Goal: Task Accomplishment & Management: Manage account settings

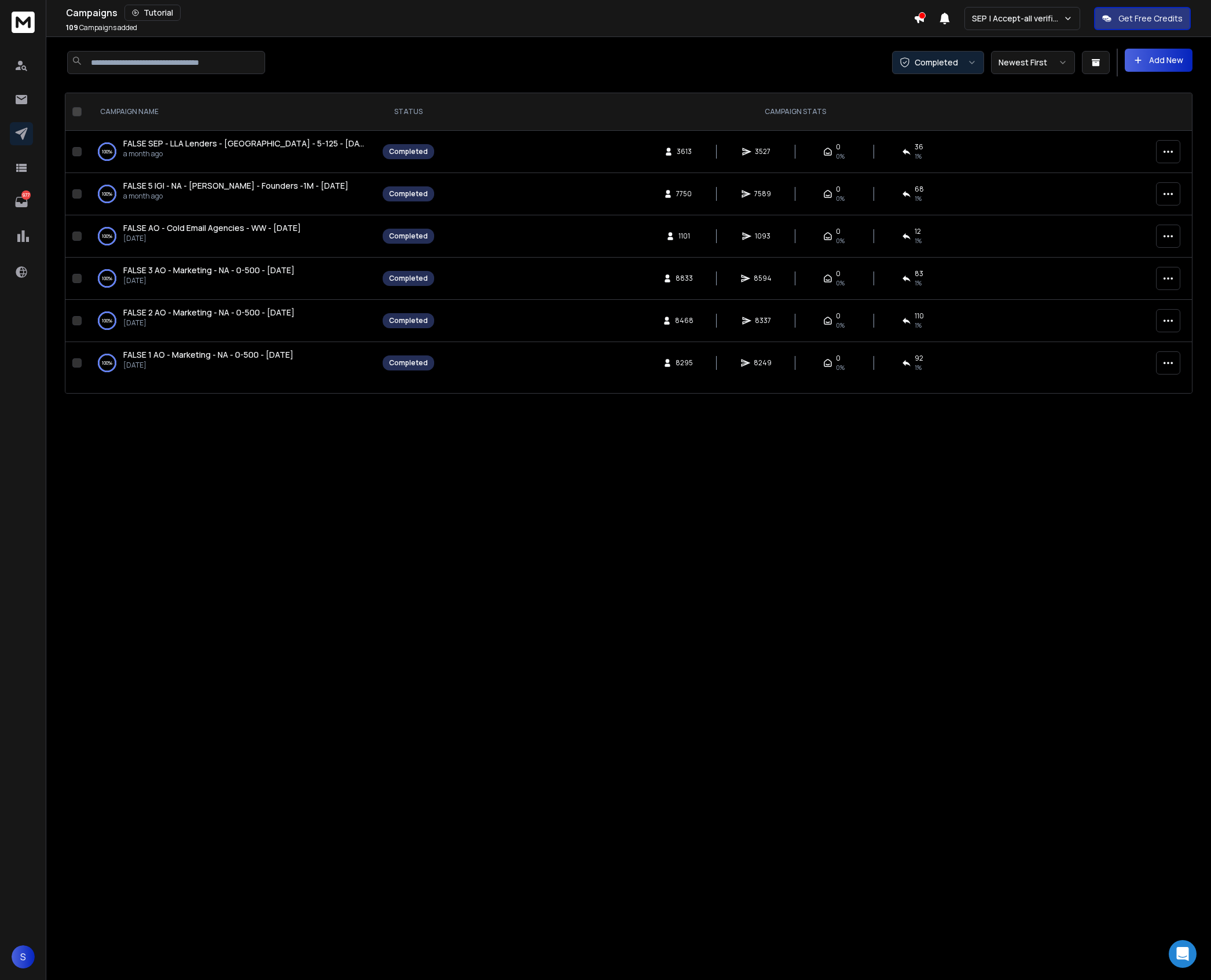
click at [947, 59] on p "Completed" at bounding box center [936, 62] width 44 height 11
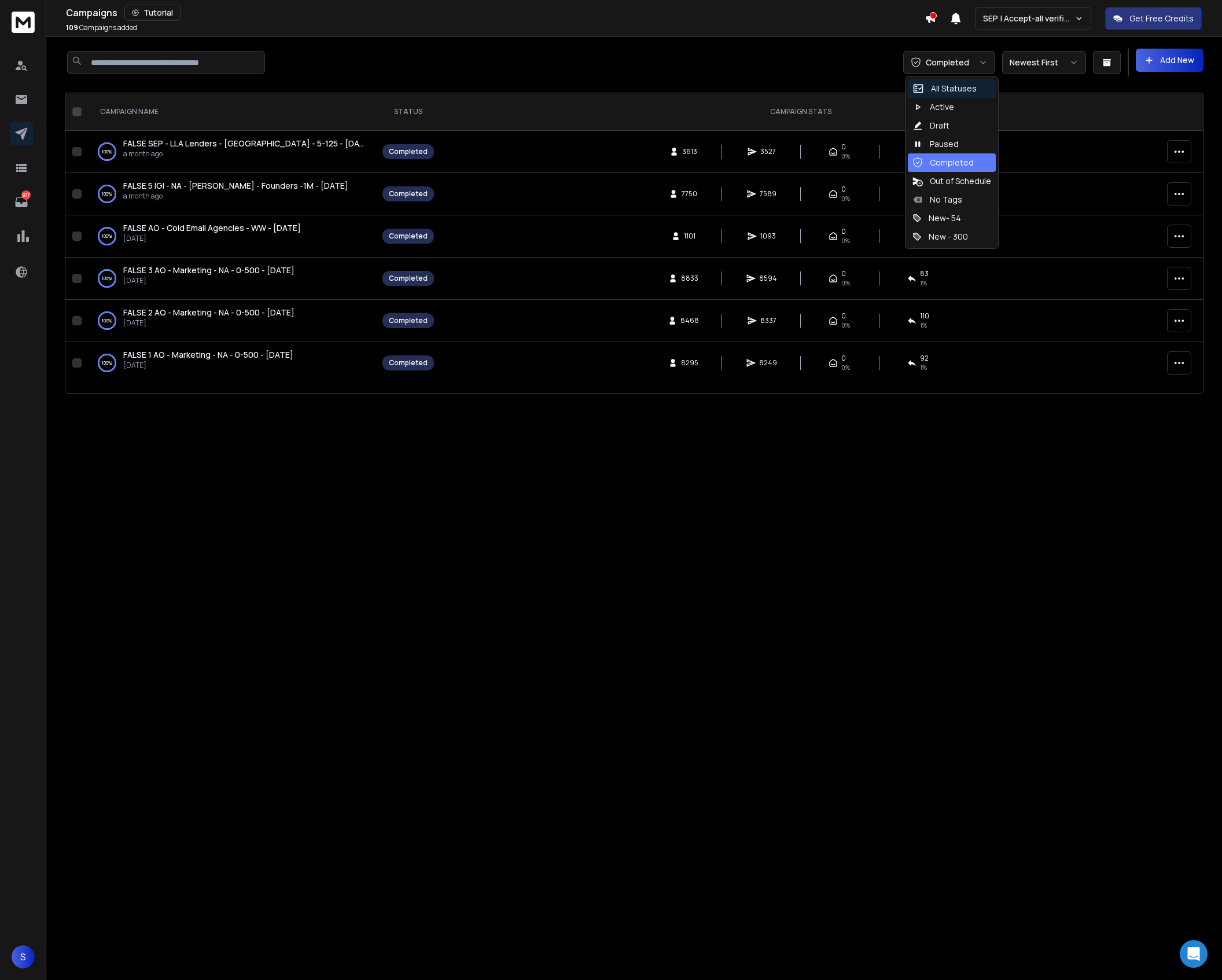
click at [938, 86] on div "All Statuses" at bounding box center [944, 88] width 64 height 11
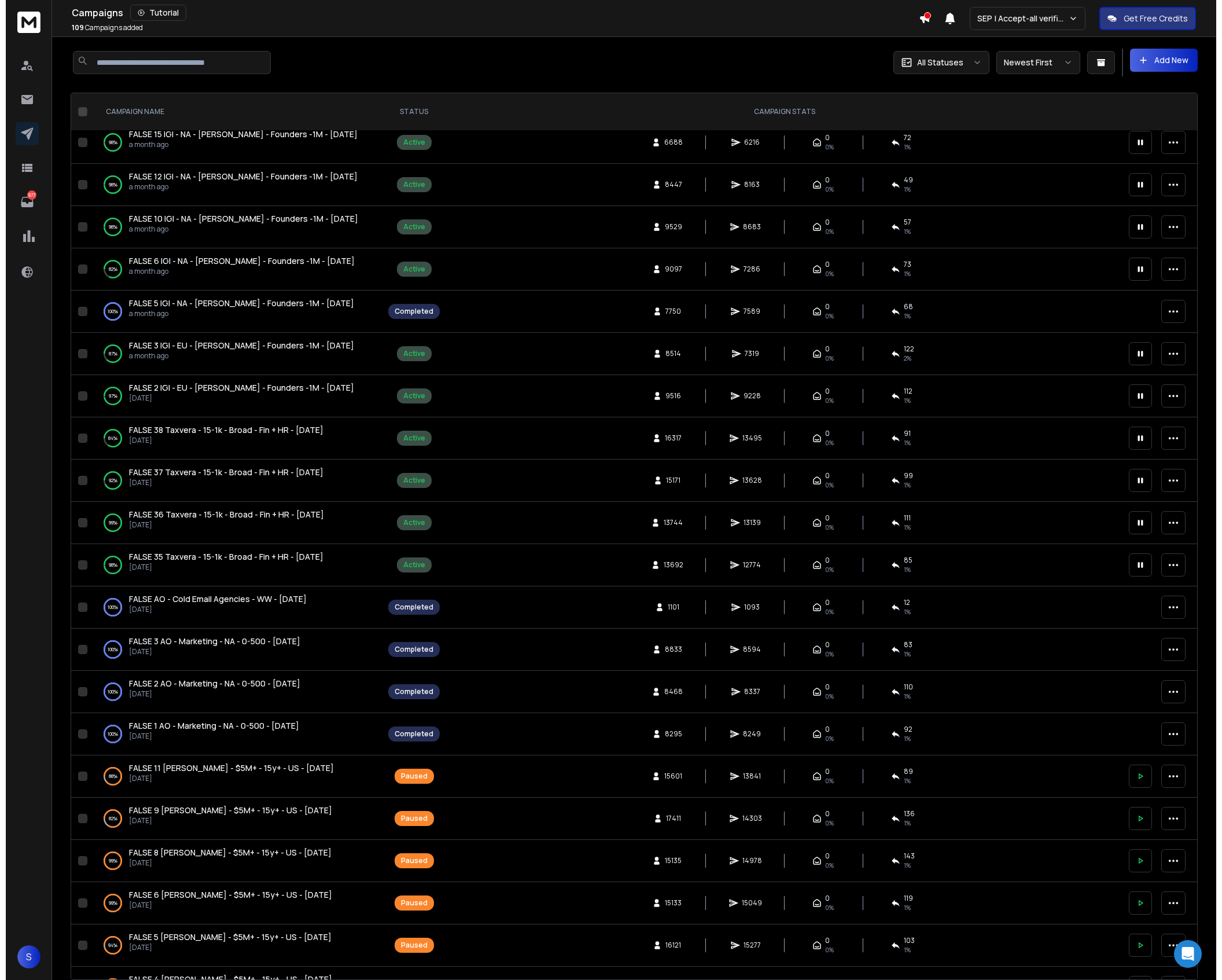
scroll to position [3785, 0]
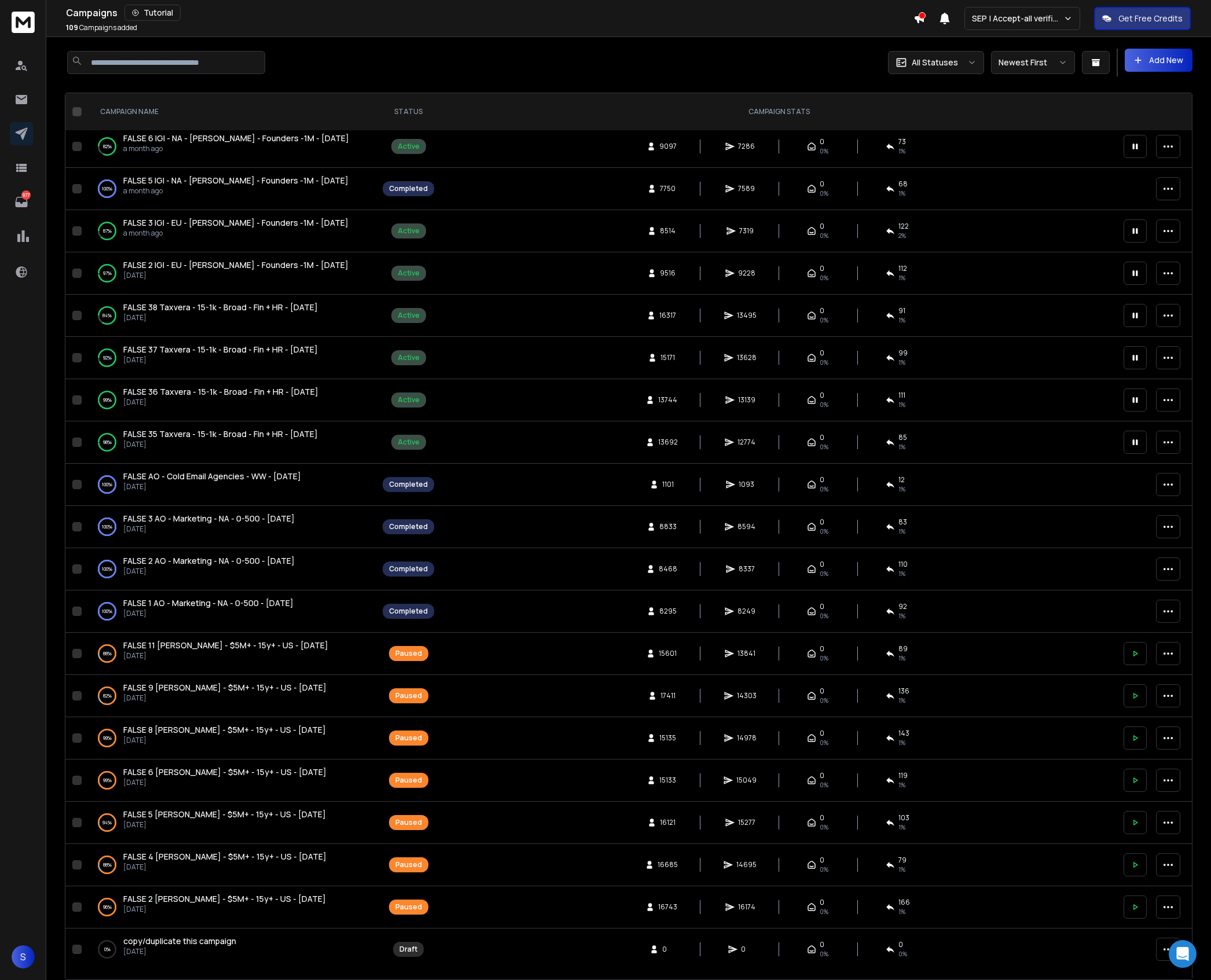
click at [1163, 947] on icon "button" at bounding box center [1168, 948] width 11 height 11
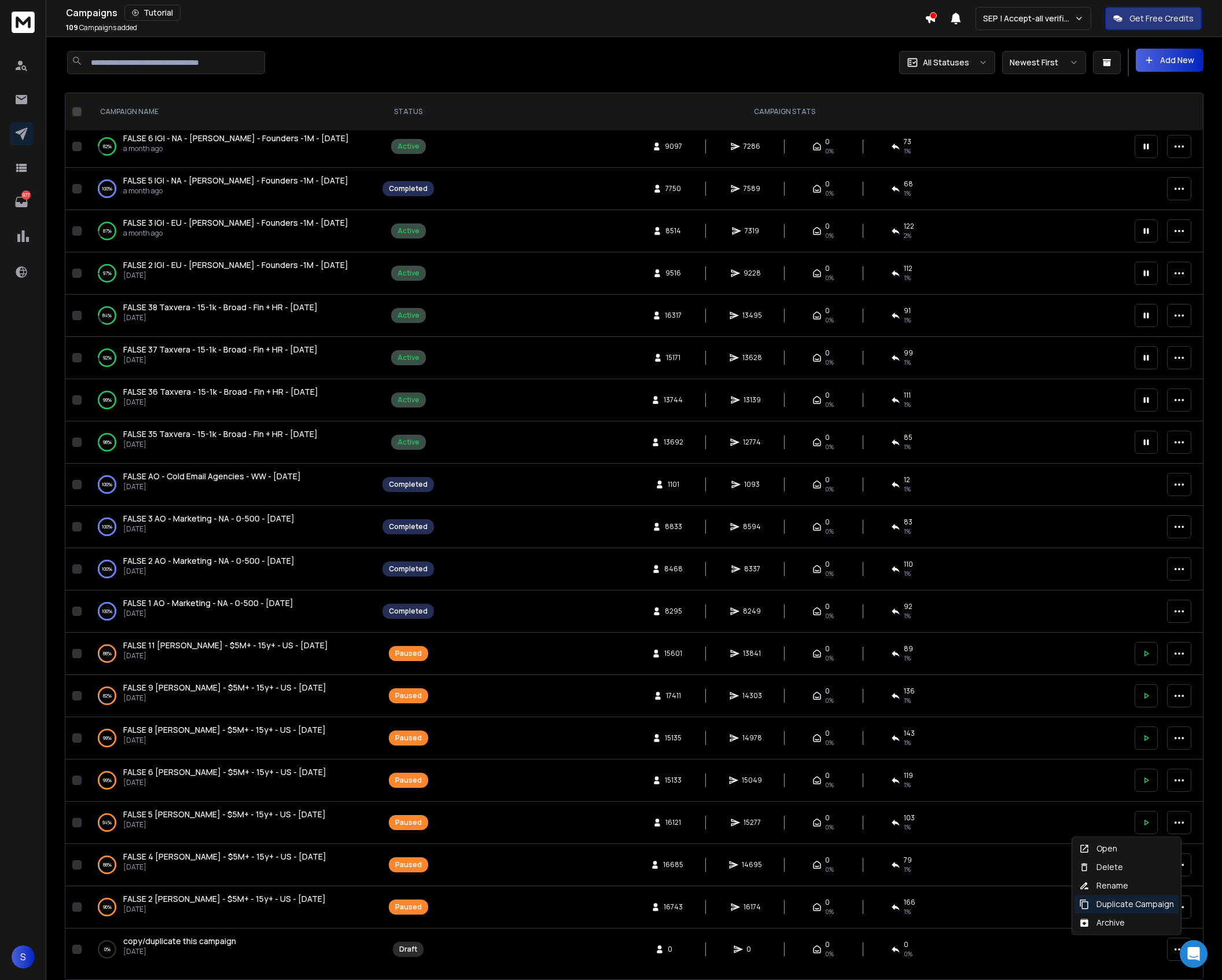
click at [1109, 903] on div "Duplicate Campaign" at bounding box center [1127, 904] width 95 height 11
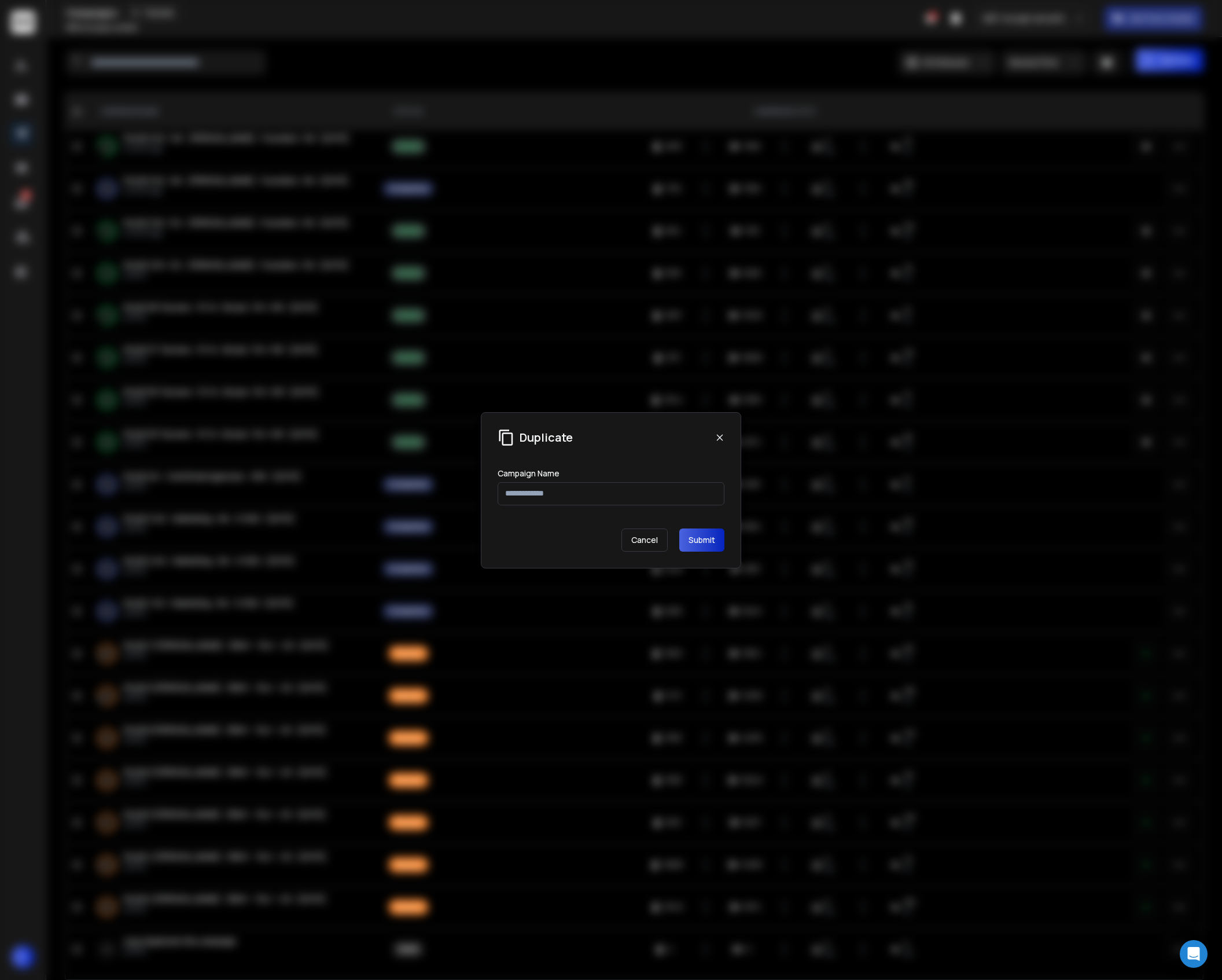
click at [596, 488] on input "text" at bounding box center [611, 493] width 227 height 23
paste input "**********"
type input "**********"
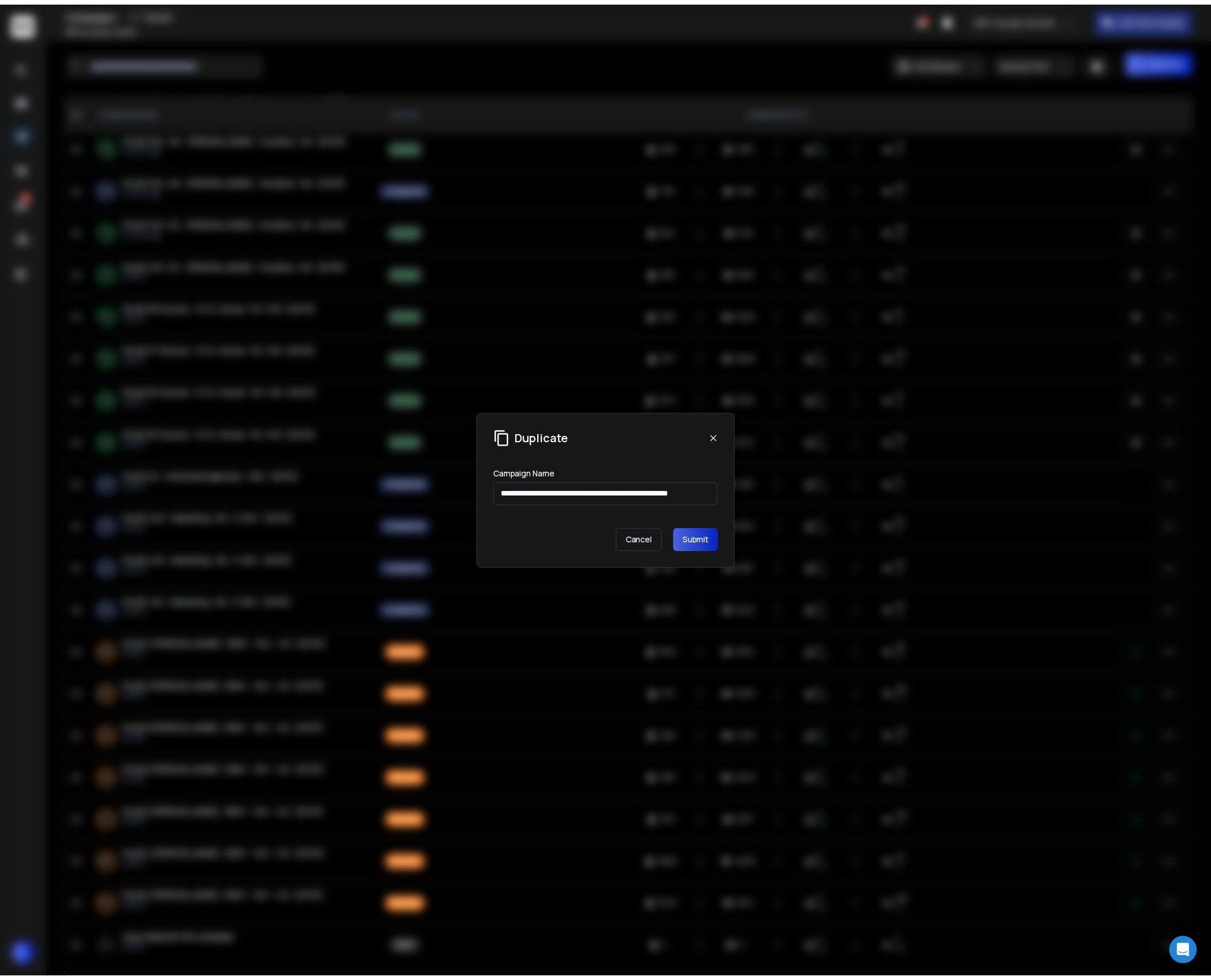
scroll to position [0, 0]
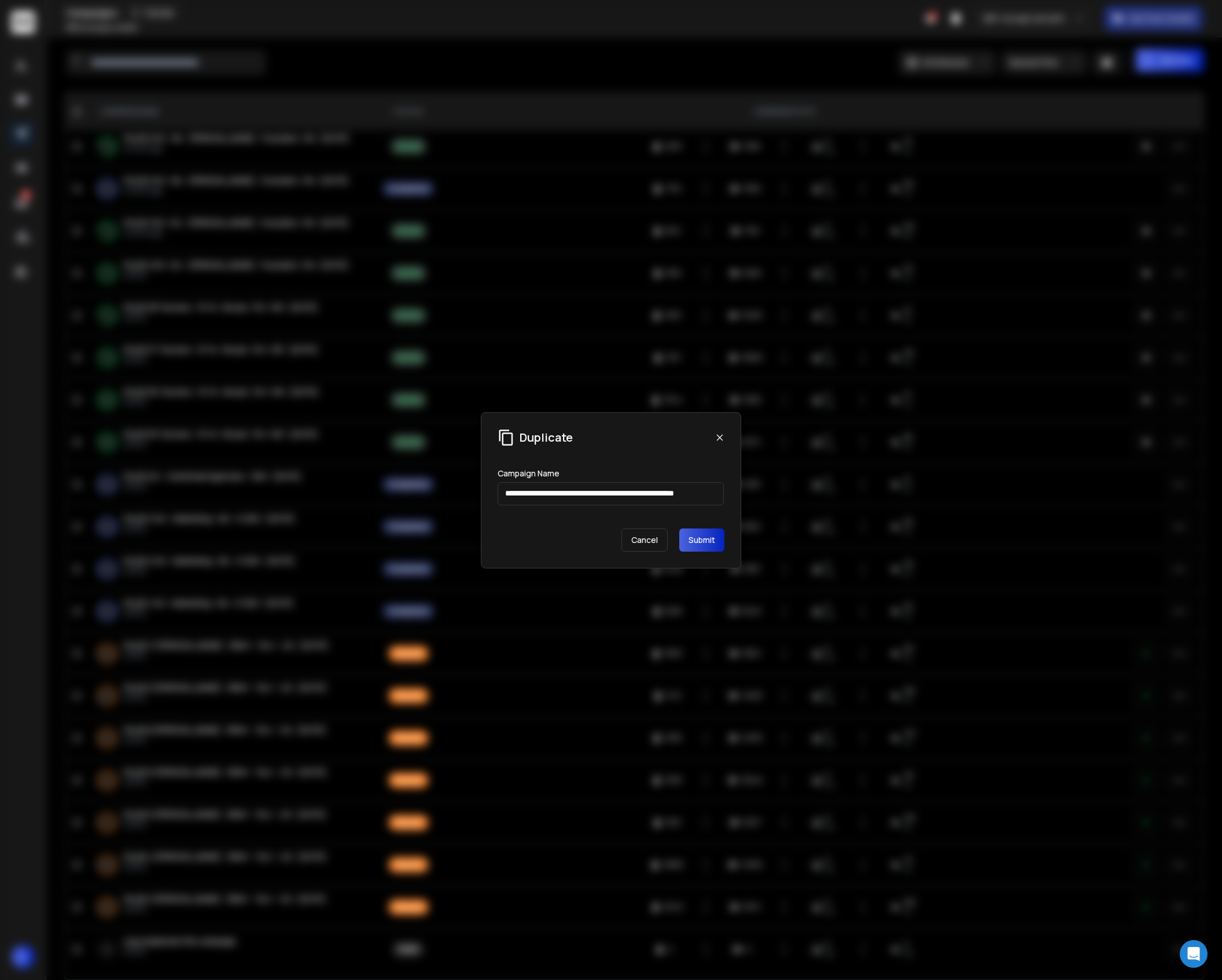
click at [697, 534] on button "Submit" at bounding box center [702, 539] width 46 height 23
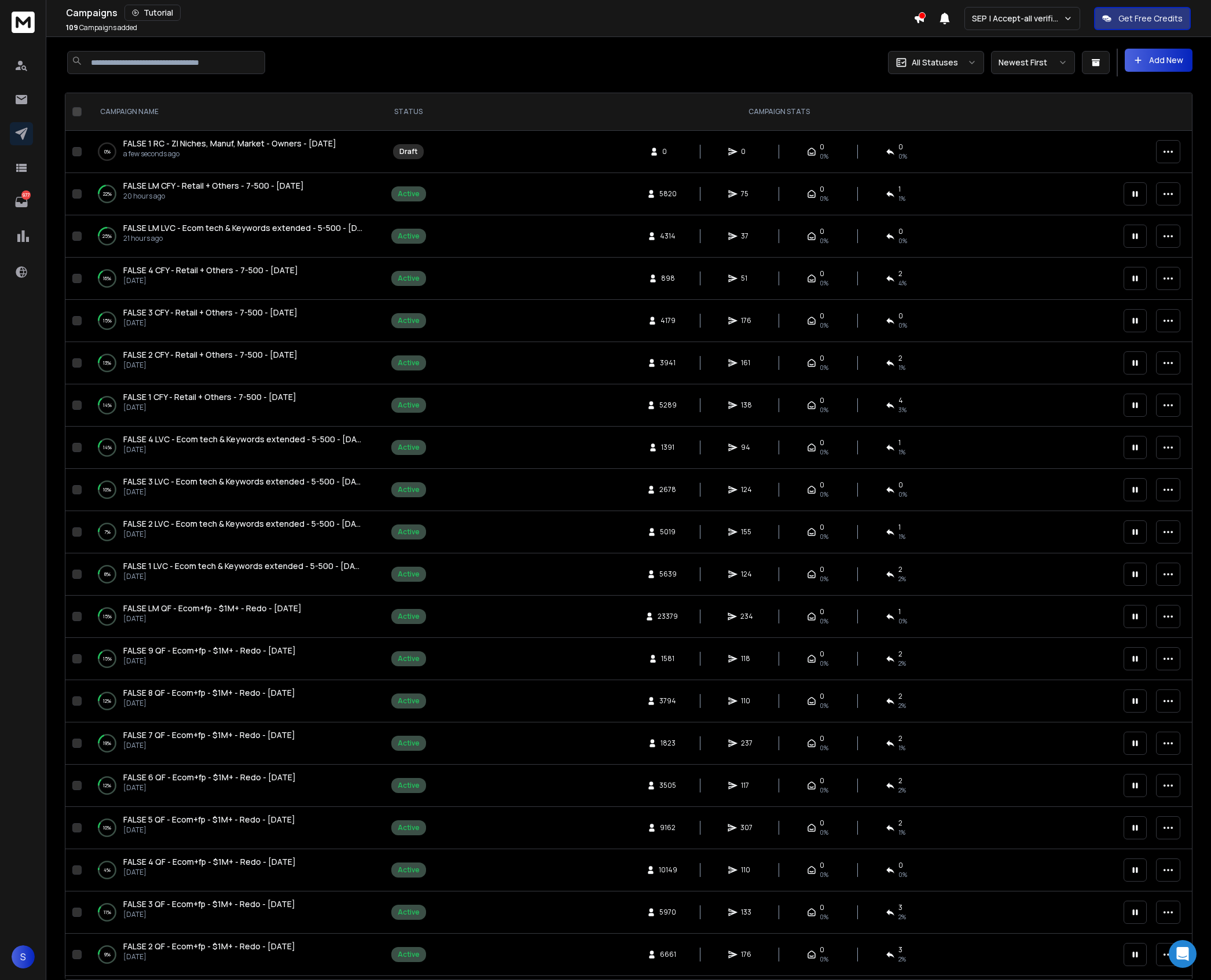
click at [281, 161] on div "FALSE 1 RC - ZI Niches, Manuf, Market - Owners - 10.09.25 a few seconds ago" at bounding box center [230, 152] width 213 height 28
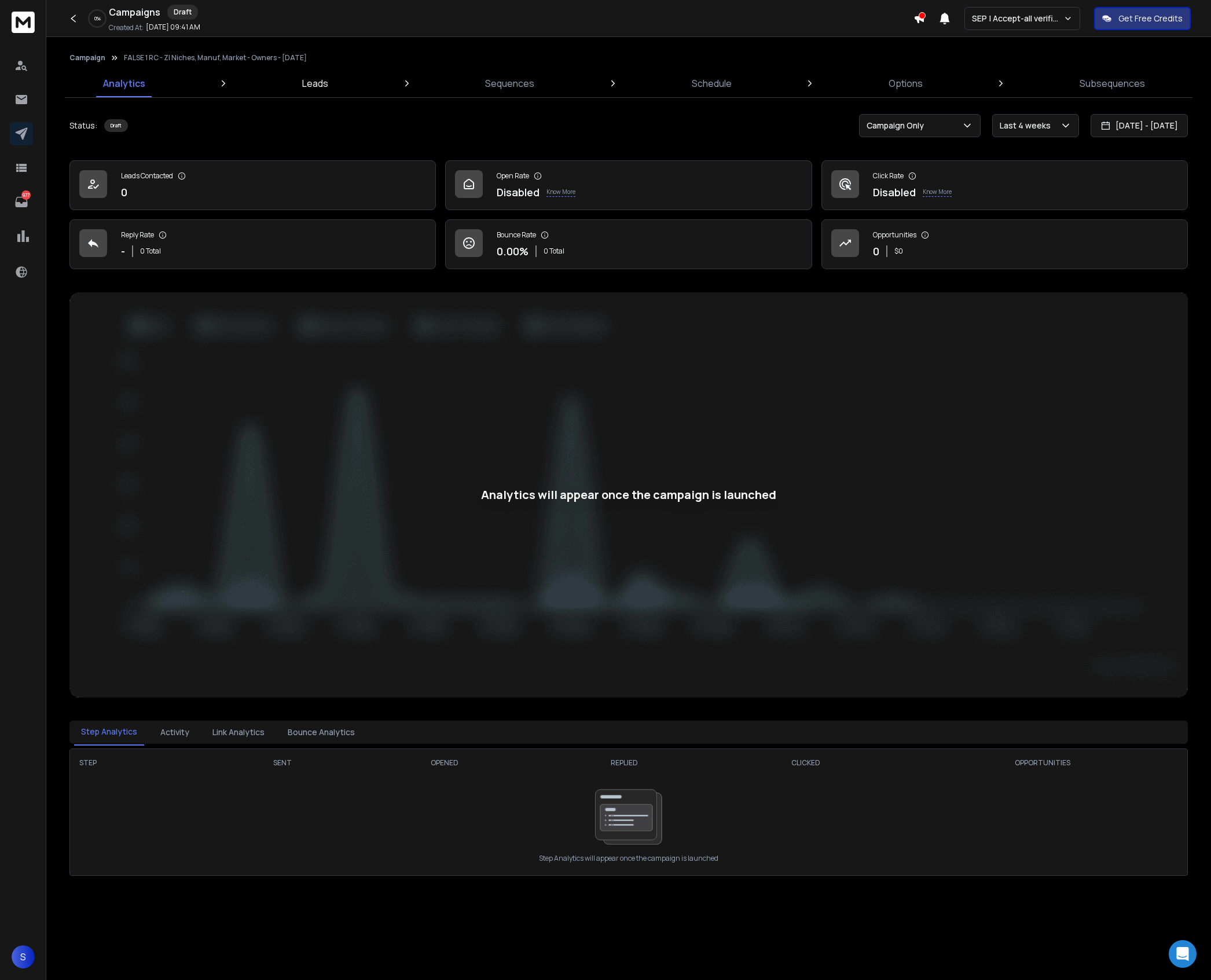
click at [326, 86] on p "Leads" at bounding box center [315, 83] width 26 height 14
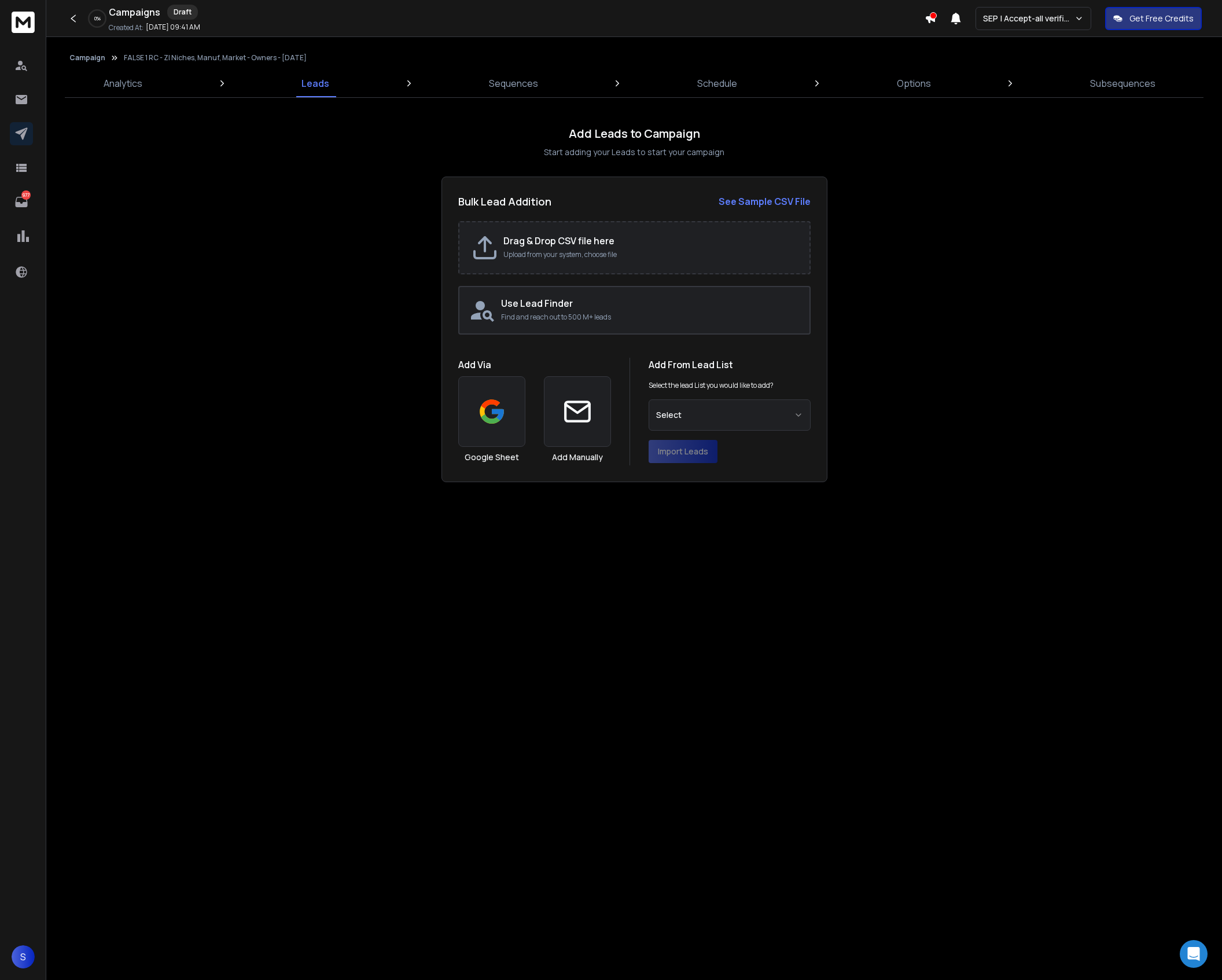
click at [535, 245] on h2 "Drag & Drop CSV file here" at bounding box center [650, 240] width 295 height 14
type input "**********"
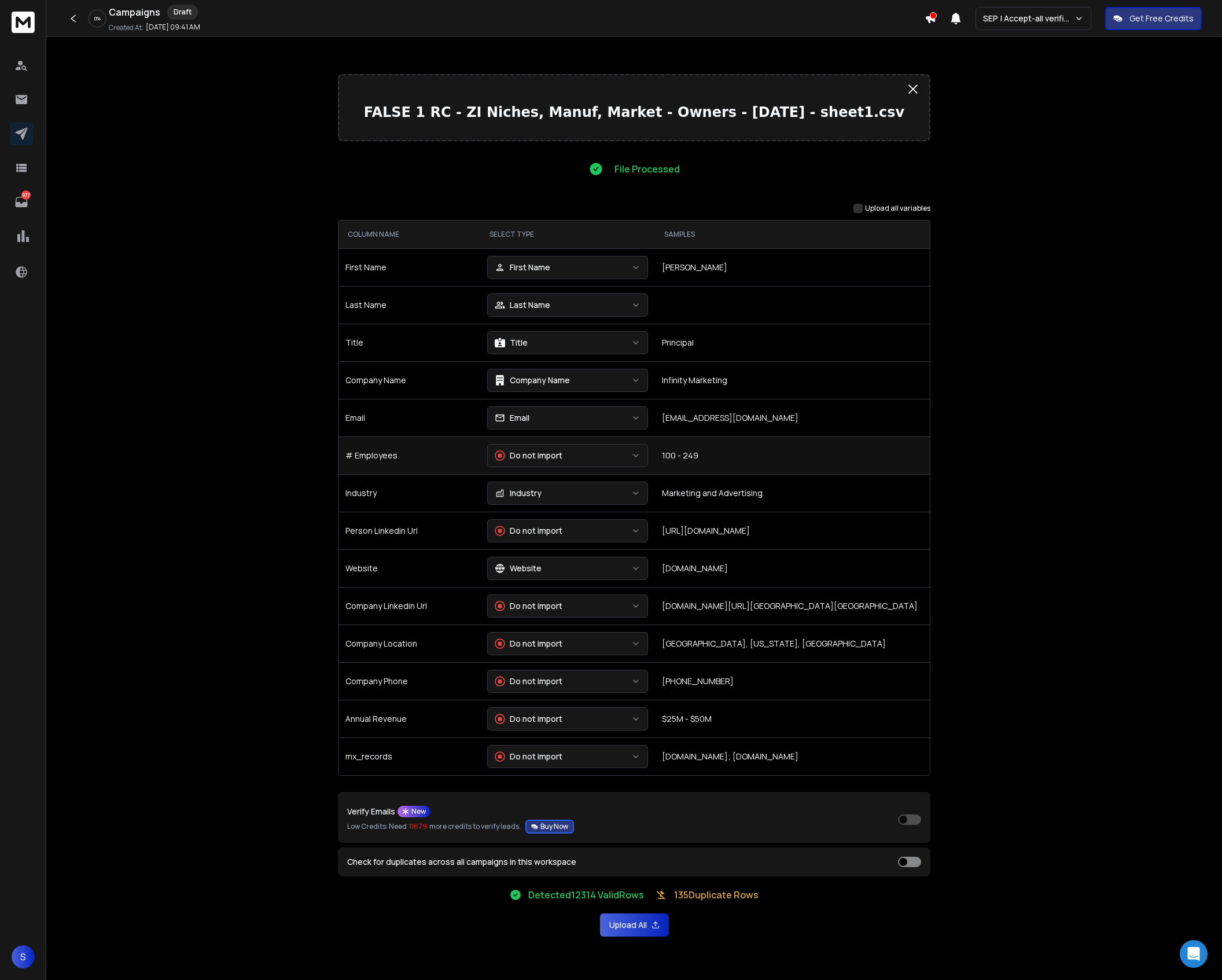
click at [629, 455] on button "Do not import" at bounding box center [568, 455] width 162 height 23
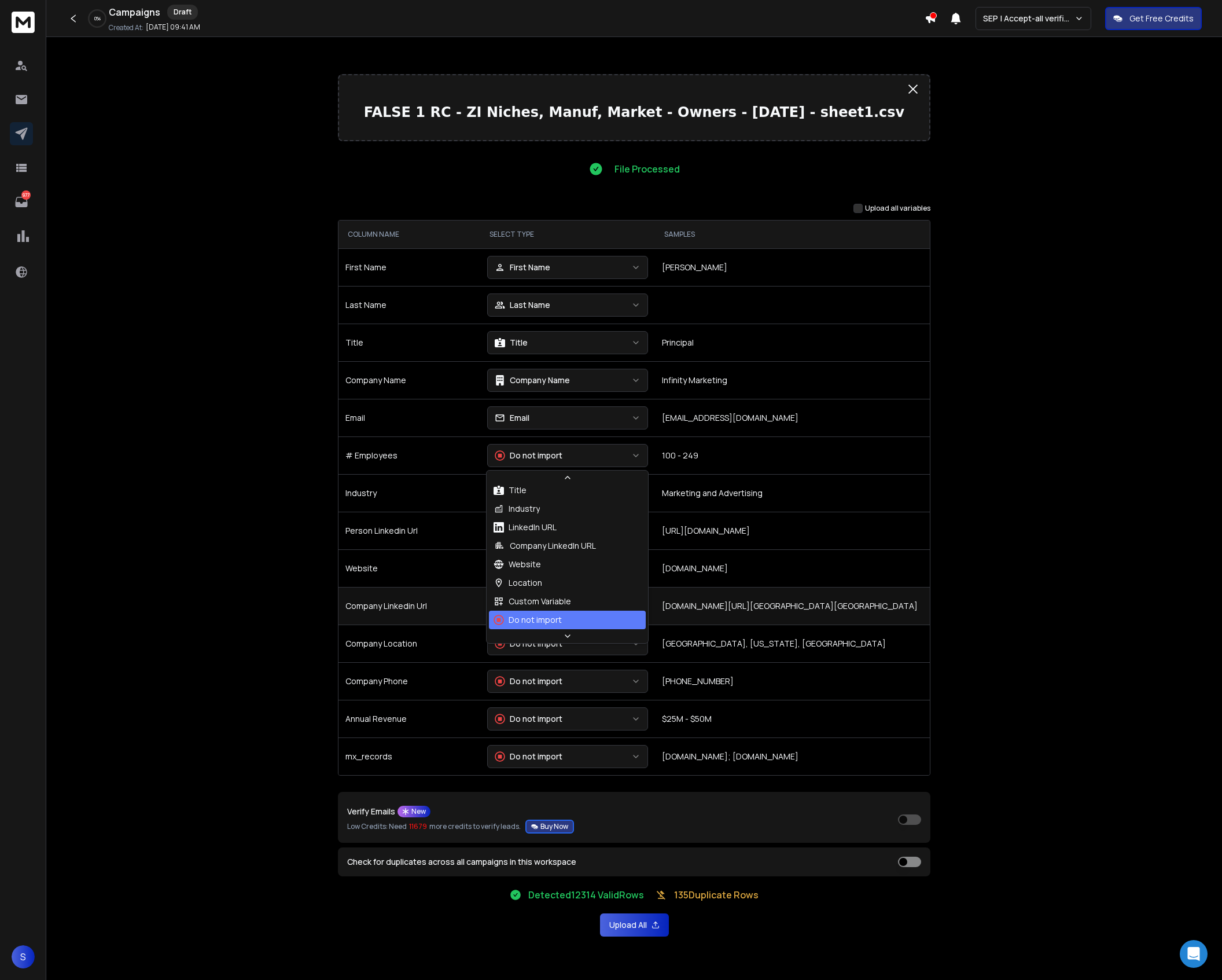
drag, startPoint x: 576, startPoint y: 595, endPoint x: 576, endPoint y: 589, distance: 6.0
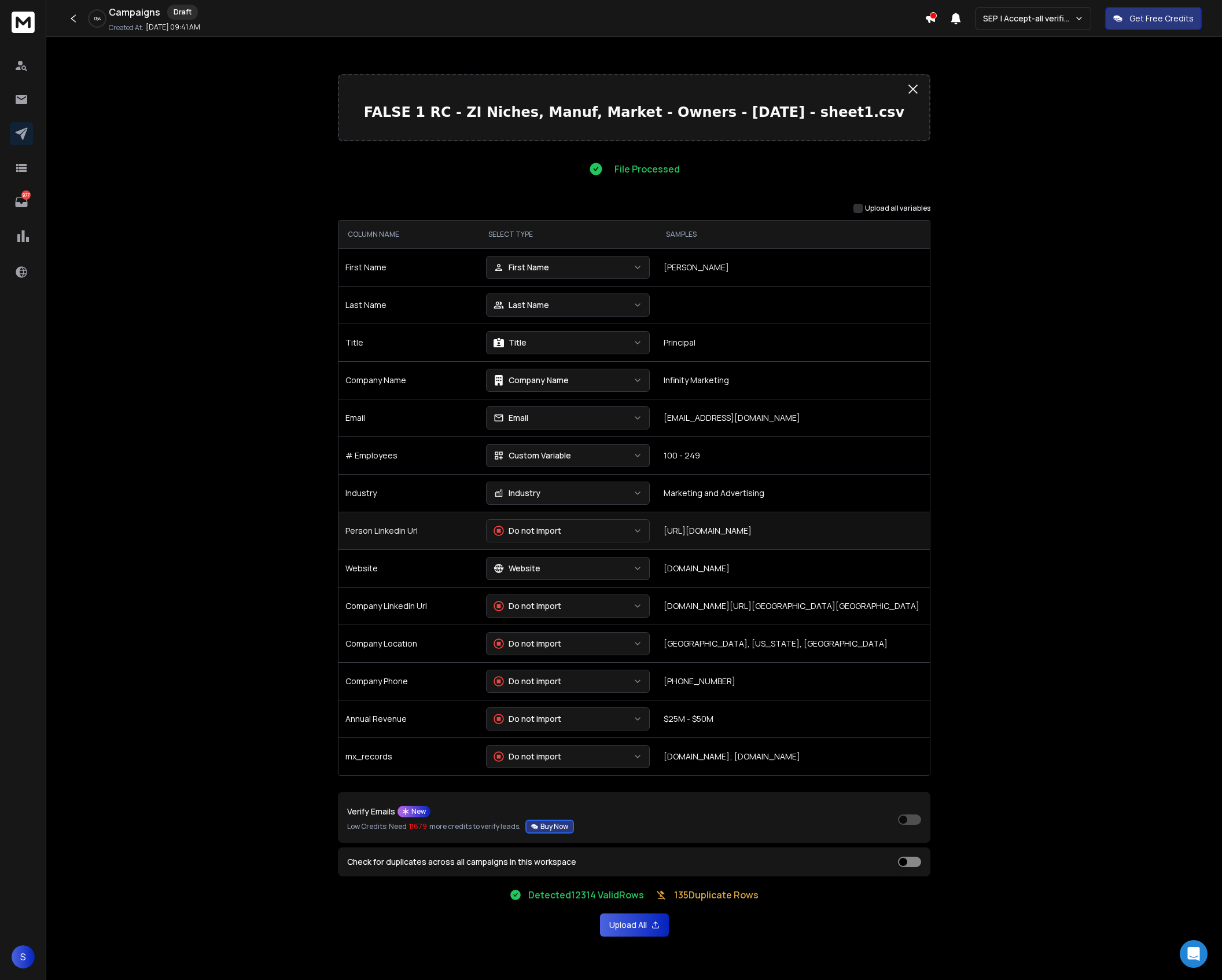
click at [586, 533] on button "Do not import" at bounding box center [568, 530] width 164 height 23
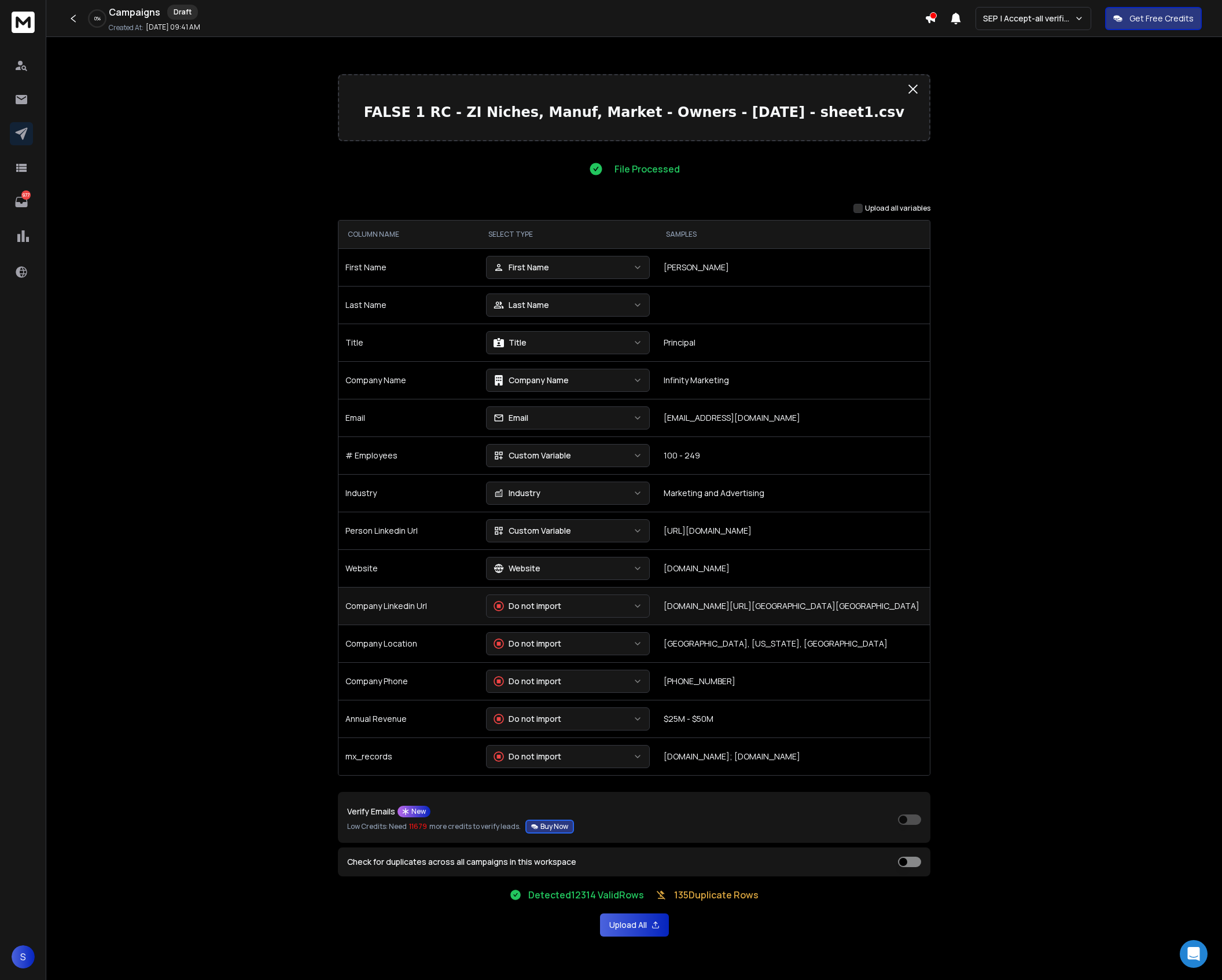
click at [551, 592] on td "Do not import" at bounding box center [567, 605] width 178 height 37
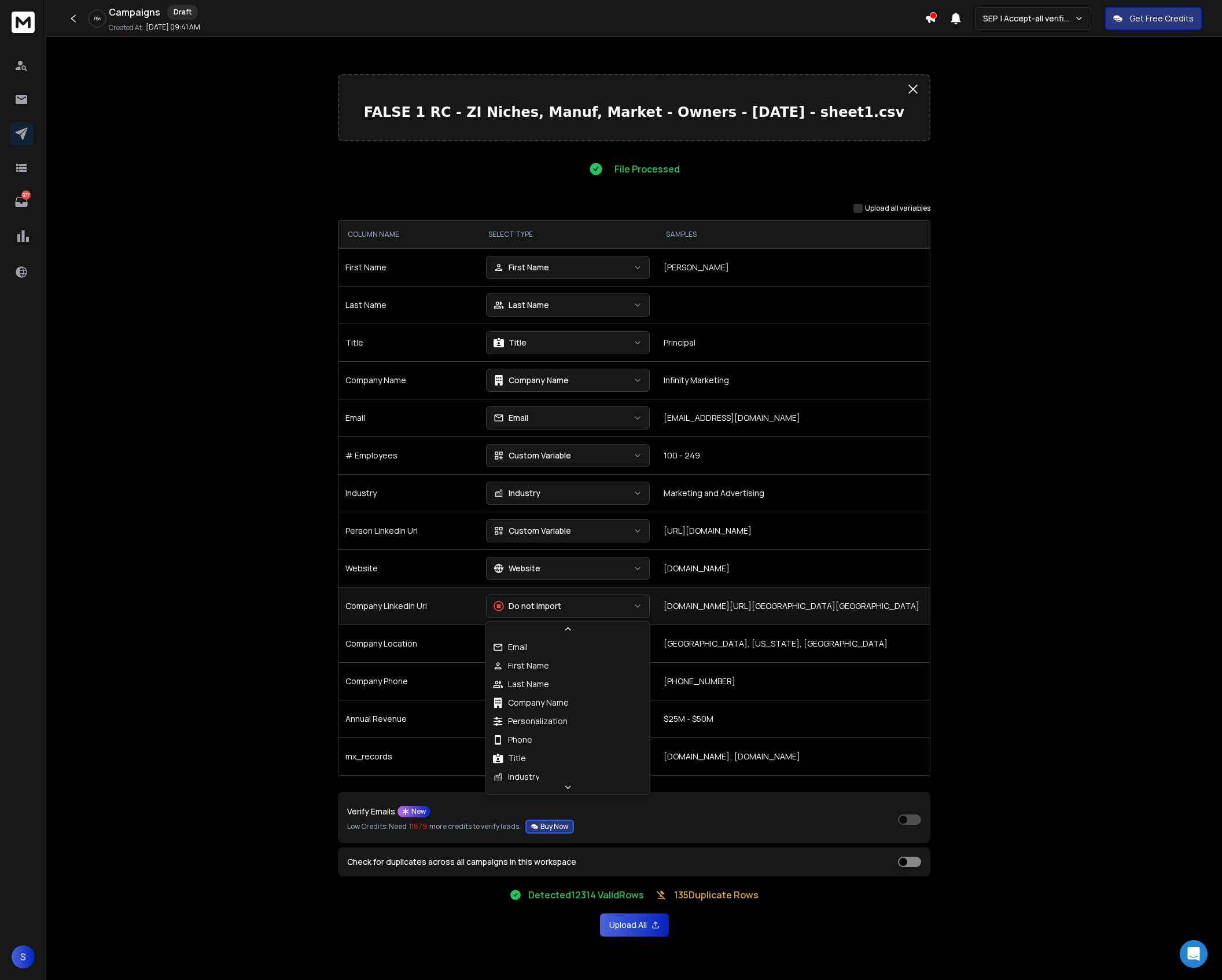
click at [550, 598] on button "Do not import" at bounding box center [568, 605] width 164 height 23
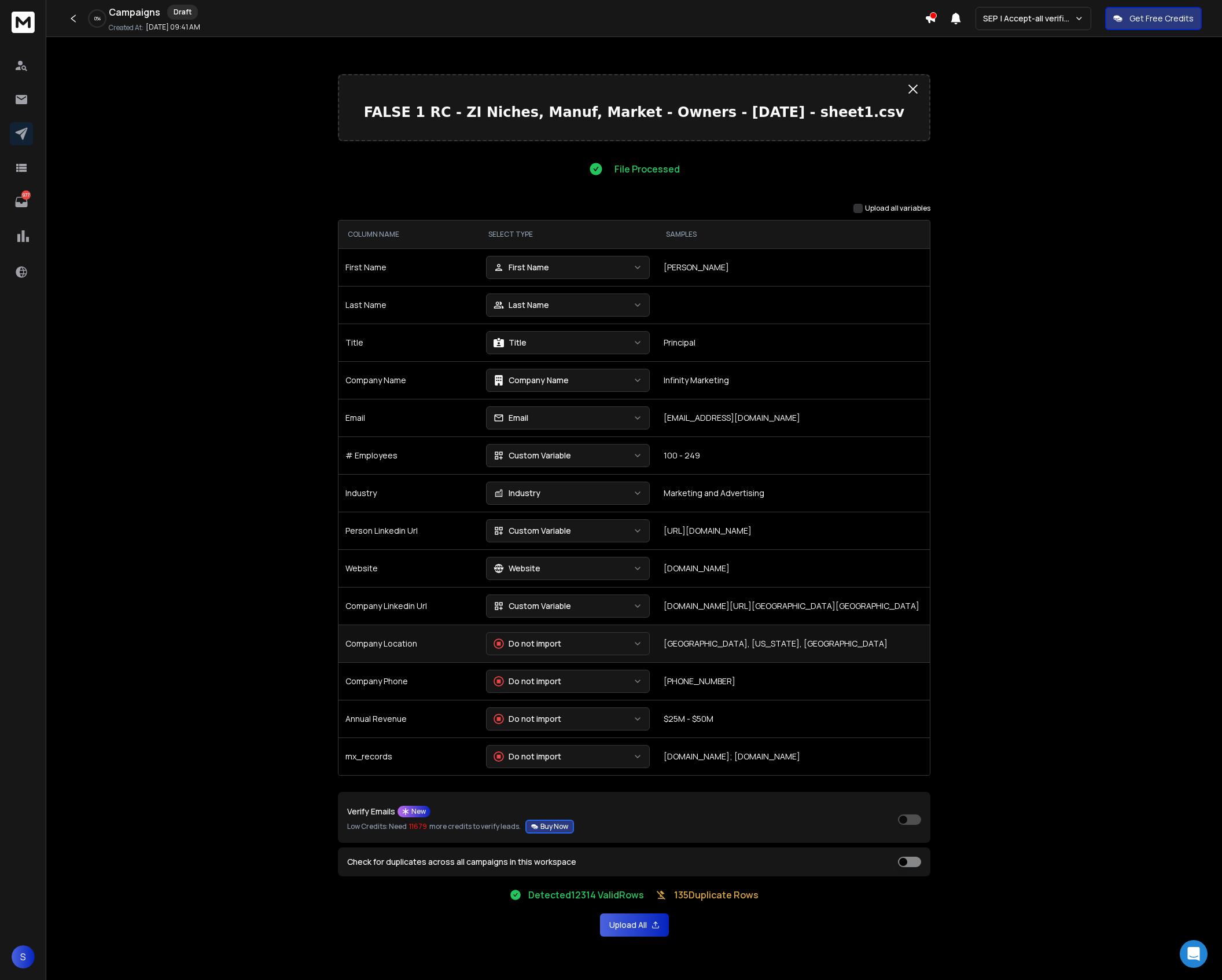
click at [559, 642] on div "Do not import" at bounding box center [527, 643] width 68 height 11
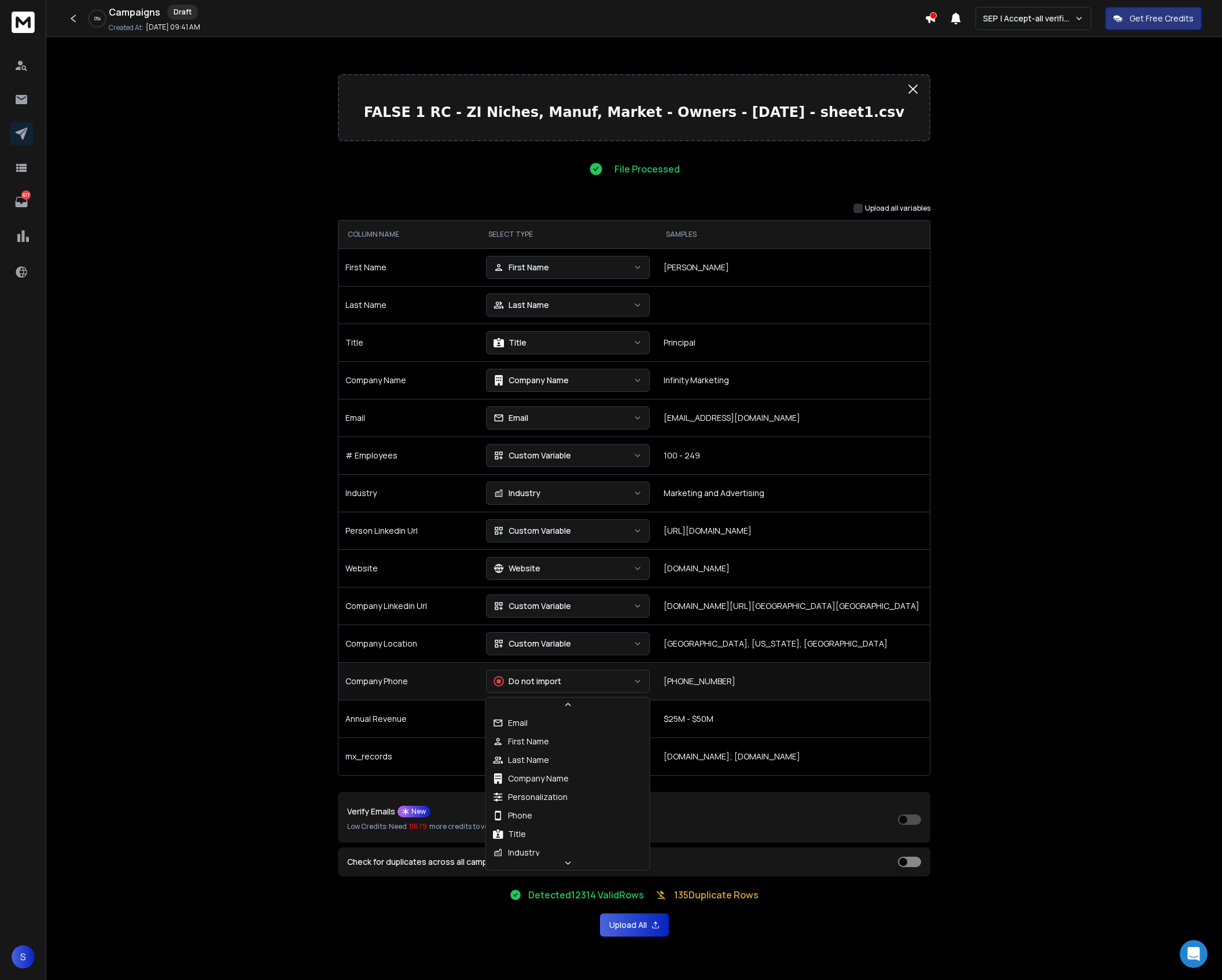
click at [537, 689] on button "Do not import" at bounding box center [568, 681] width 164 height 23
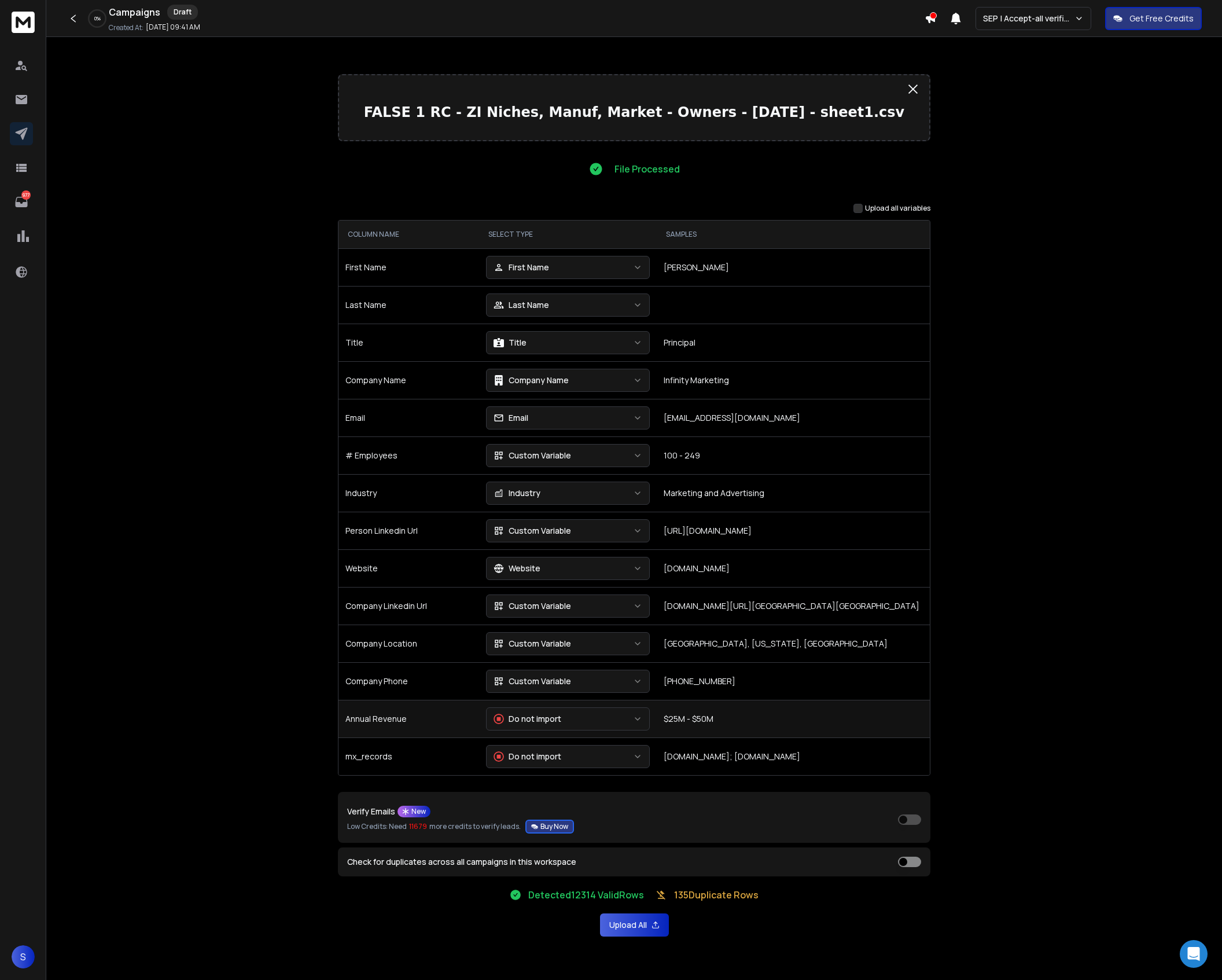
click at [533, 718] on div "Do not import" at bounding box center [527, 719] width 68 height 11
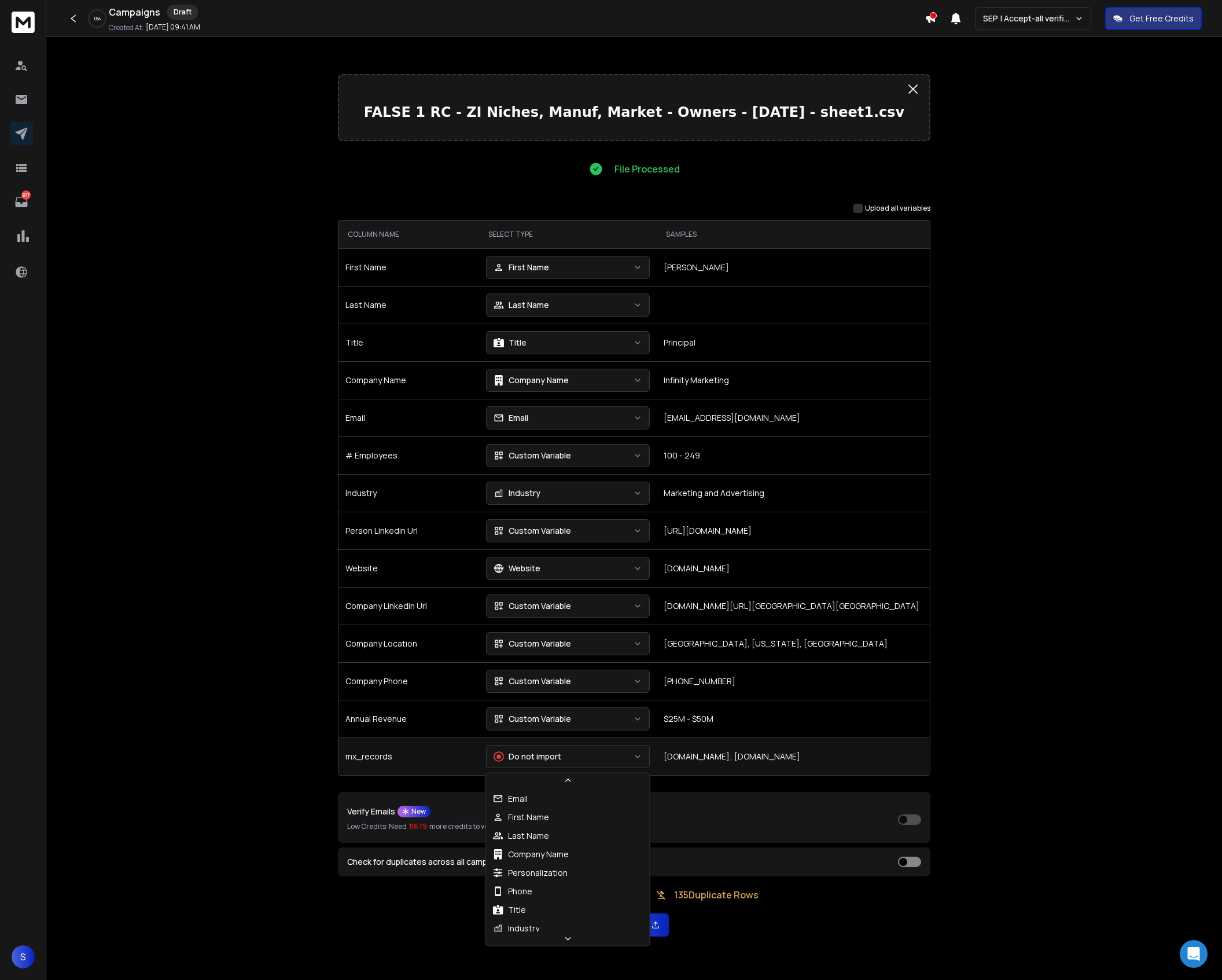
click at [534, 761] on div "Do not import" at bounding box center [527, 756] width 68 height 11
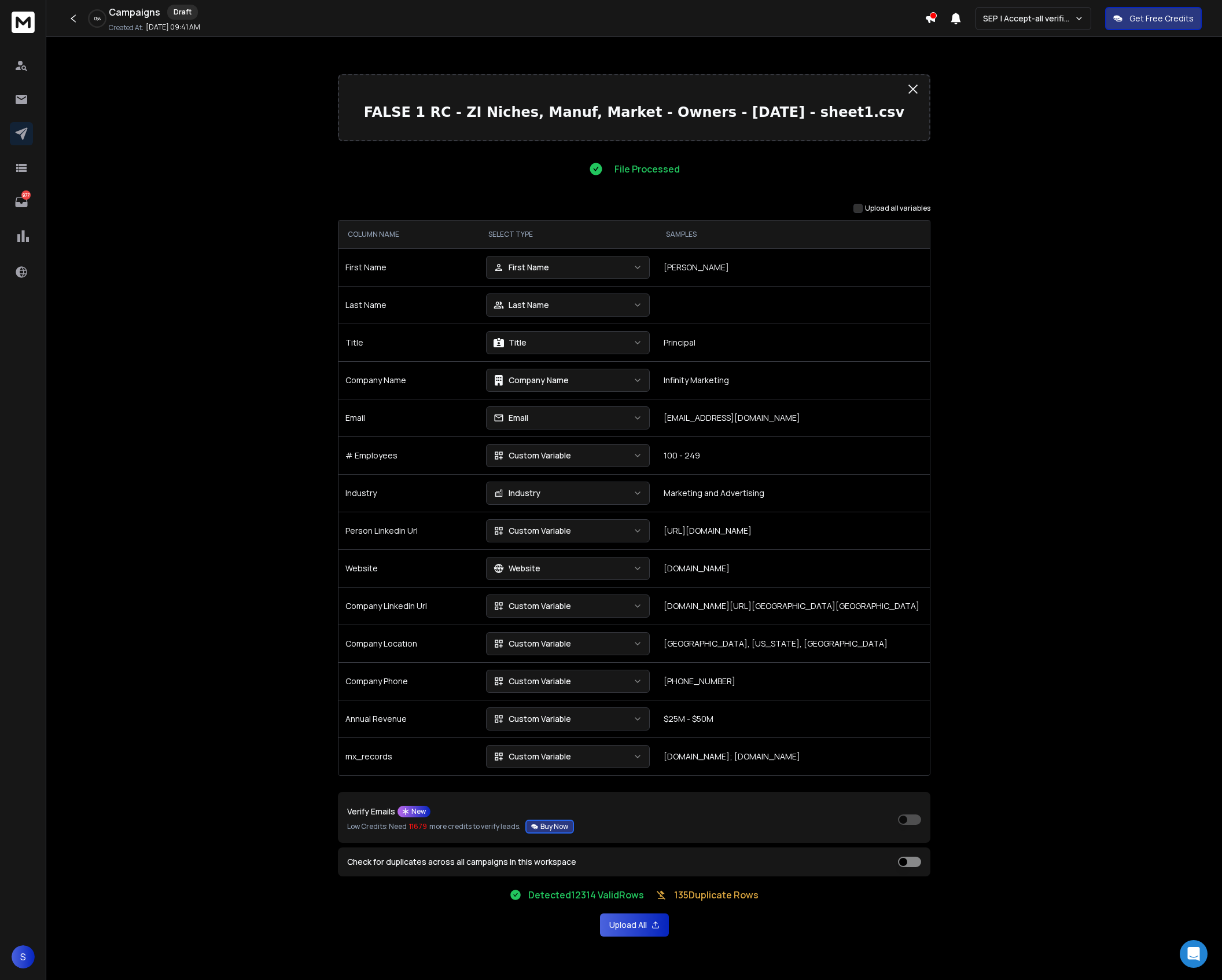
click at [907, 862] on button "Check for duplicates across all campaigns in this workspace" at bounding box center [910, 861] width 23 height 10
click at [632, 921] on button "Upload All" at bounding box center [634, 924] width 69 height 23
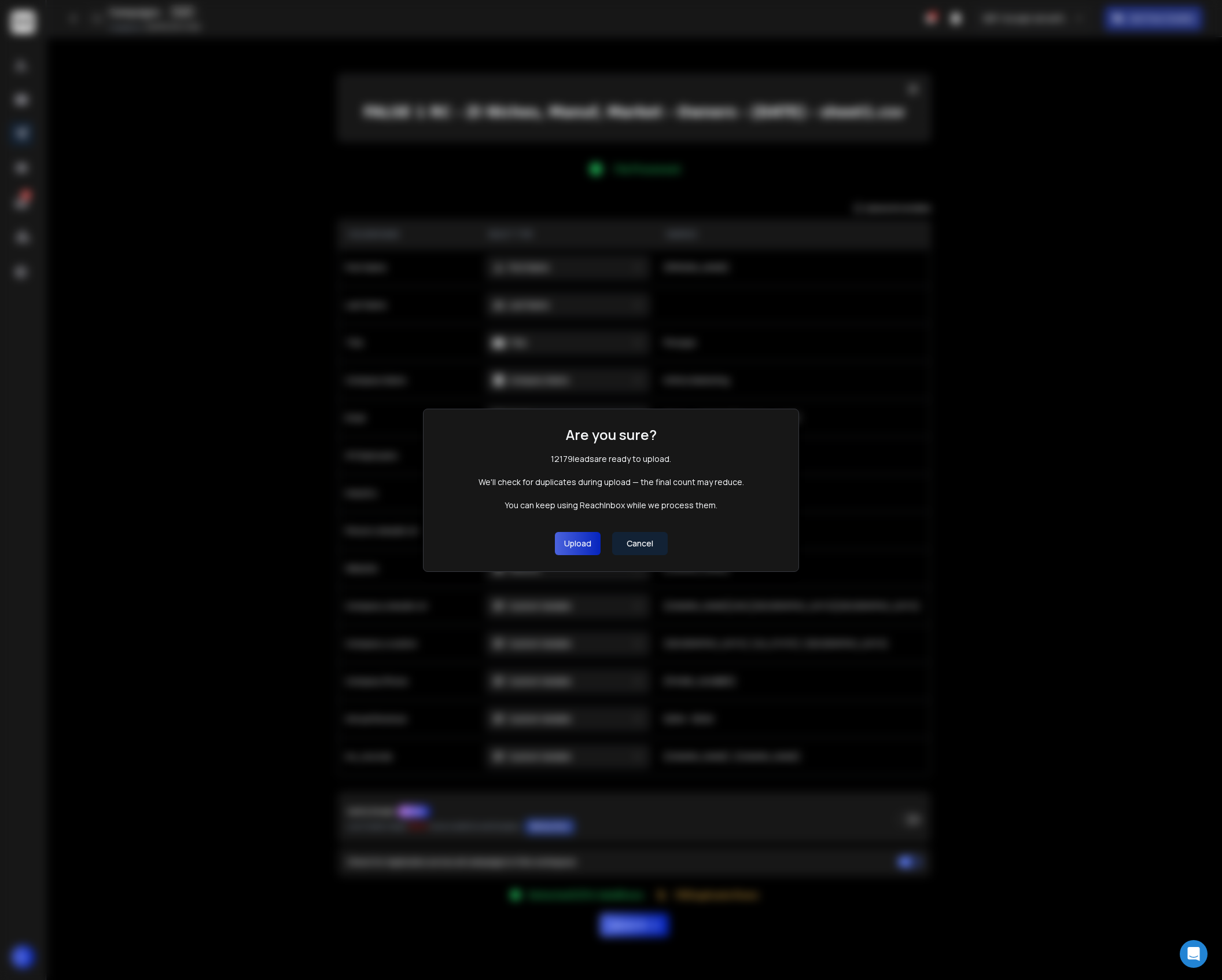
click at [578, 533] on button "Upload" at bounding box center [578, 543] width 46 height 23
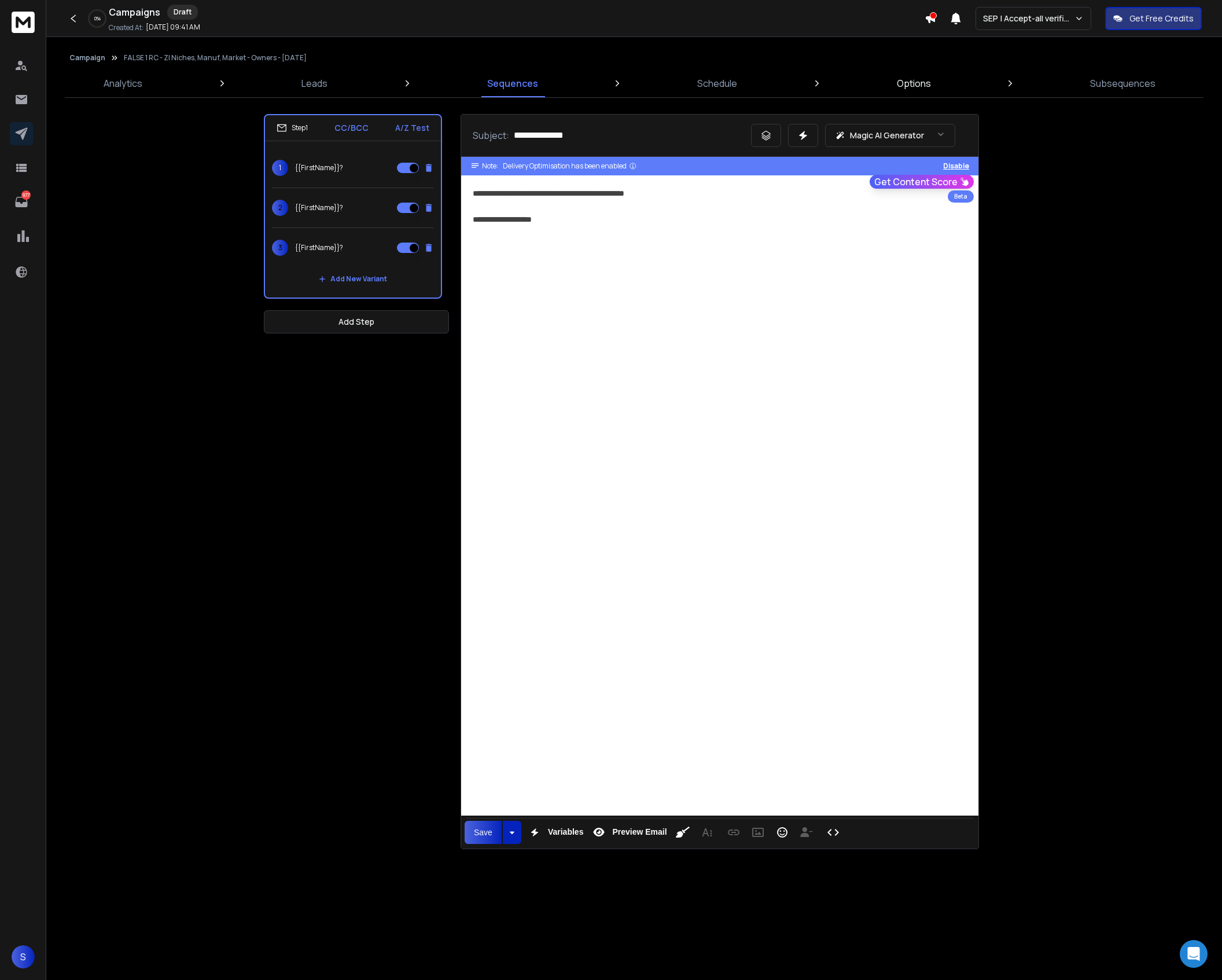
click at [910, 79] on p "Options" at bounding box center [914, 83] width 34 height 14
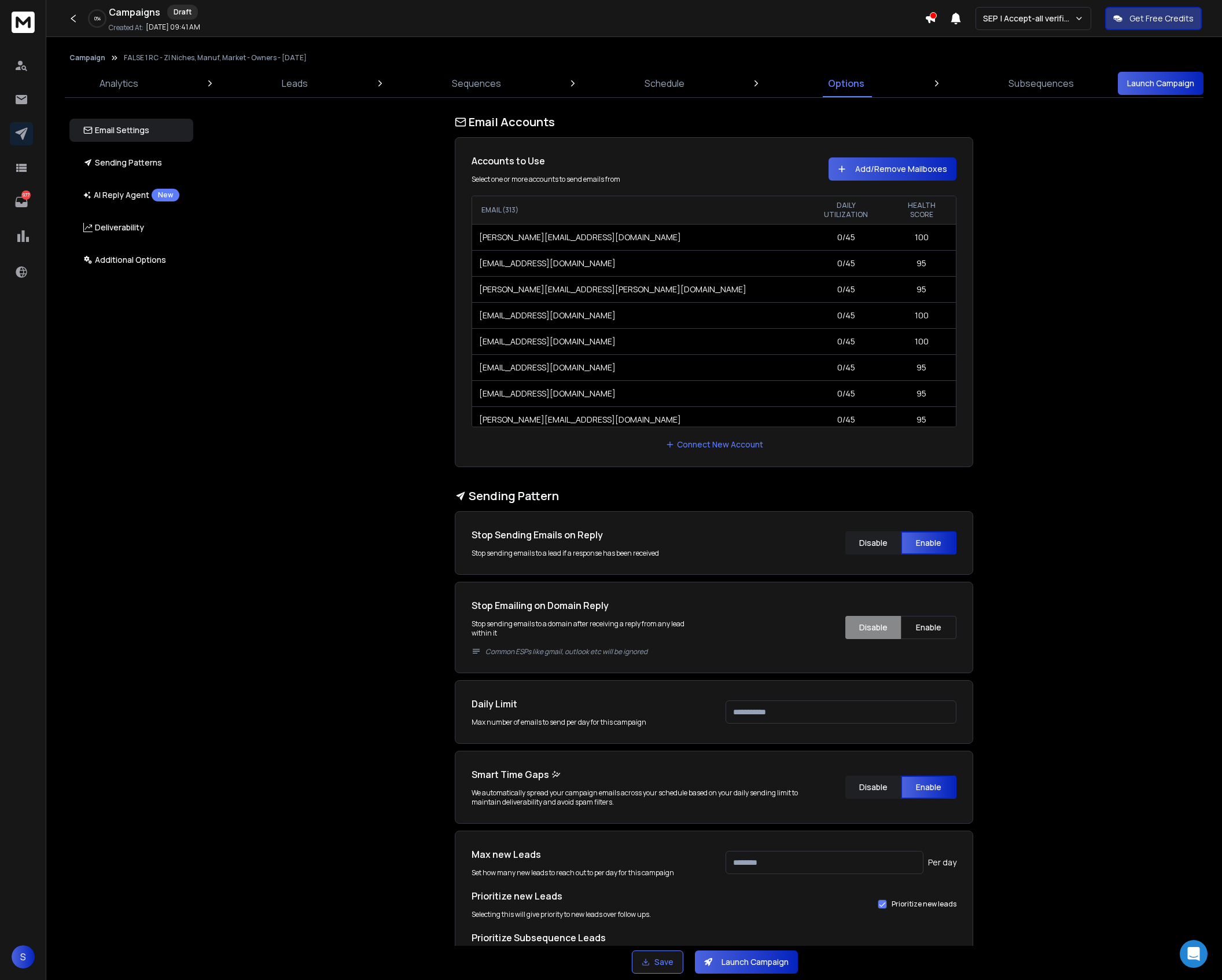
click at [663, 959] on button "Save" at bounding box center [657, 961] width 51 height 23
click at [725, 960] on button "Launch Campaign" at bounding box center [746, 961] width 103 height 23
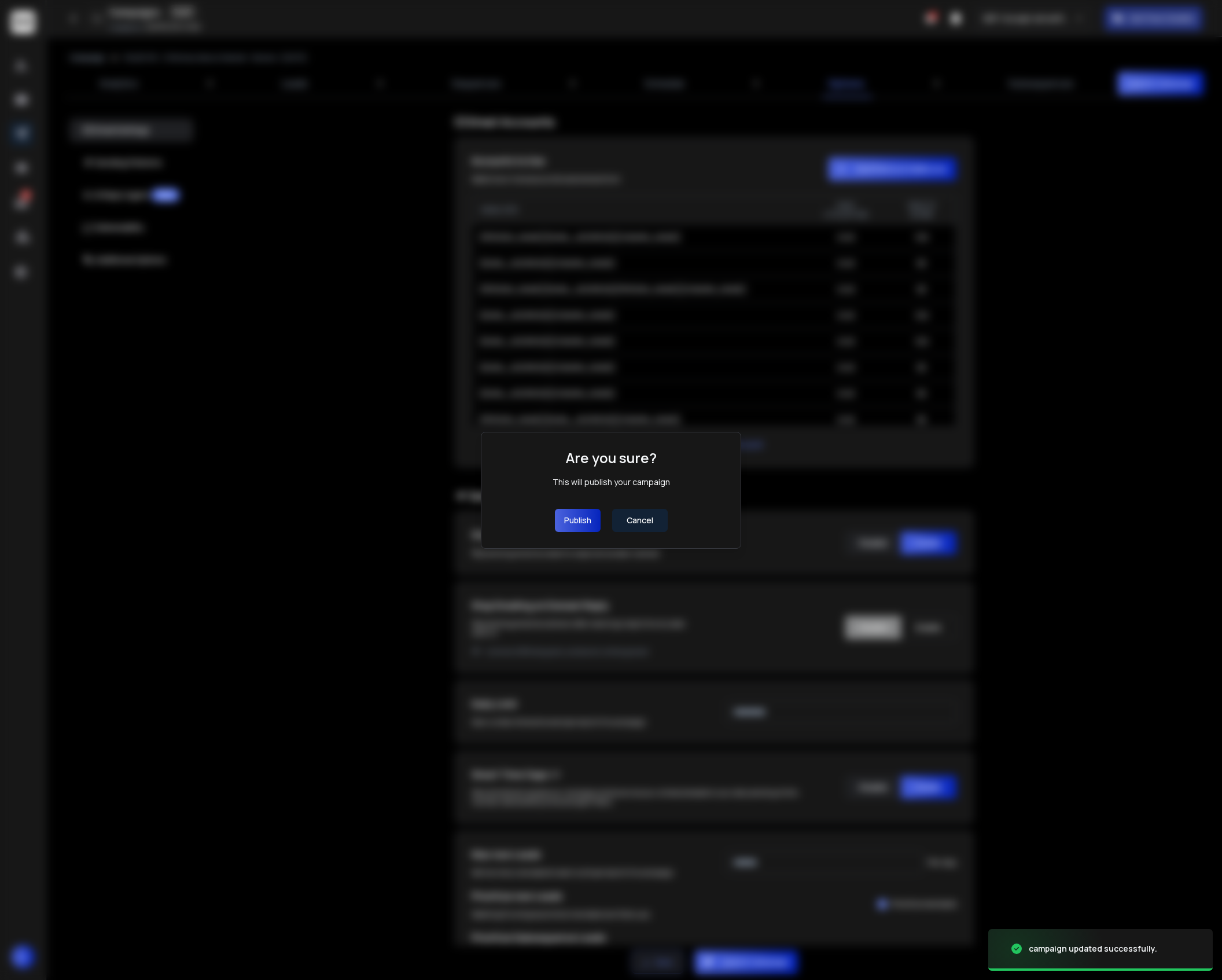
click at [586, 522] on button "Publish" at bounding box center [578, 520] width 46 height 23
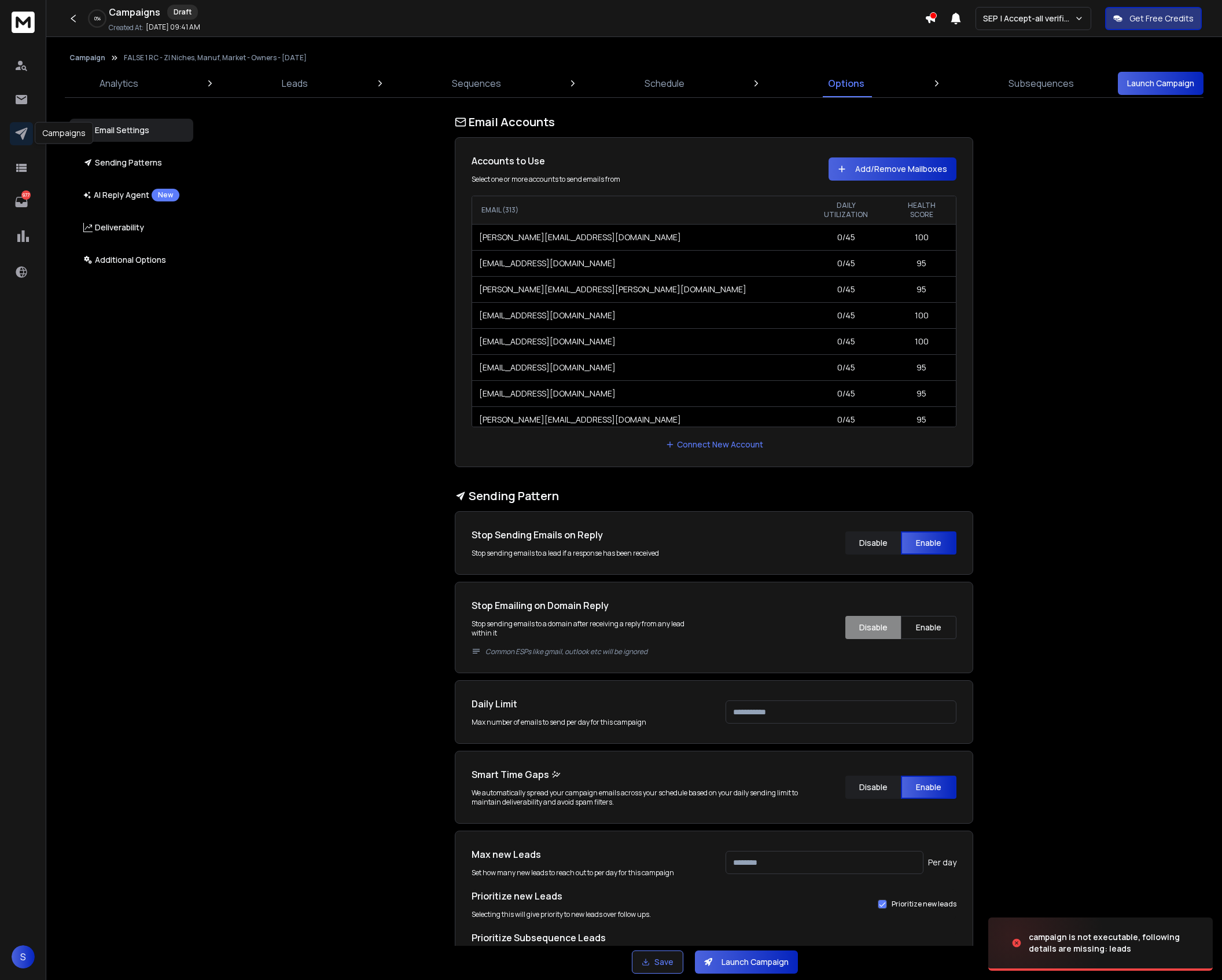
click at [19, 133] on icon at bounding box center [20, 134] width 12 height 12
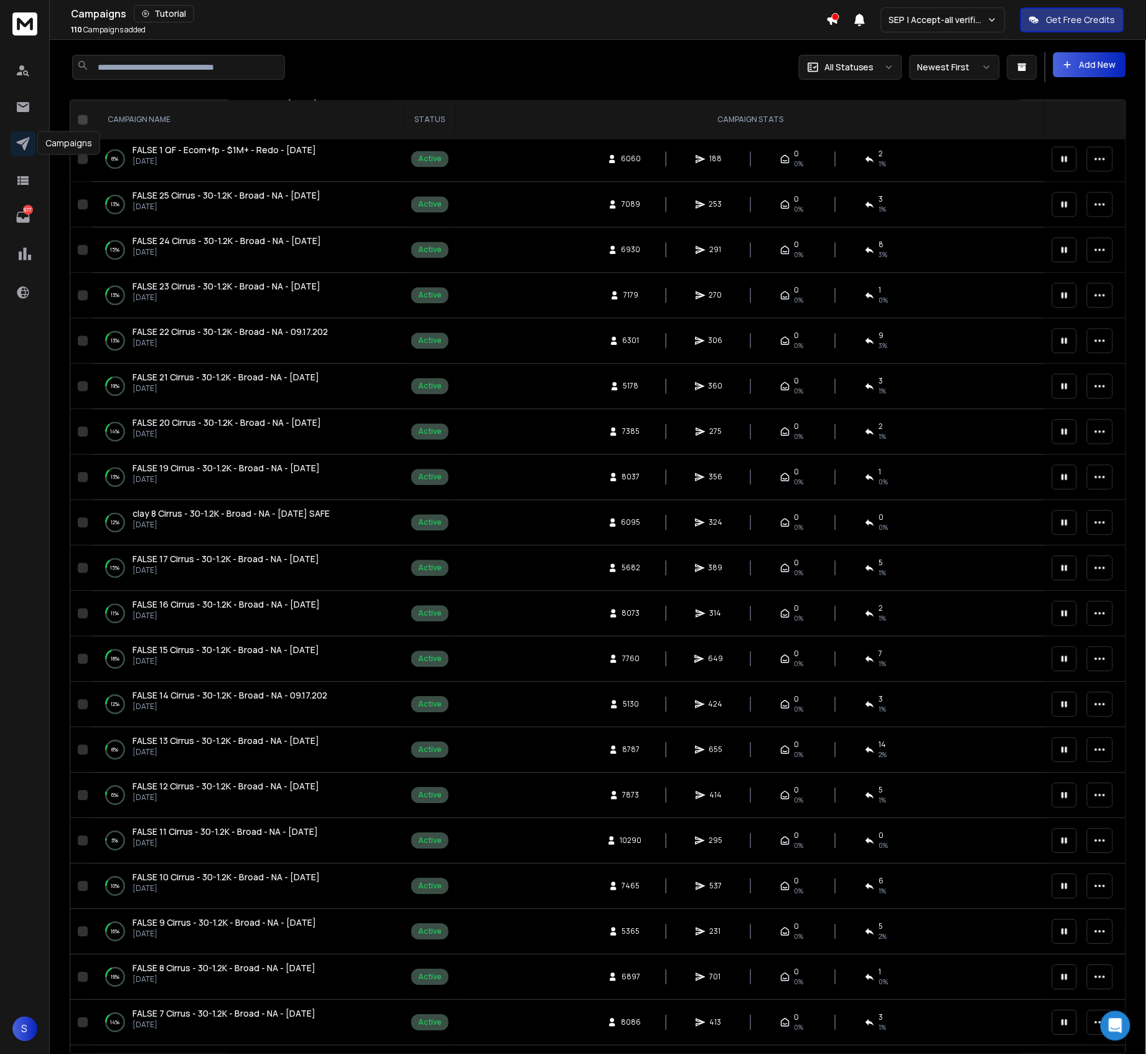
scroll to position [1399, 0]
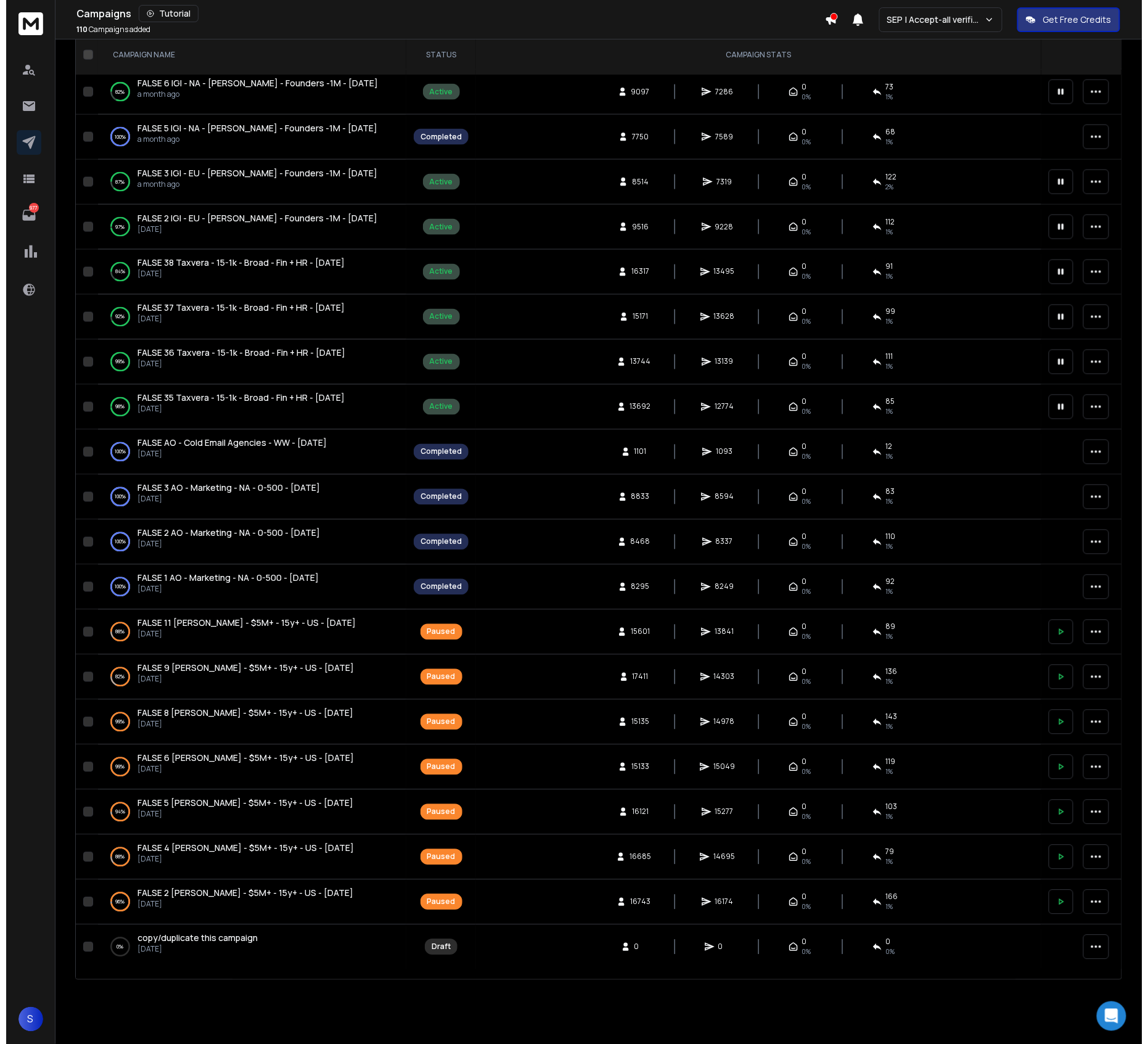
scroll to position [4078, 0]
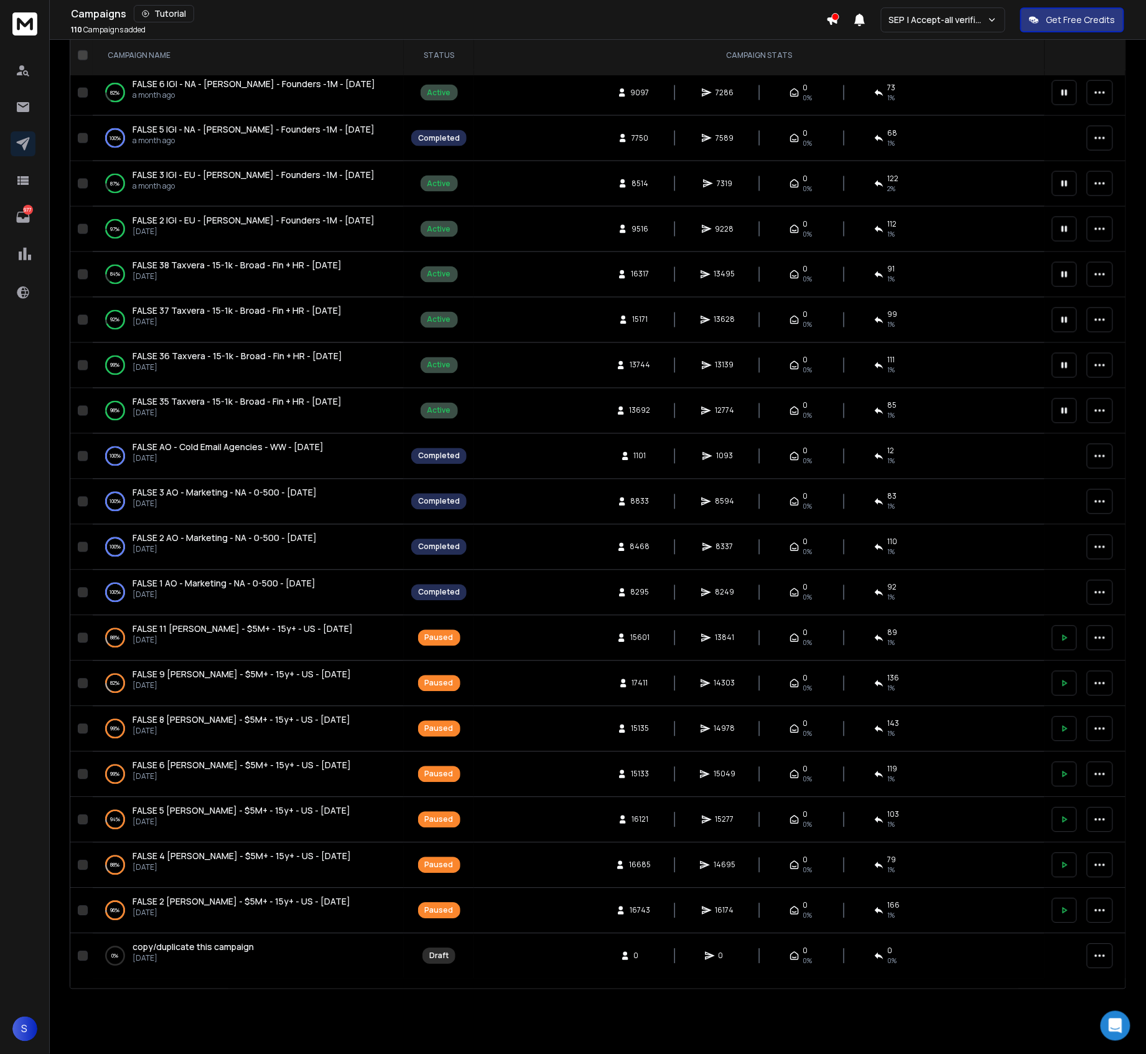
click at [1087, 946] on button "button" at bounding box center [1100, 955] width 26 height 25
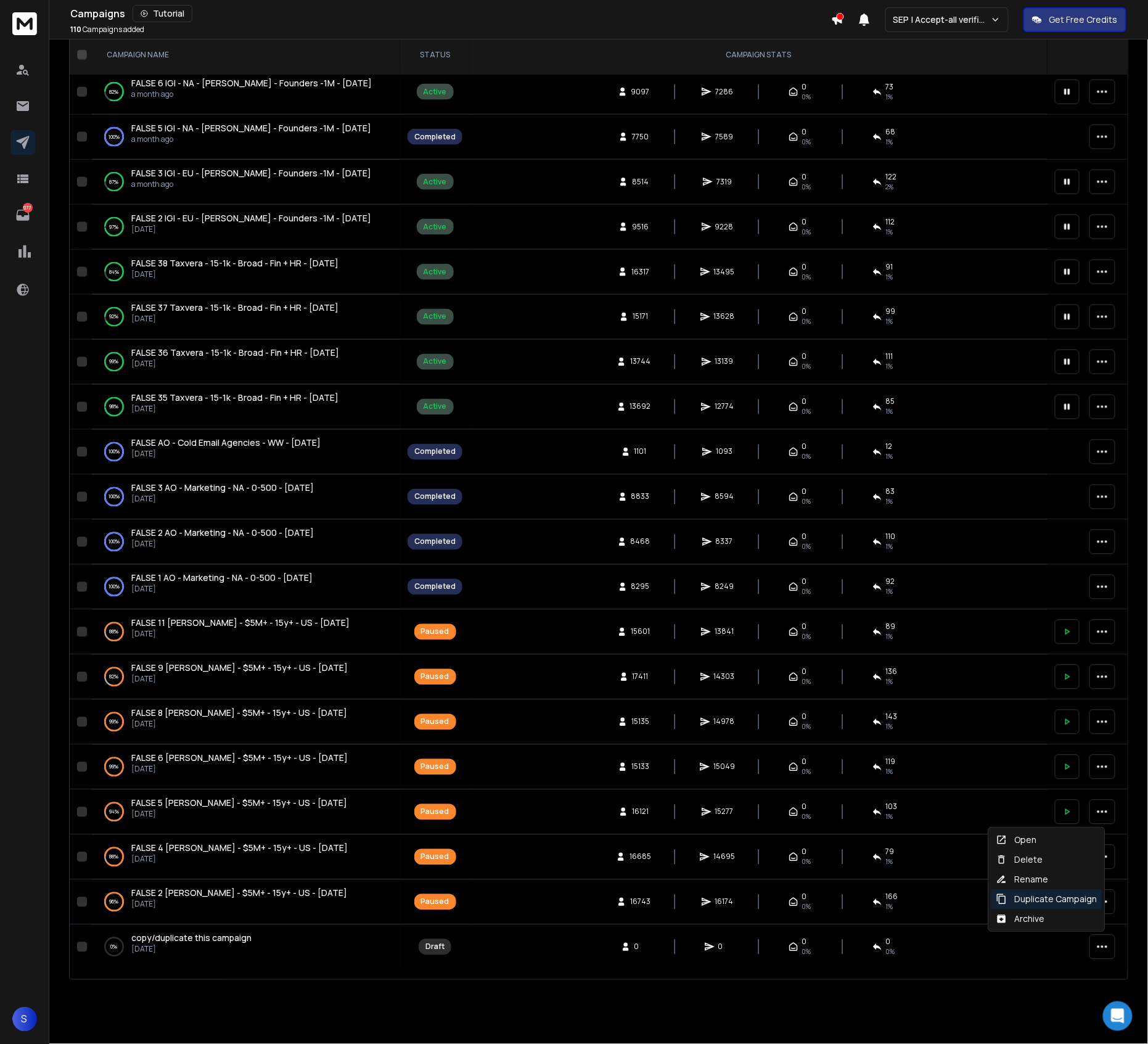
click at [1045, 903] on div "Duplicate Campaign" at bounding box center [1047, 898] width 101 height 12
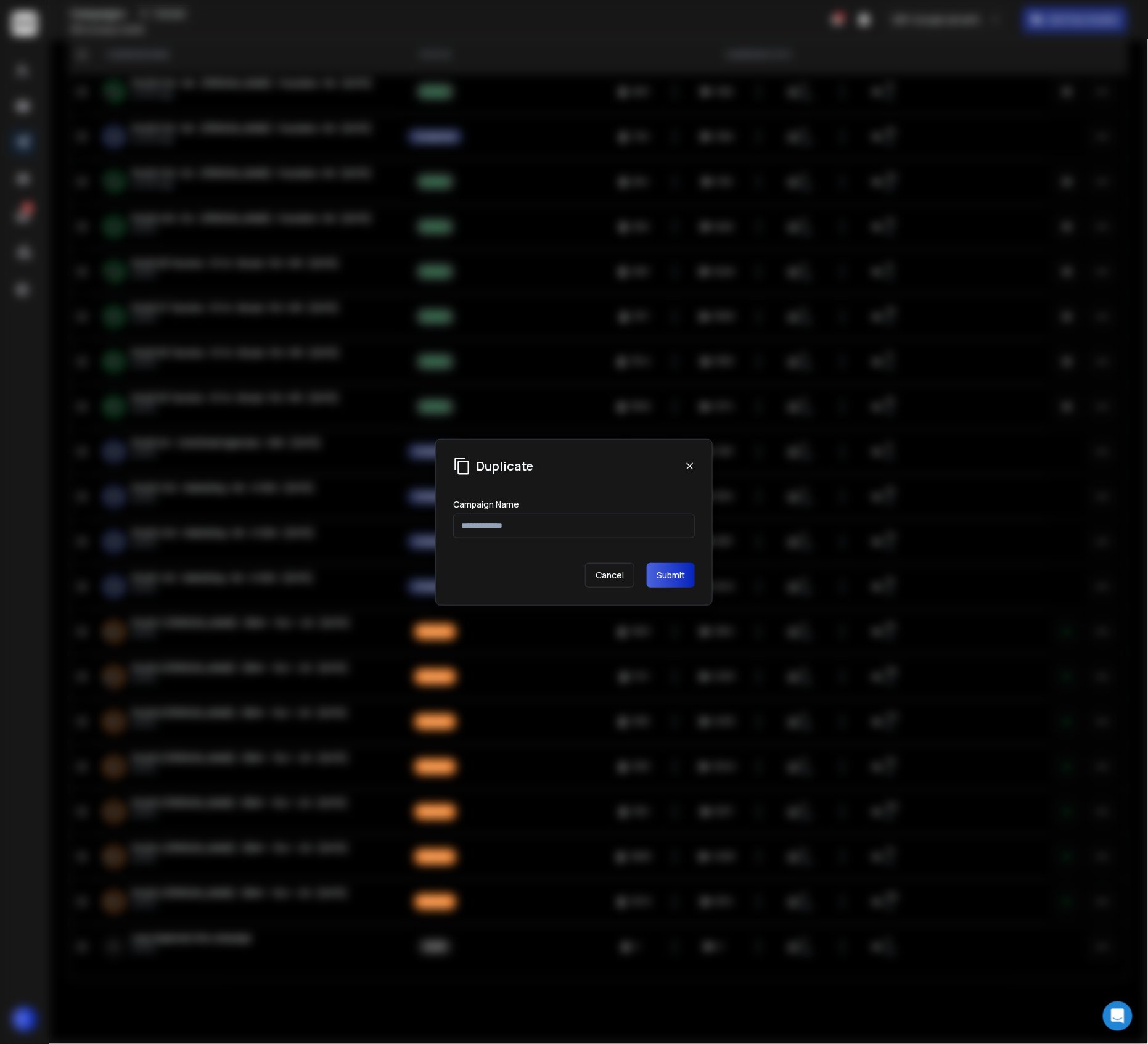
click at [593, 518] on input "text" at bounding box center [574, 525] width 242 height 25
paste input "**********"
type input "**********"
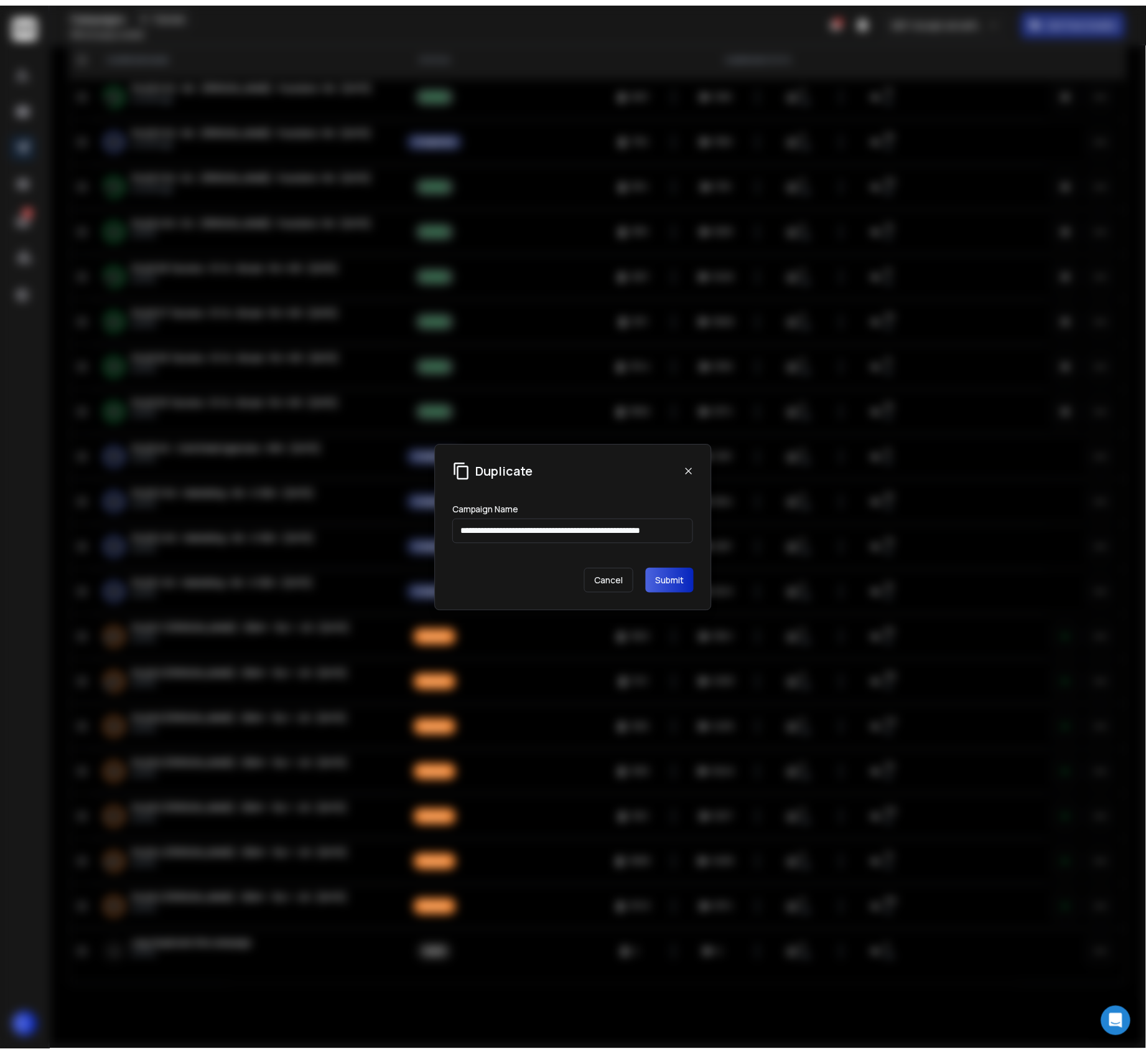
scroll to position [0, 0]
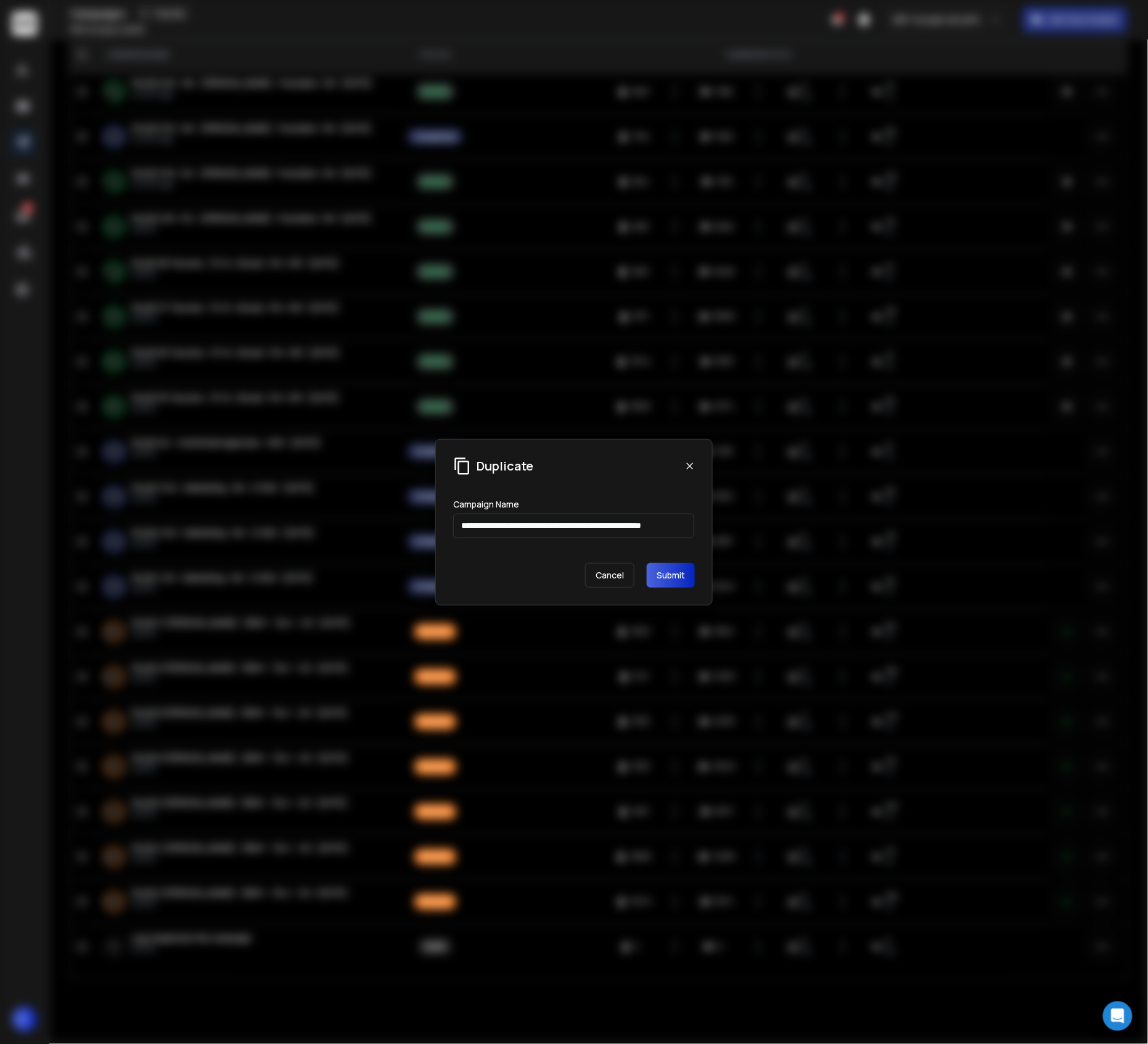
click at [664, 574] on button "Submit" at bounding box center [671, 574] width 49 height 25
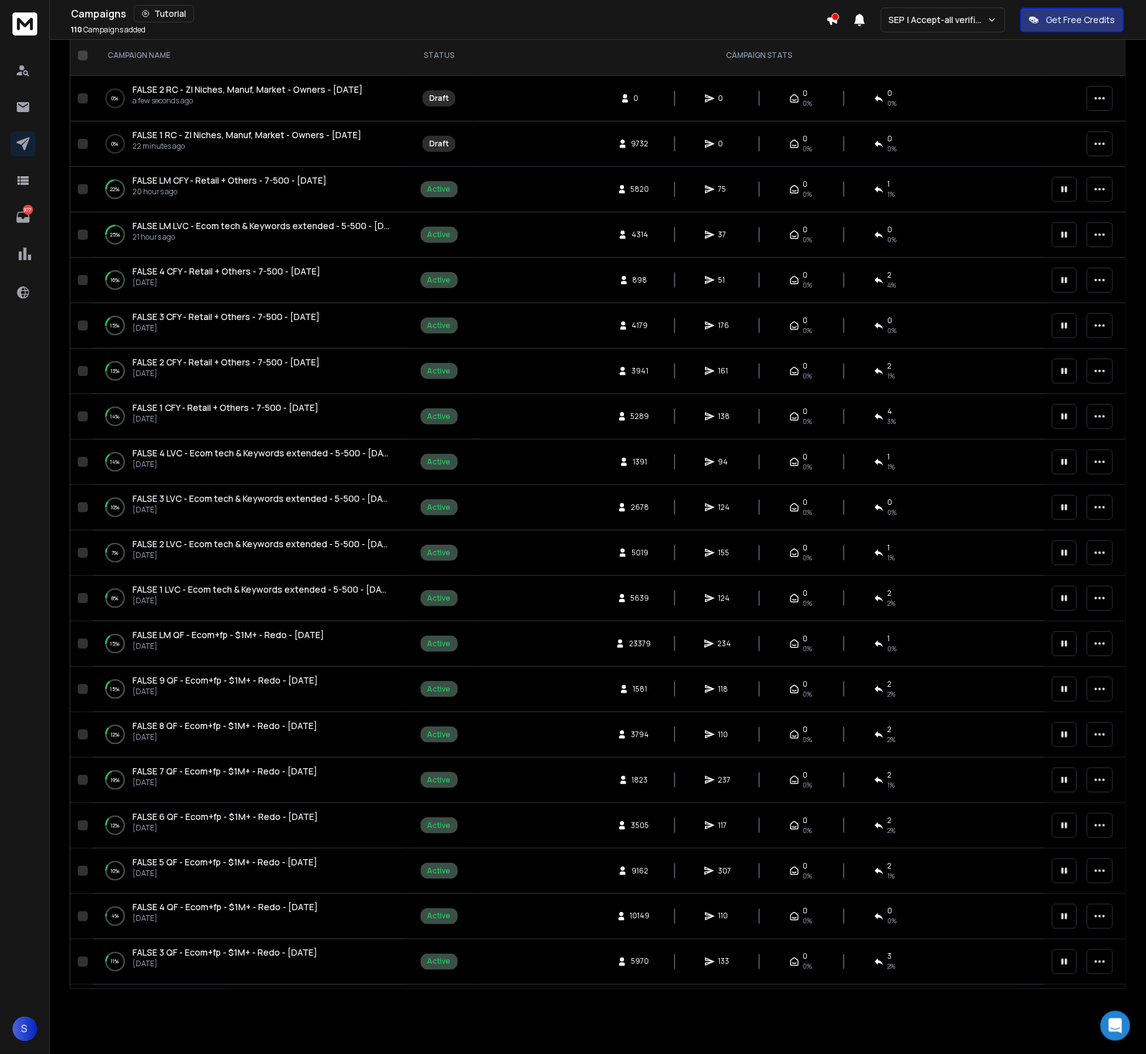
click at [342, 98] on p "a few seconds ago" at bounding box center [248, 101] width 230 height 10
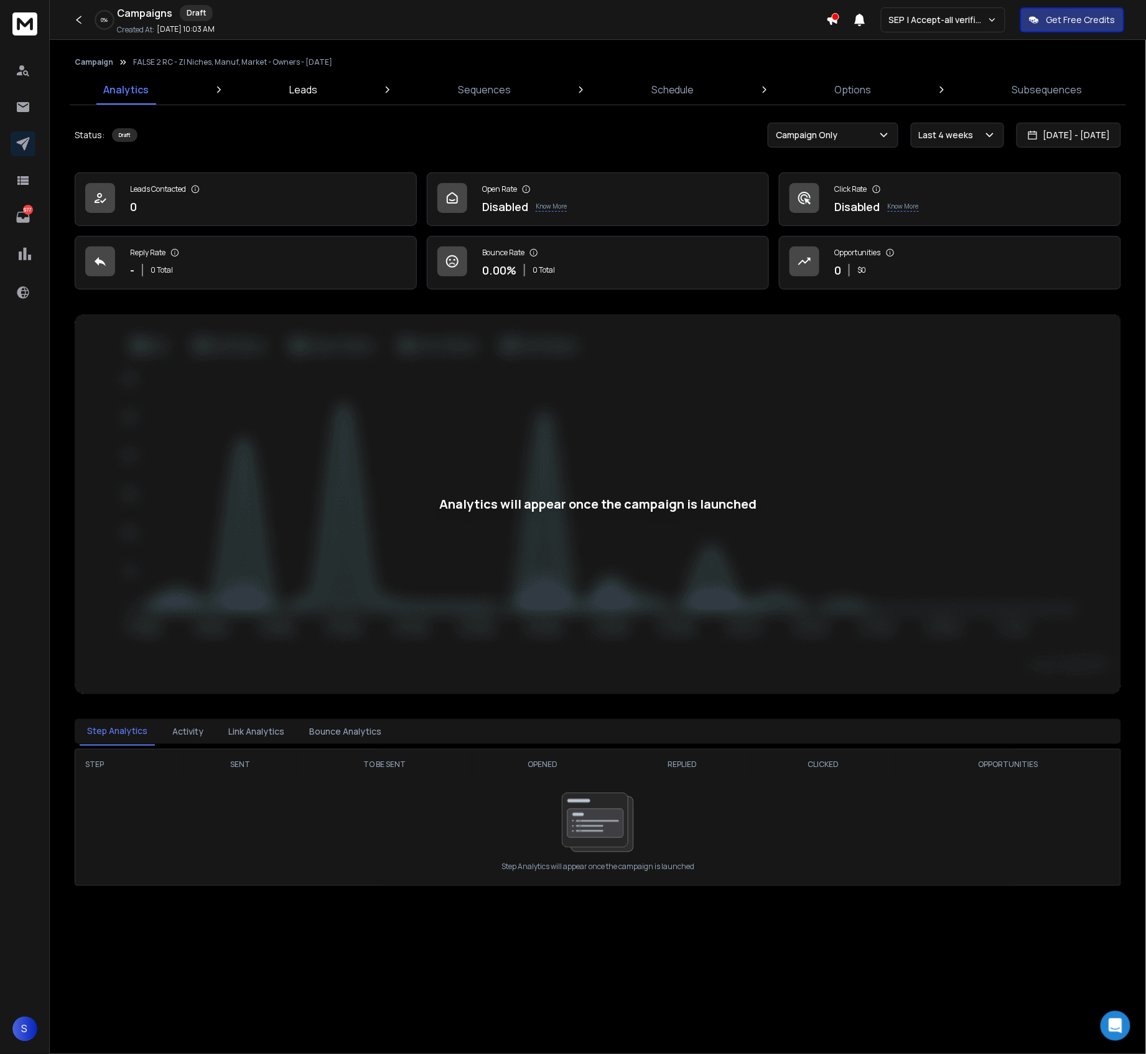
click at [315, 95] on link "Leads" at bounding box center [303, 90] width 43 height 30
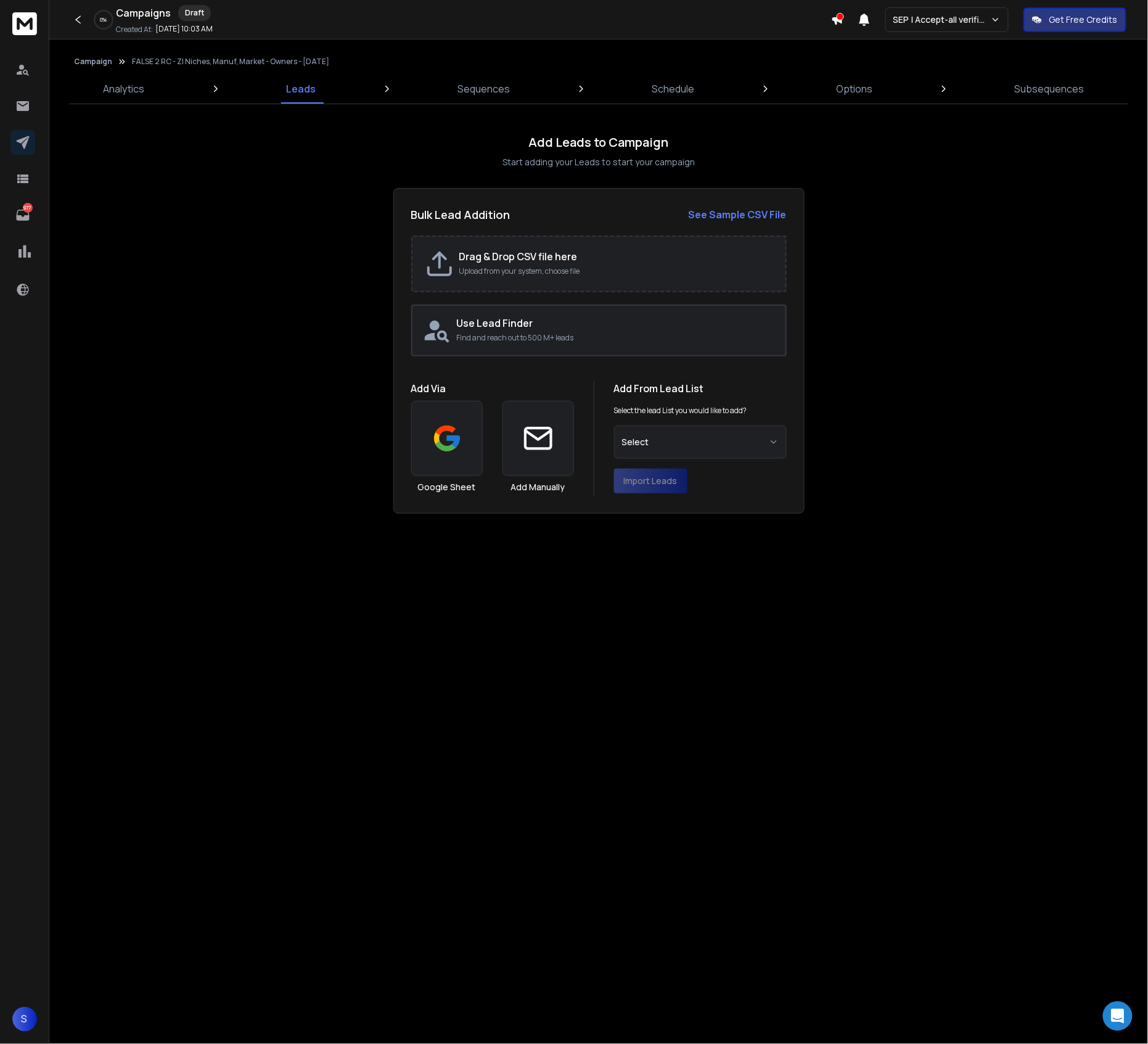
click at [483, 266] on p "Upload from your system, choose file" at bounding box center [616, 271] width 314 height 10
type input "**********"
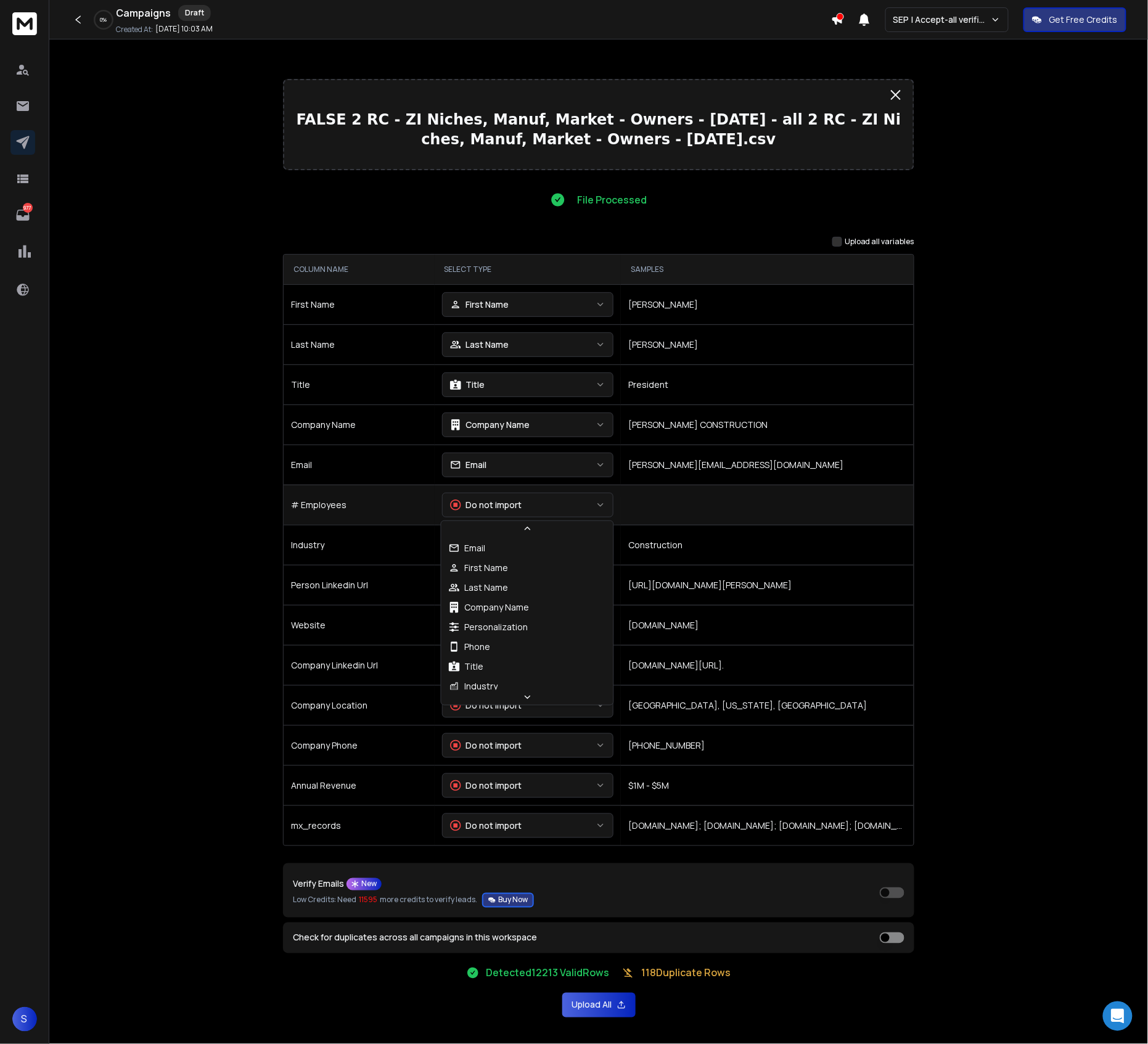
click at [586, 513] on button "Do not import" at bounding box center [528, 504] width 172 height 25
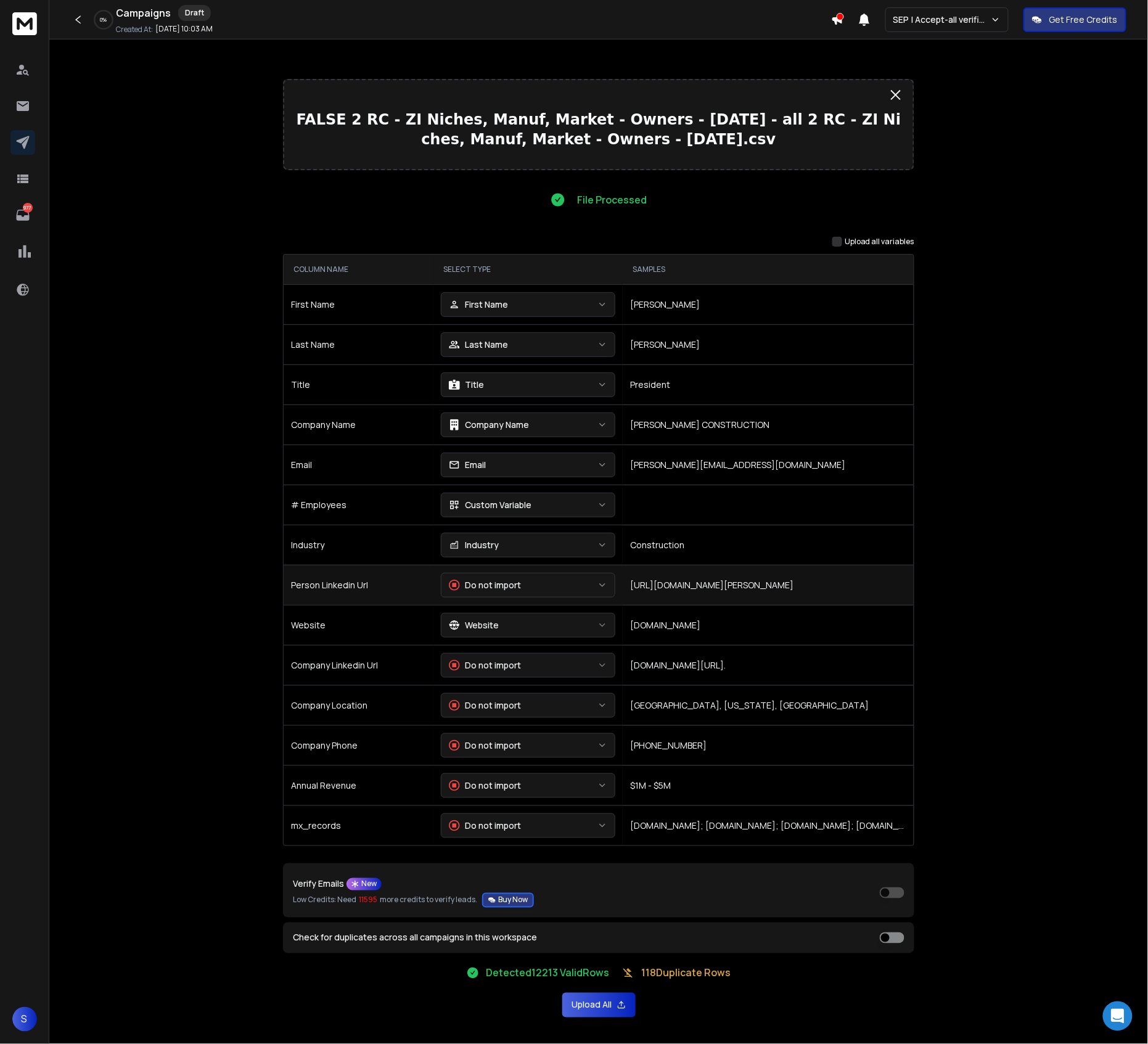
click at [529, 585] on button "Do not import" at bounding box center [528, 584] width 174 height 25
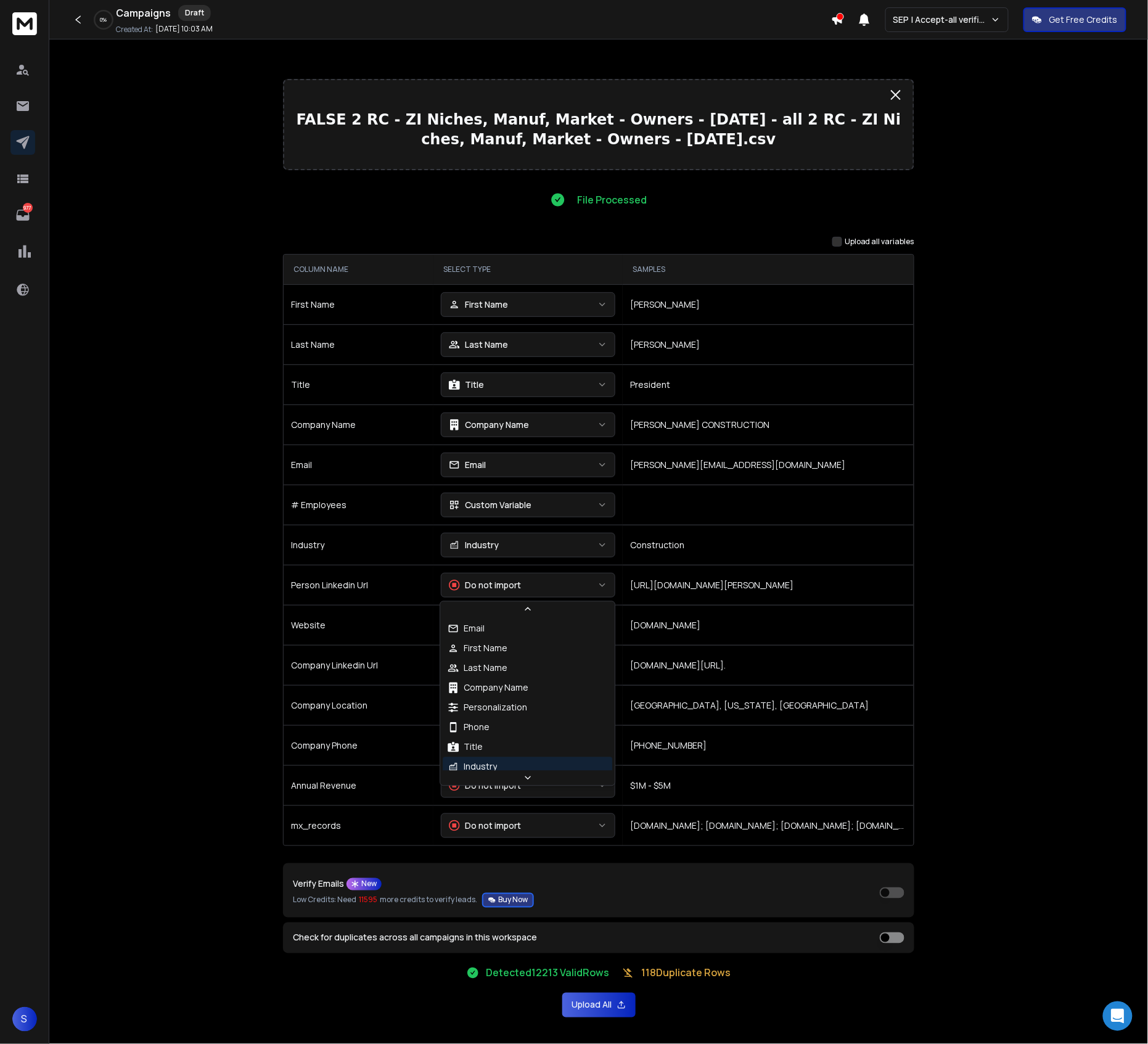
scroll to position [105, 0]
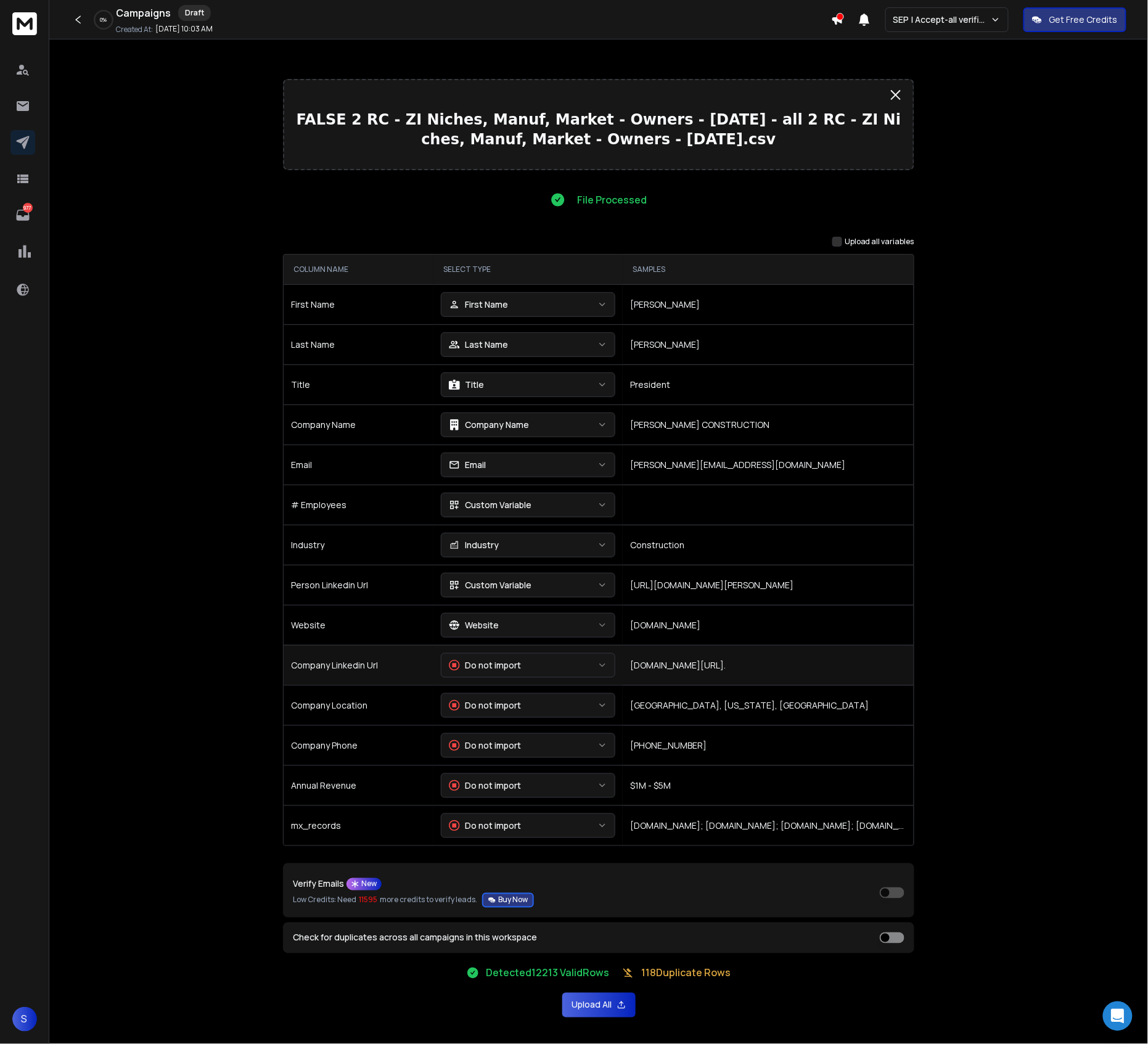
click at [531, 674] on button "Do not import" at bounding box center [528, 665] width 174 height 25
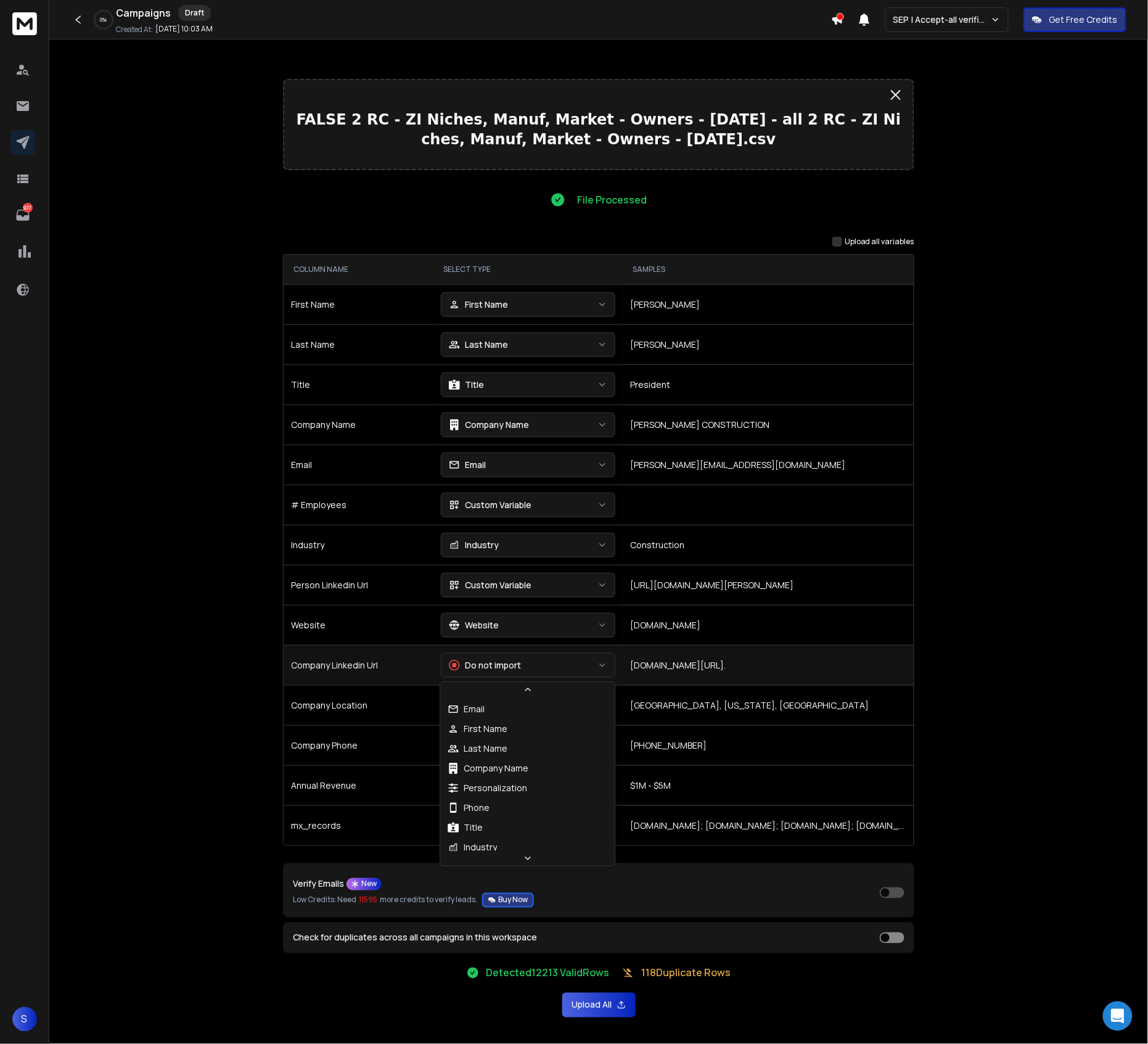
scroll to position [125, 0]
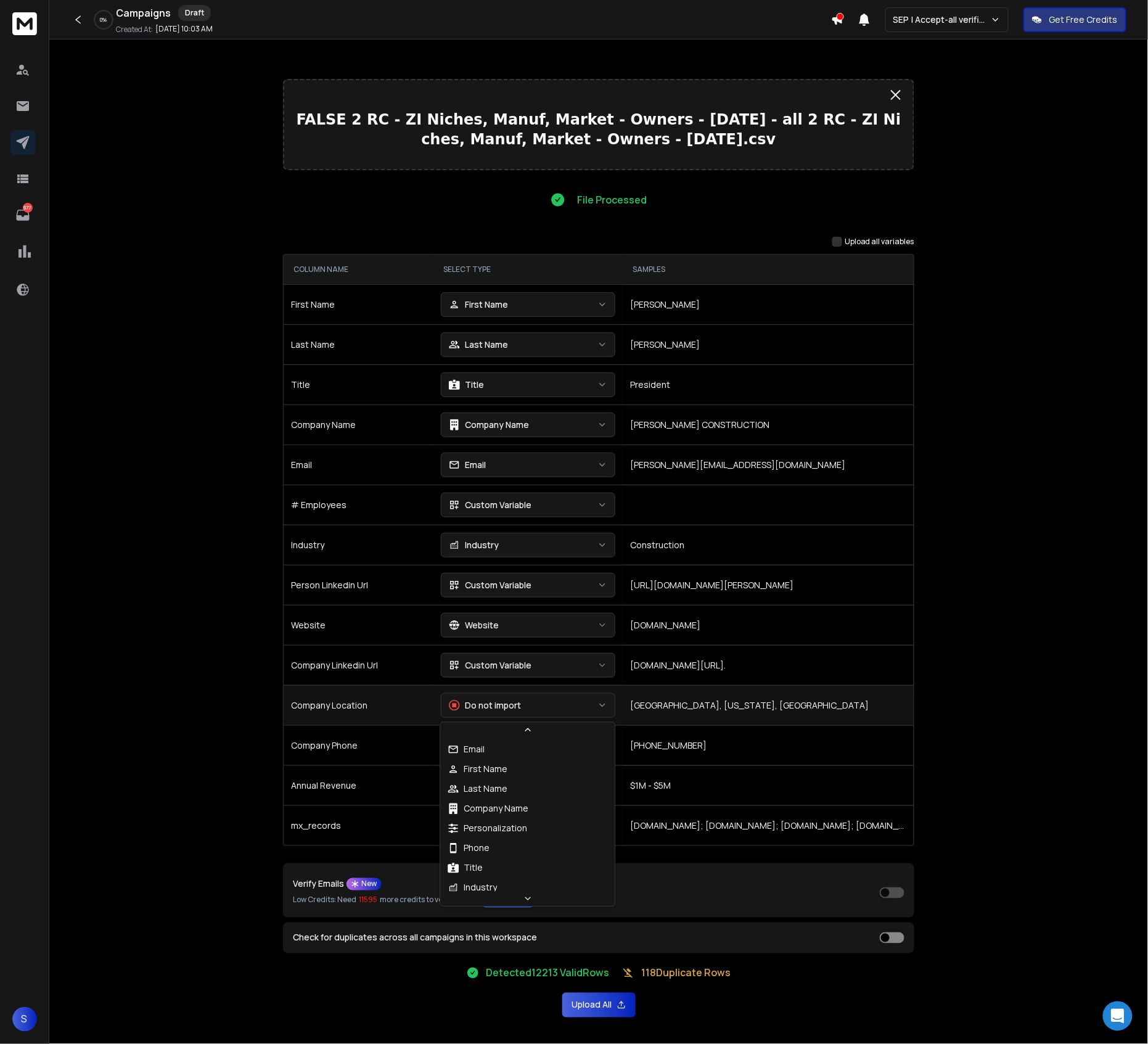
click at [494, 712] on button "Do not import" at bounding box center [528, 704] width 174 height 25
click at [498, 712] on button "Location" at bounding box center [528, 704] width 174 height 25
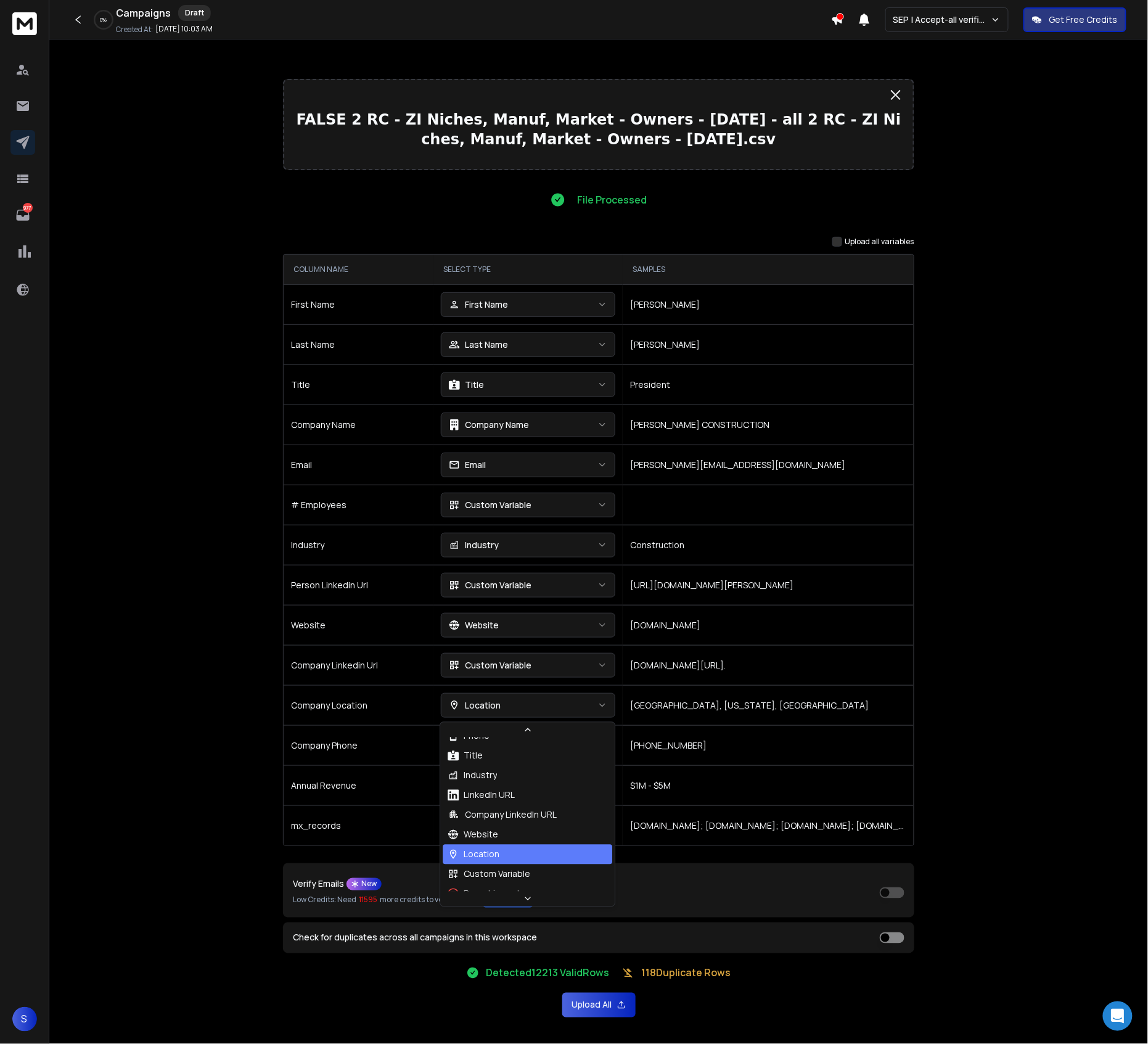
scroll to position [112, 0]
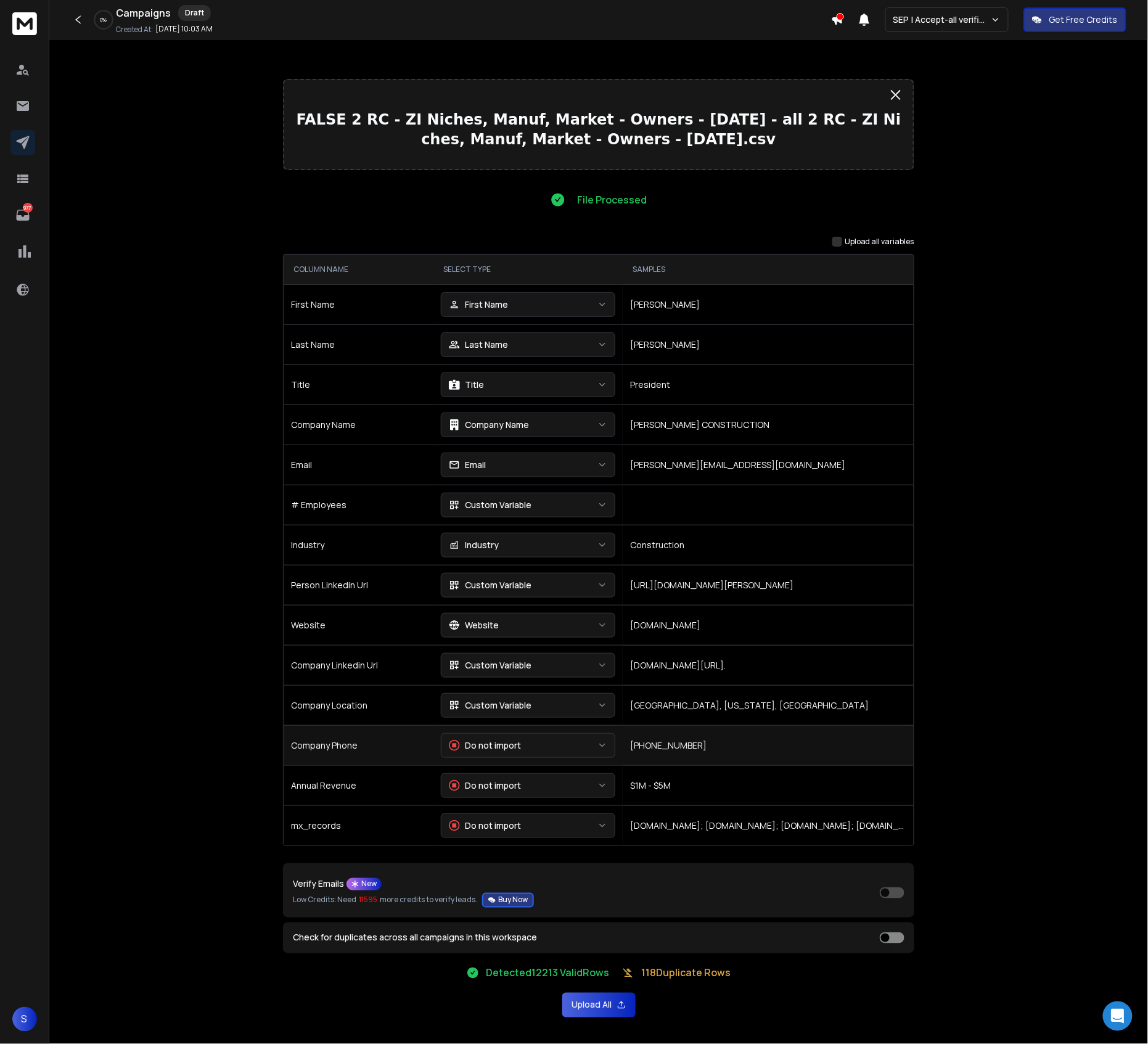
click at [493, 756] on button "Do not import" at bounding box center [528, 745] width 174 height 25
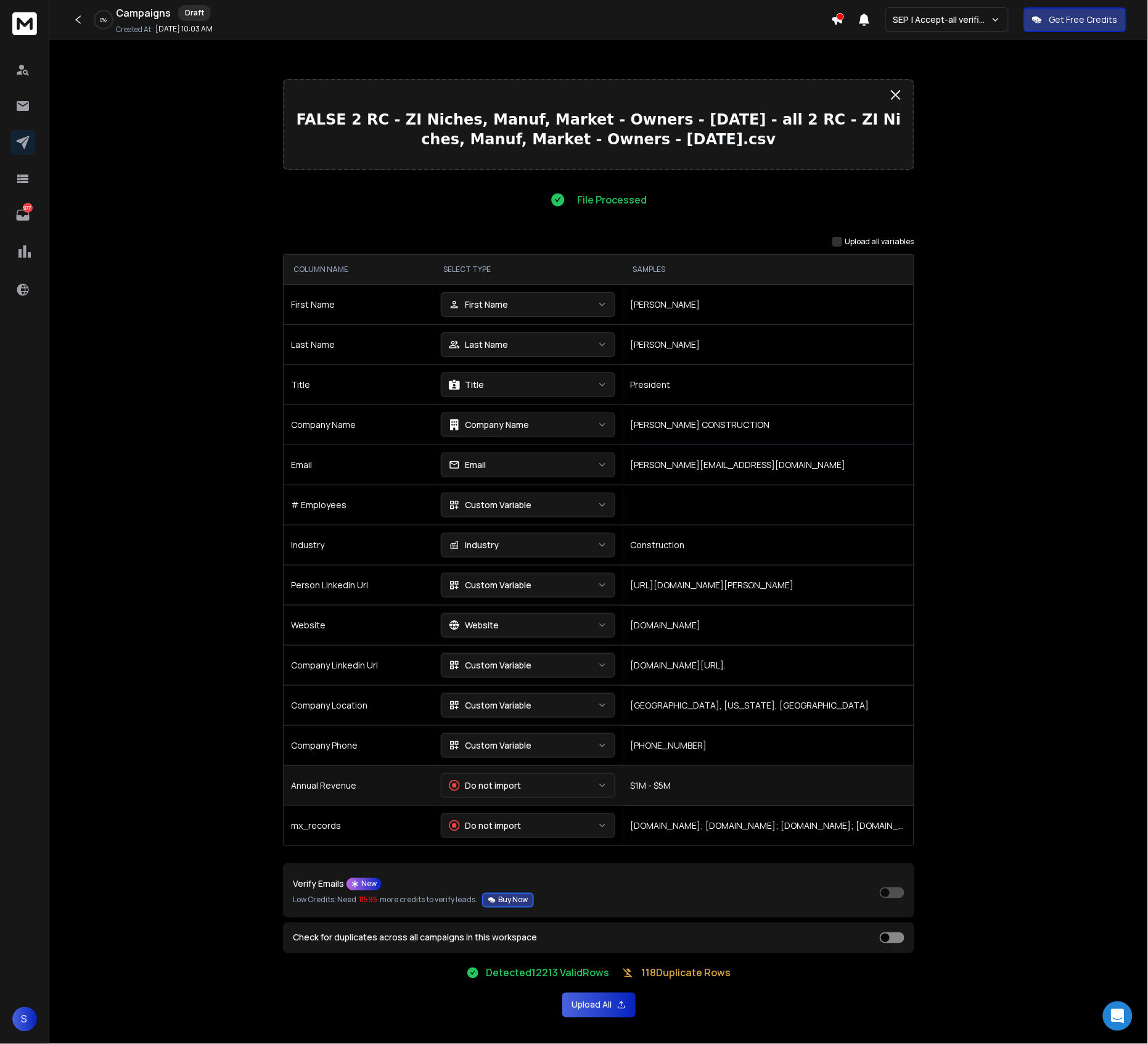
click at [507, 789] on div "Do not import" at bounding box center [484, 785] width 72 height 12
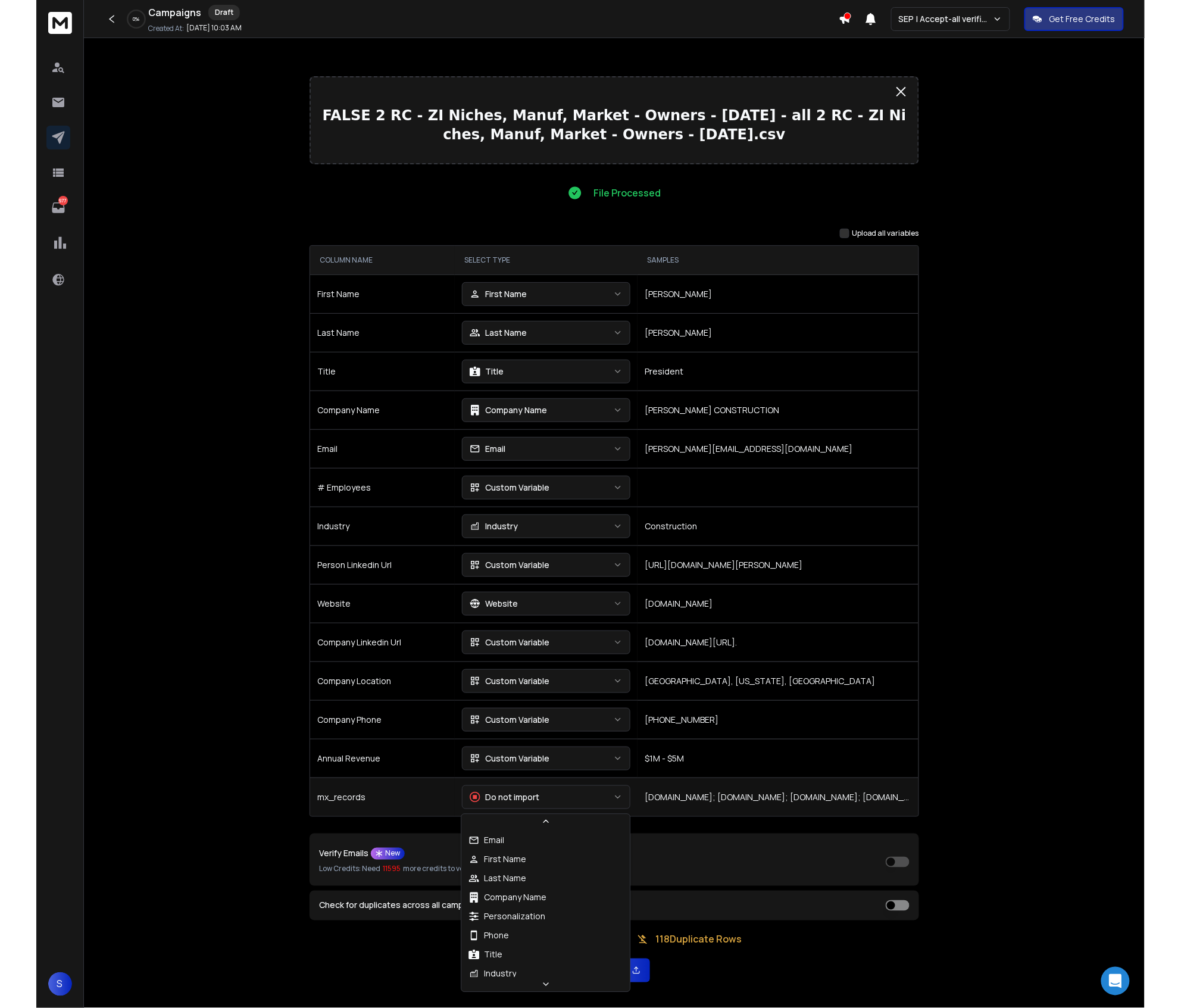
scroll to position [121, 0]
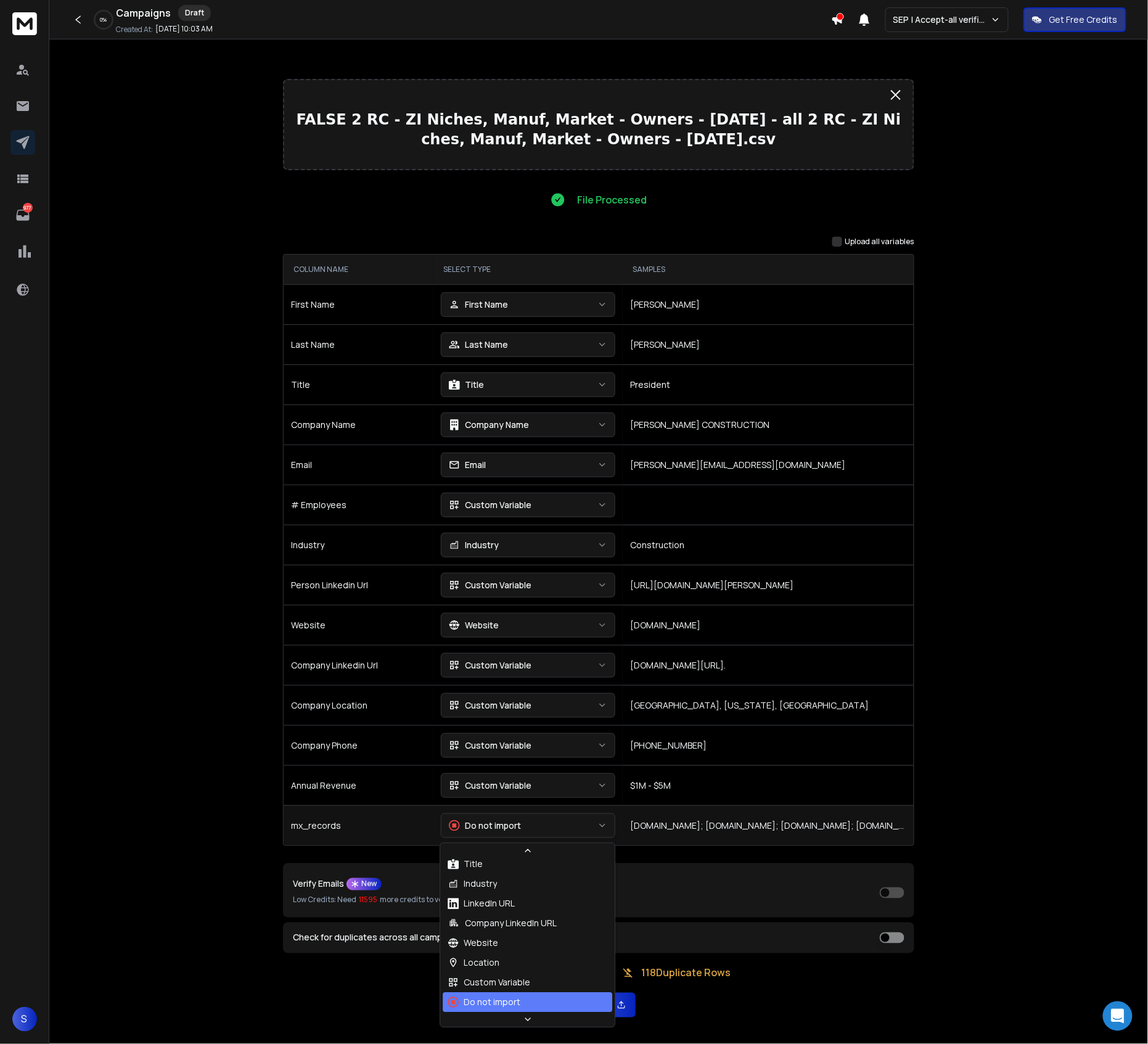
click at [501, 834] on button "Do not import" at bounding box center [528, 825] width 174 height 25
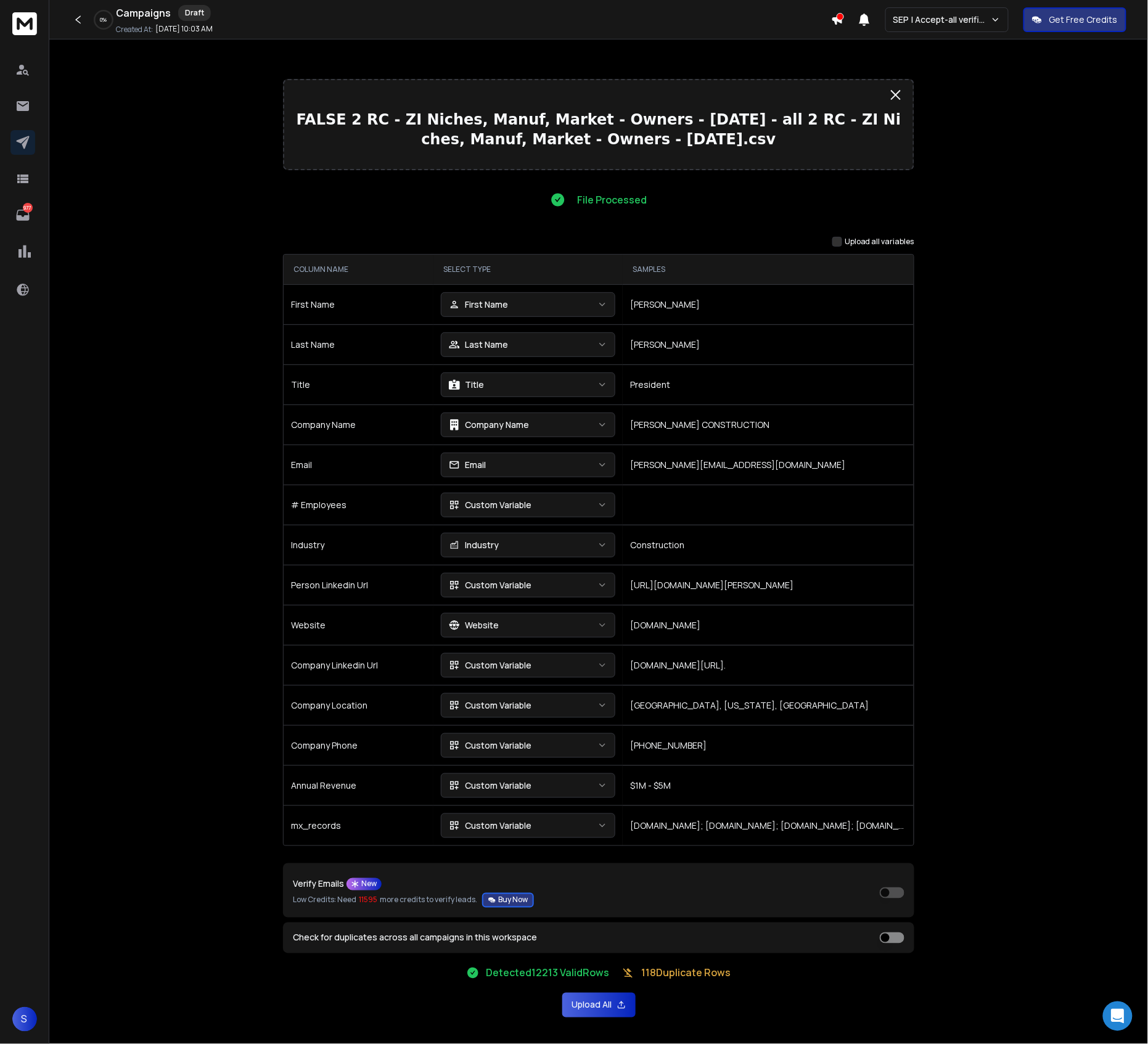
click at [883, 934] on button "Check for duplicates across all campaigns in this workspace" at bounding box center [891, 937] width 25 height 11
click at [594, 1017] on button "Upload All" at bounding box center [599, 1004] width 73 height 25
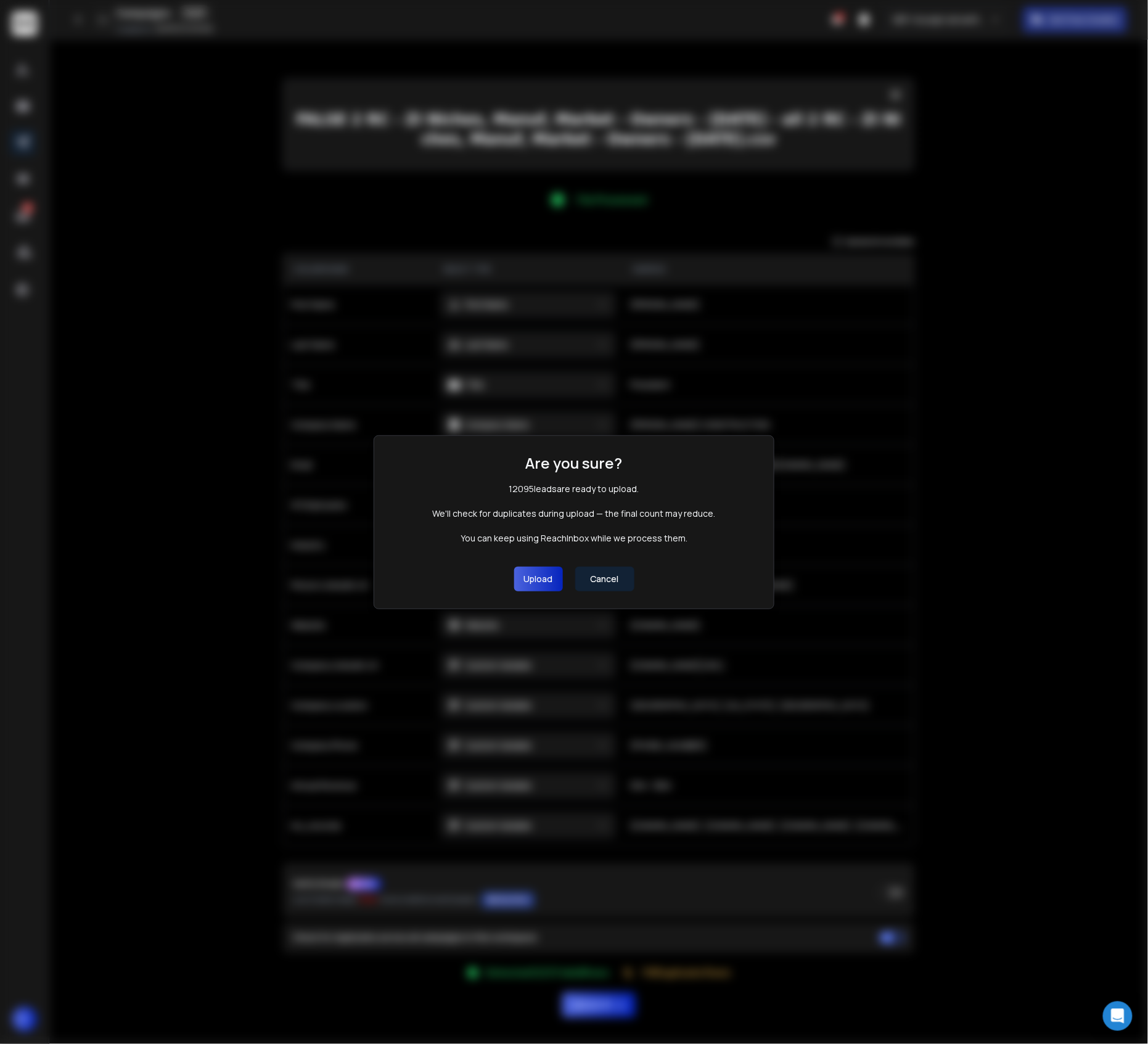
click at [551, 577] on button "Upload" at bounding box center [538, 578] width 49 height 25
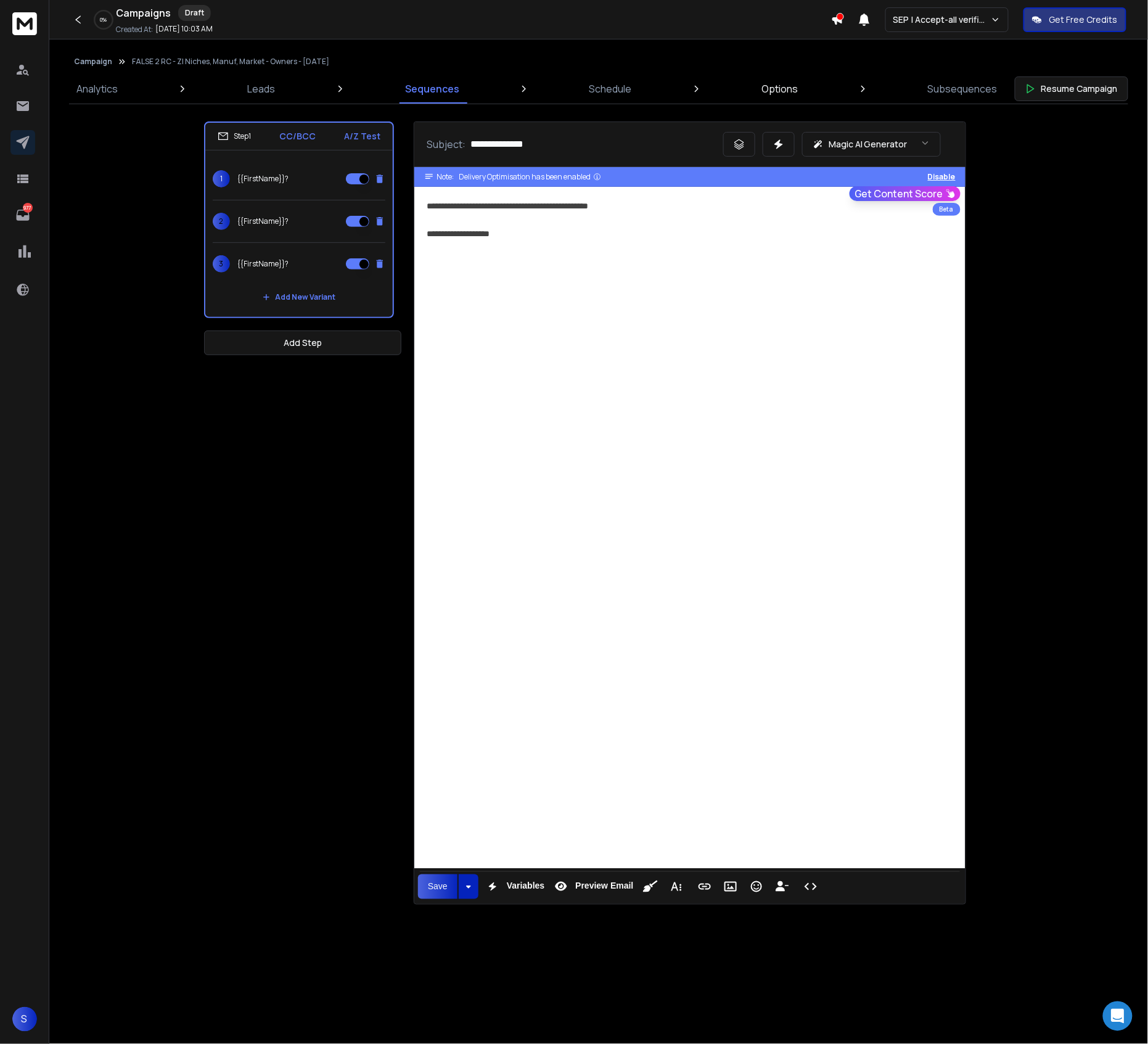
click at [796, 92] on p "Options" at bounding box center [780, 88] width 37 height 15
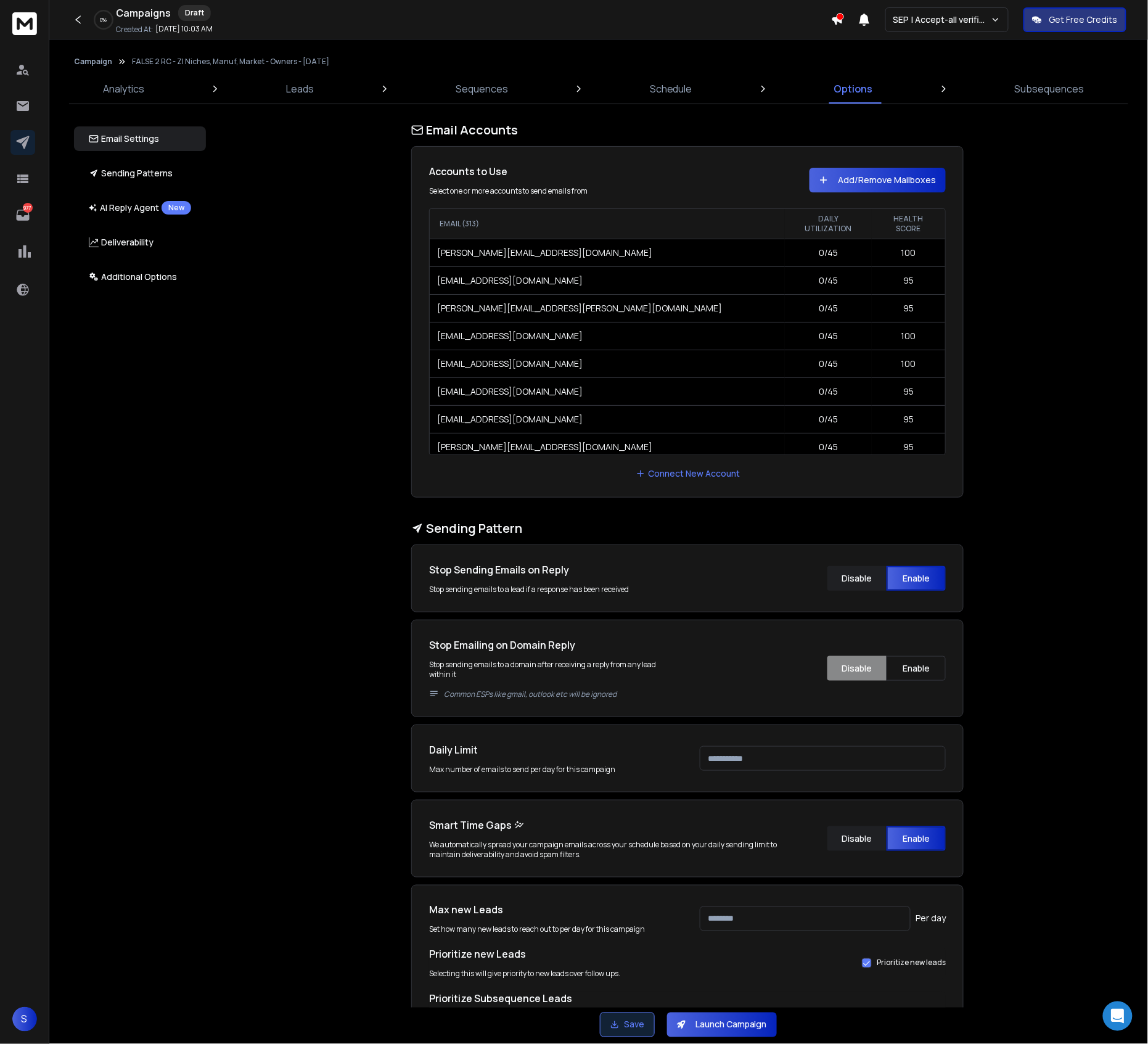
click at [625, 1023] on button "Save" at bounding box center [626, 1024] width 54 height 25
click at [21, 143] on icon at bounding box center [23, 142] width 15 height 15
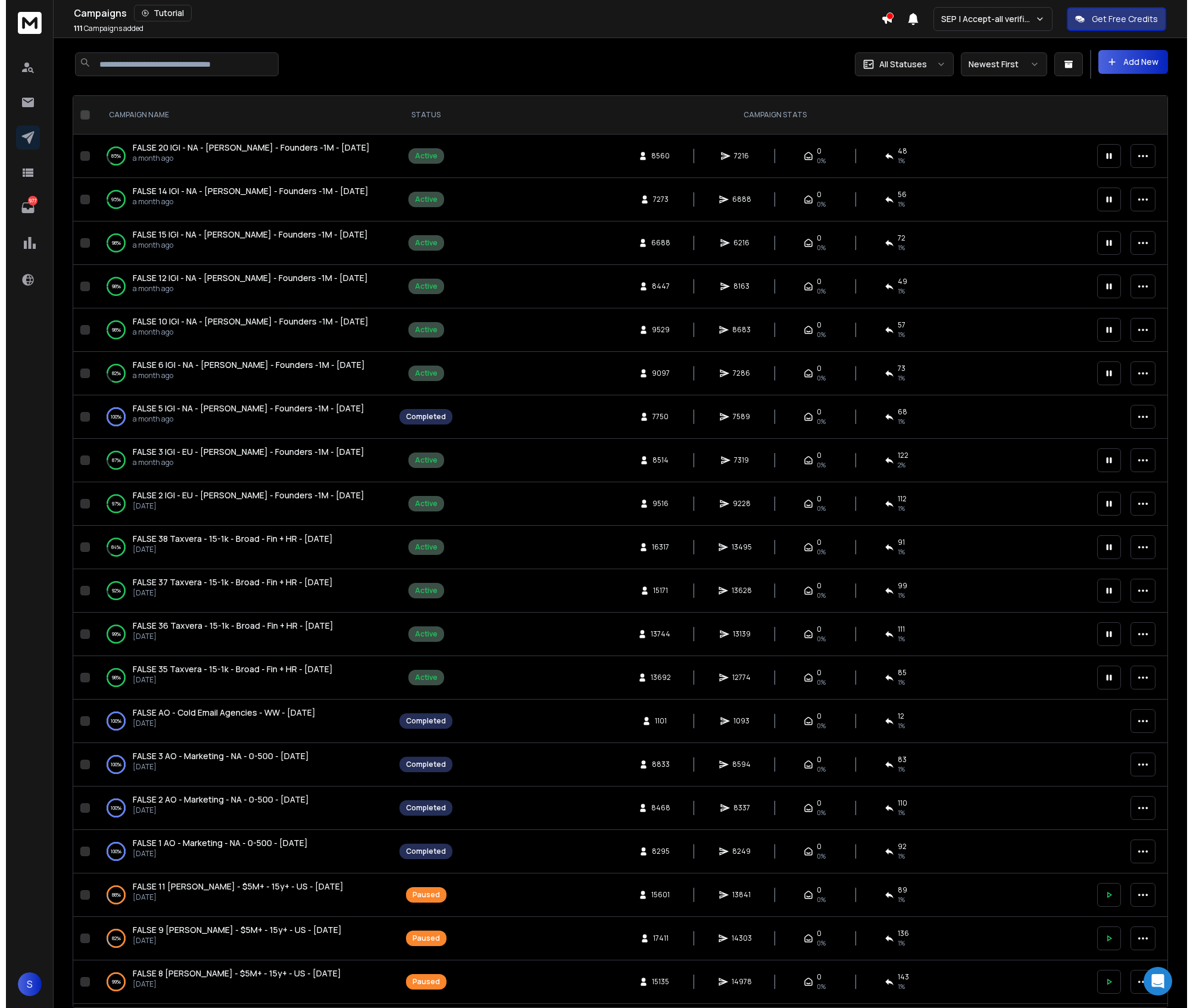
scroll to position [3981, 0]
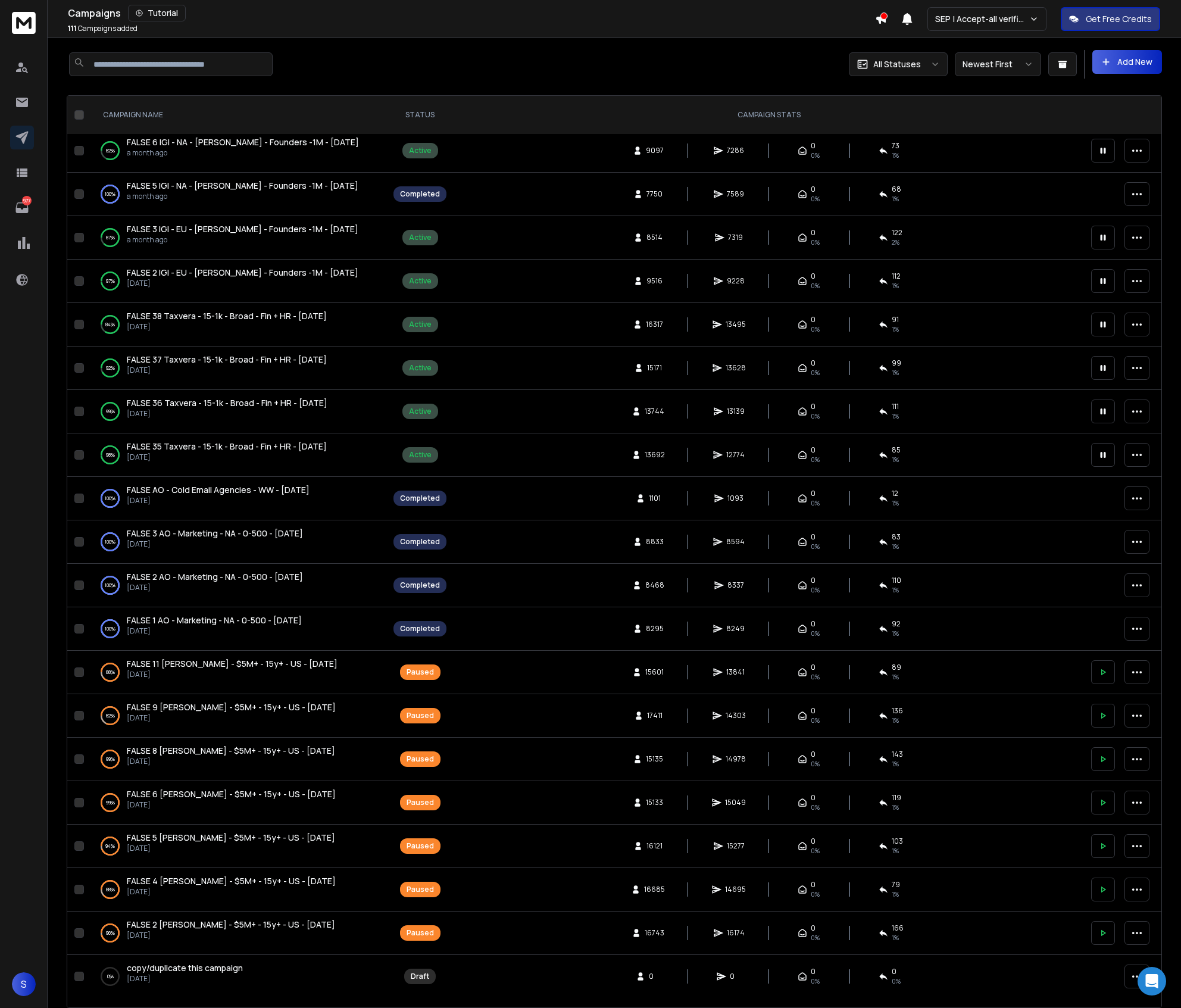
click at [1130, 976] on icon "button" at bounding box center [1136, 975] width 11 height 11
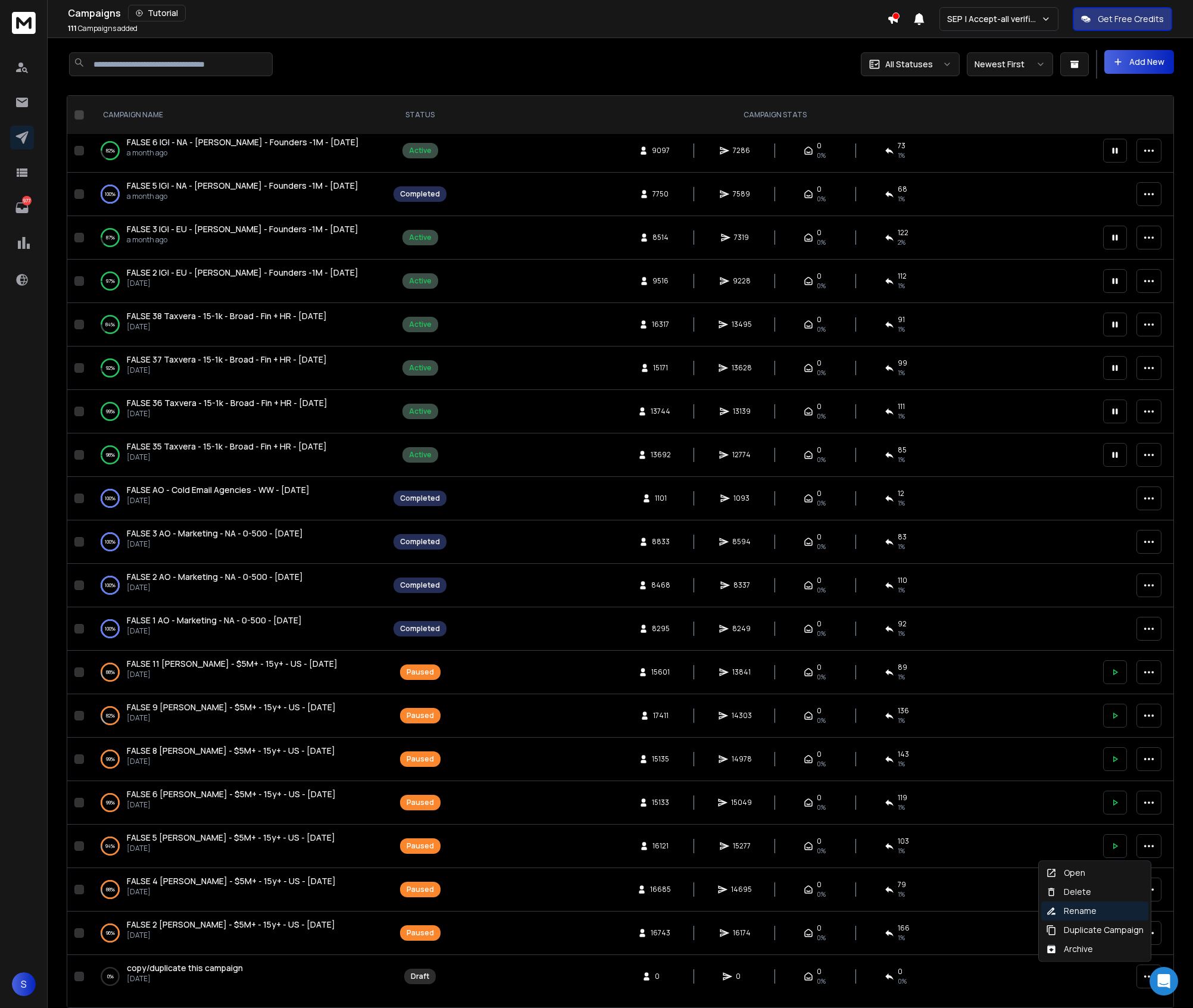
click at [1090, 909] on div "Rename" at bounding box center [1071, 910] width 51 height 11
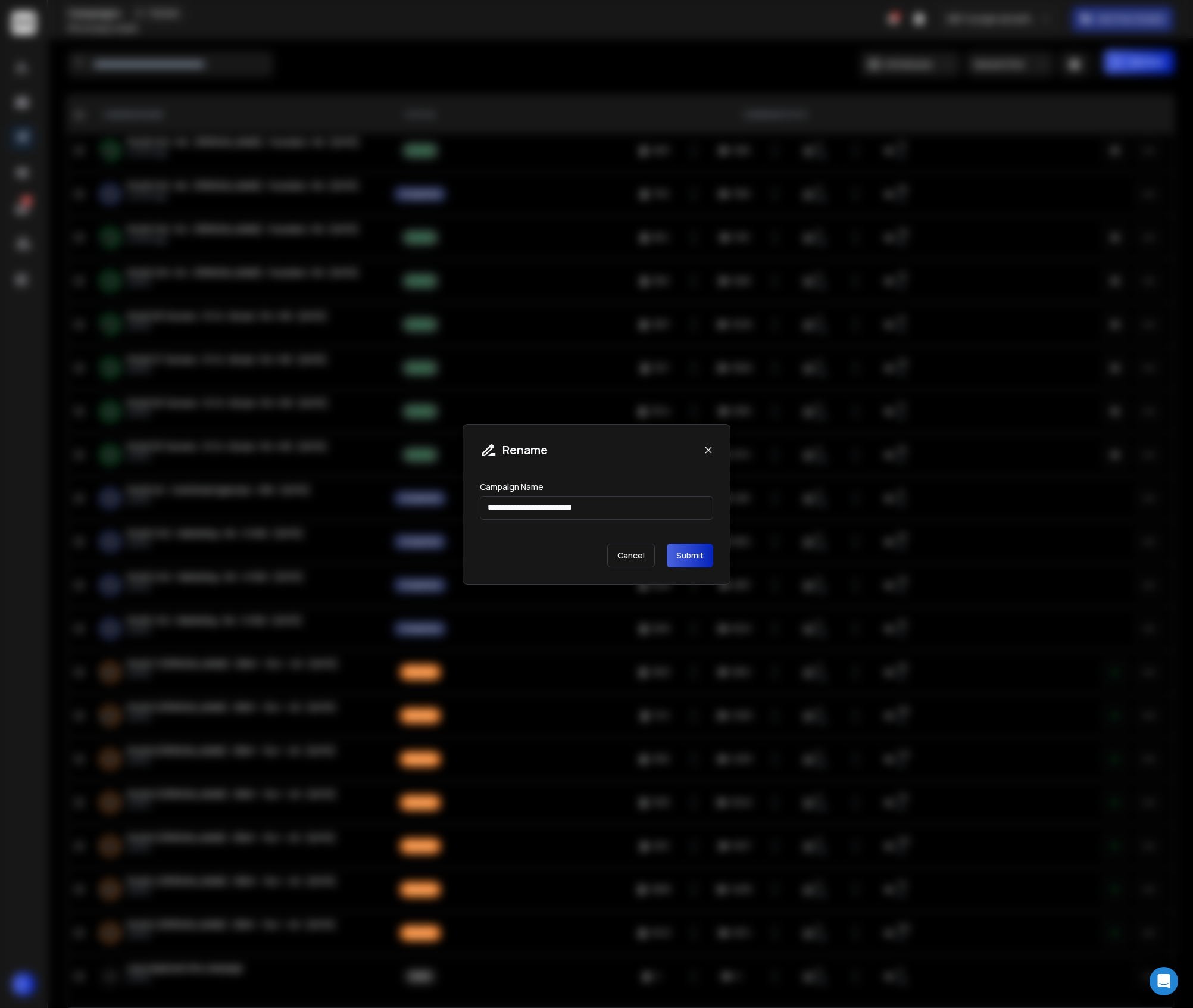
click at [674, 511] on input "**********" at bounding box center [597, 507] width 233 height 24
click at [638, 554] on p "Cancel" at bounding box center [631, 555] width 48 height 24
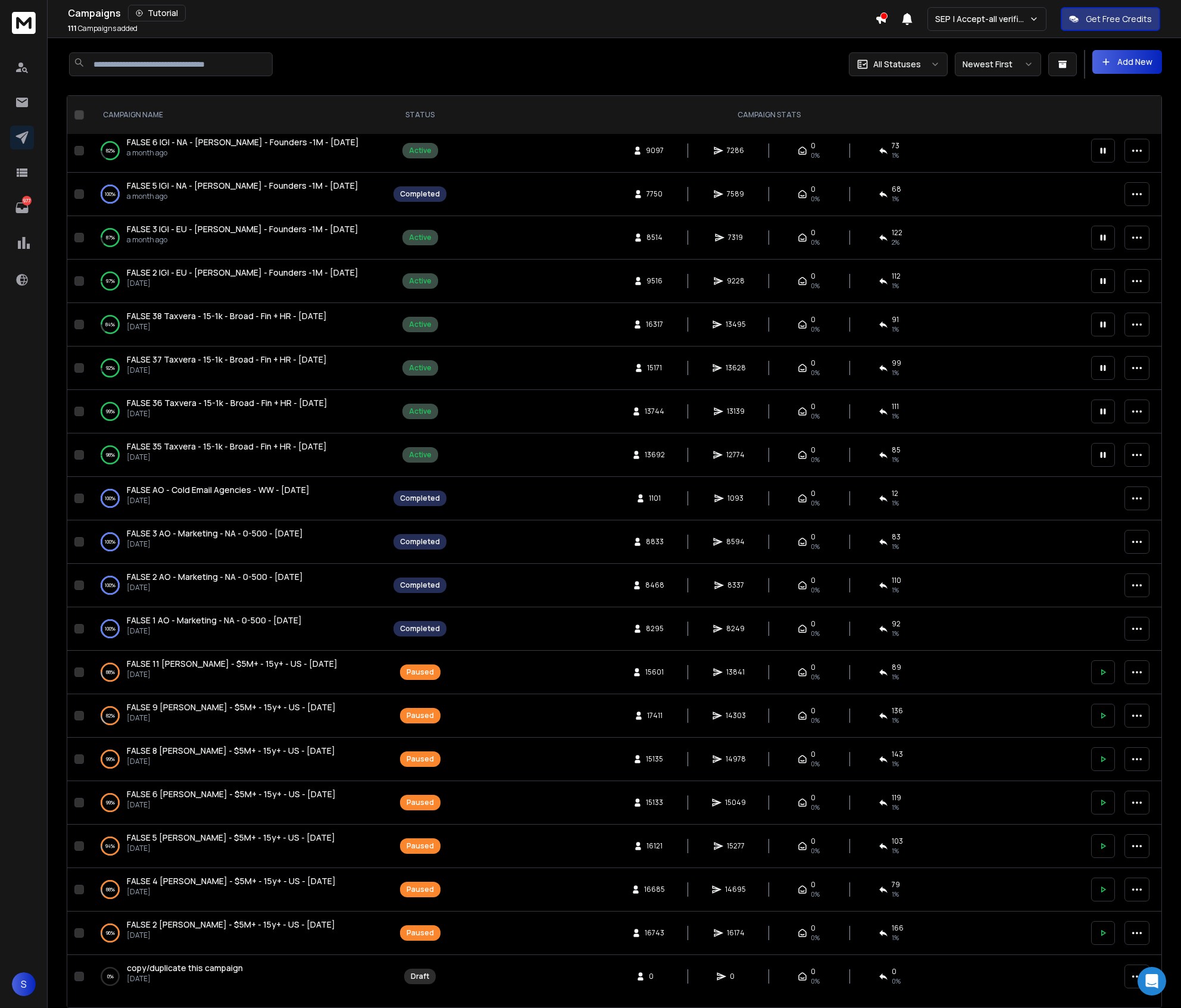
click at [1130, 974] on icon "button" at bounding box center [1136, 975] width 11 height 11
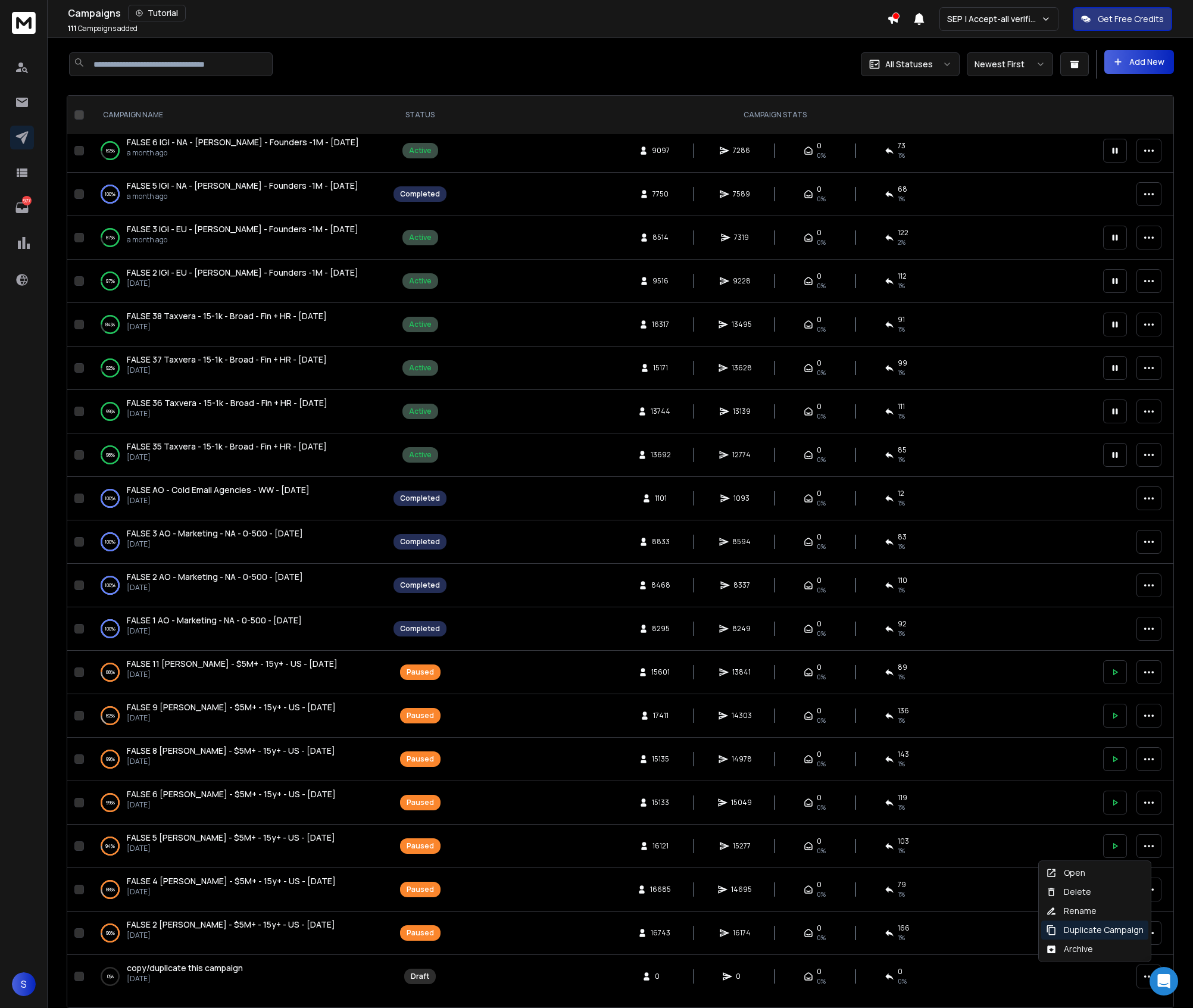
click at [1095, 929] on div "Duplicate Campaign" at bounding box center [1094, 930] width 98 height 11
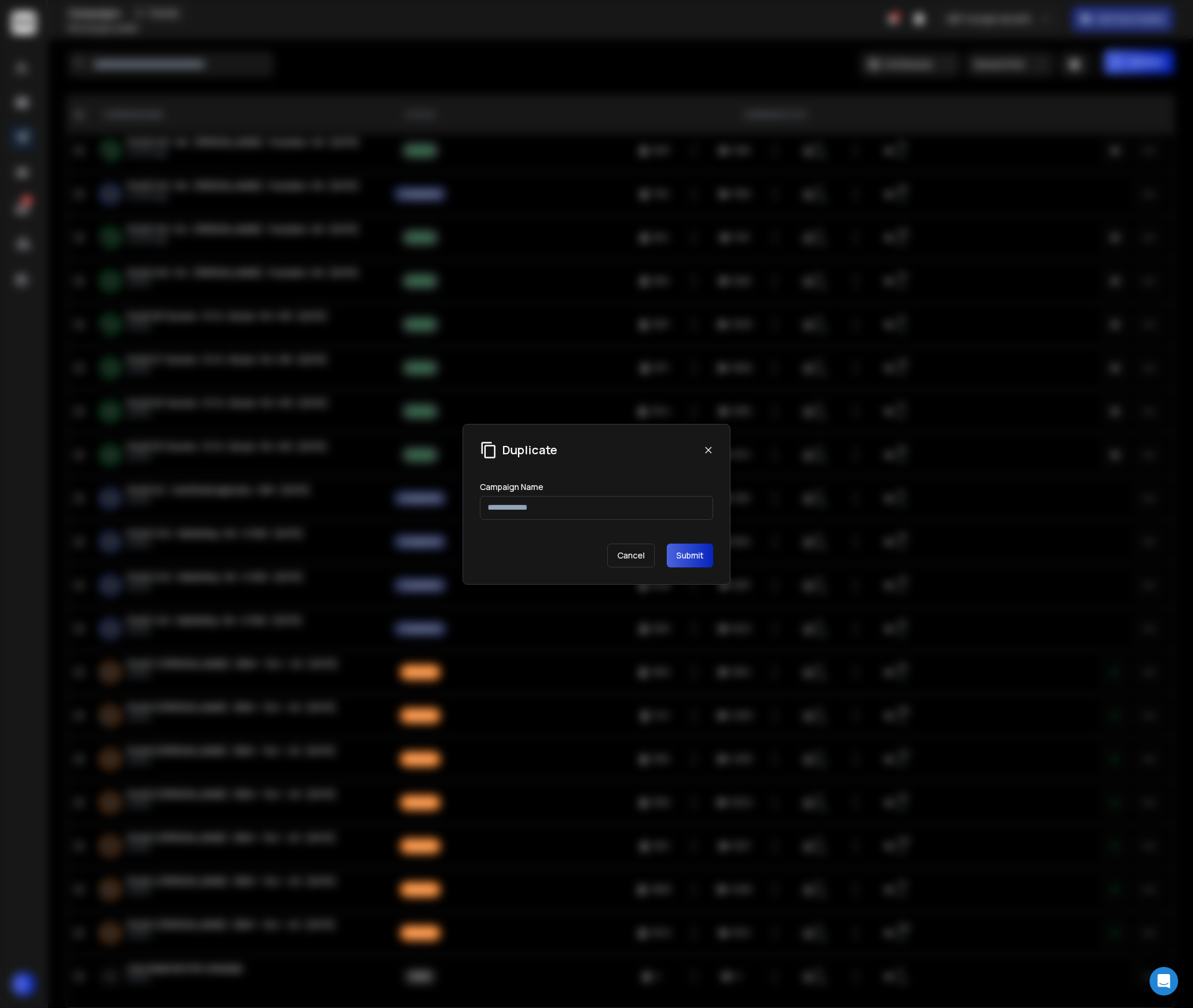
click at [644, 512] on input "text" at bounding box center [597, 507] width 233 height 24
paste input "**********"
type input "**********"
click at [693, 565] on button "Submit" at bounding box center [690, 555] width 47 height 24
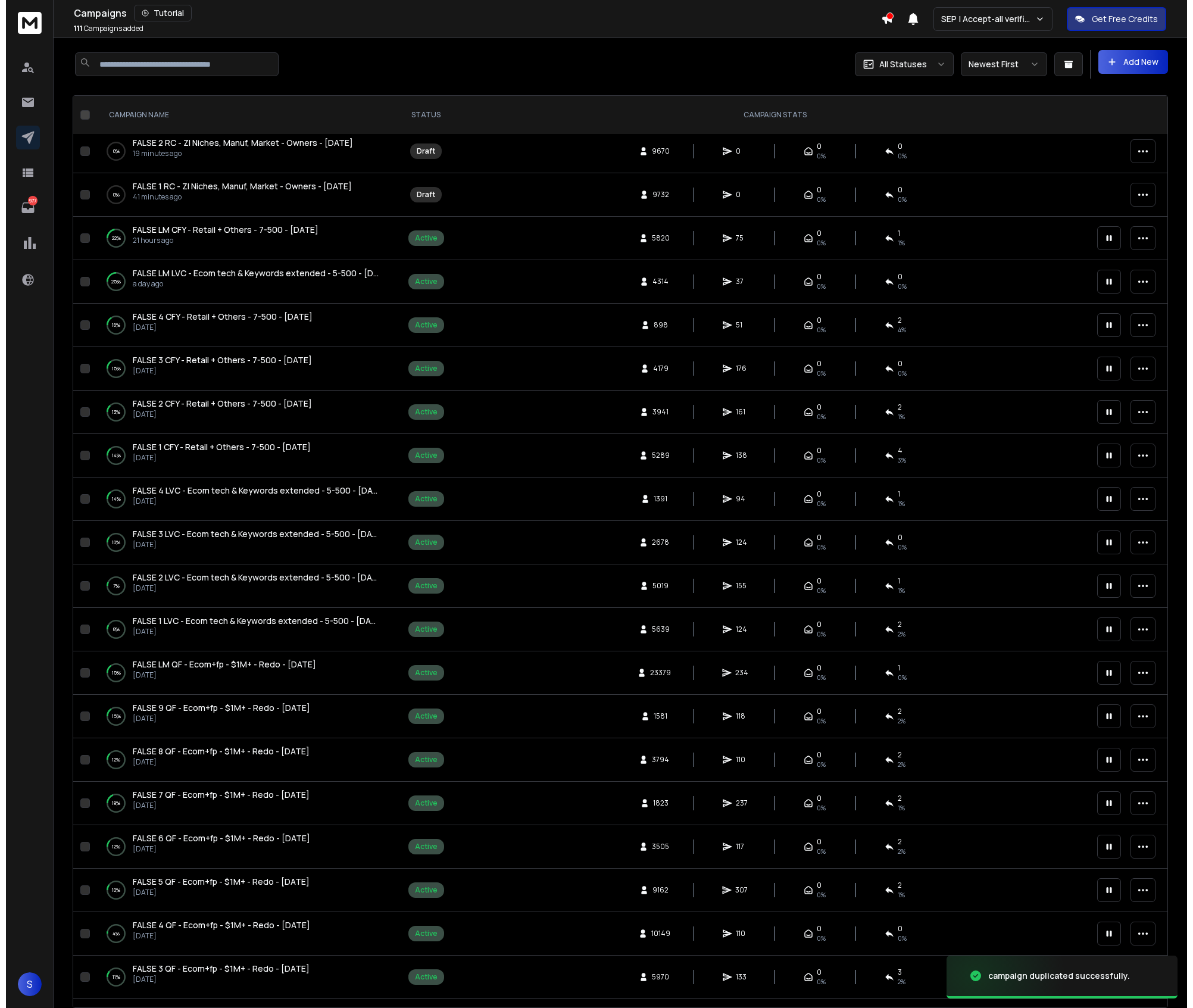
scroll to position [0, 0]
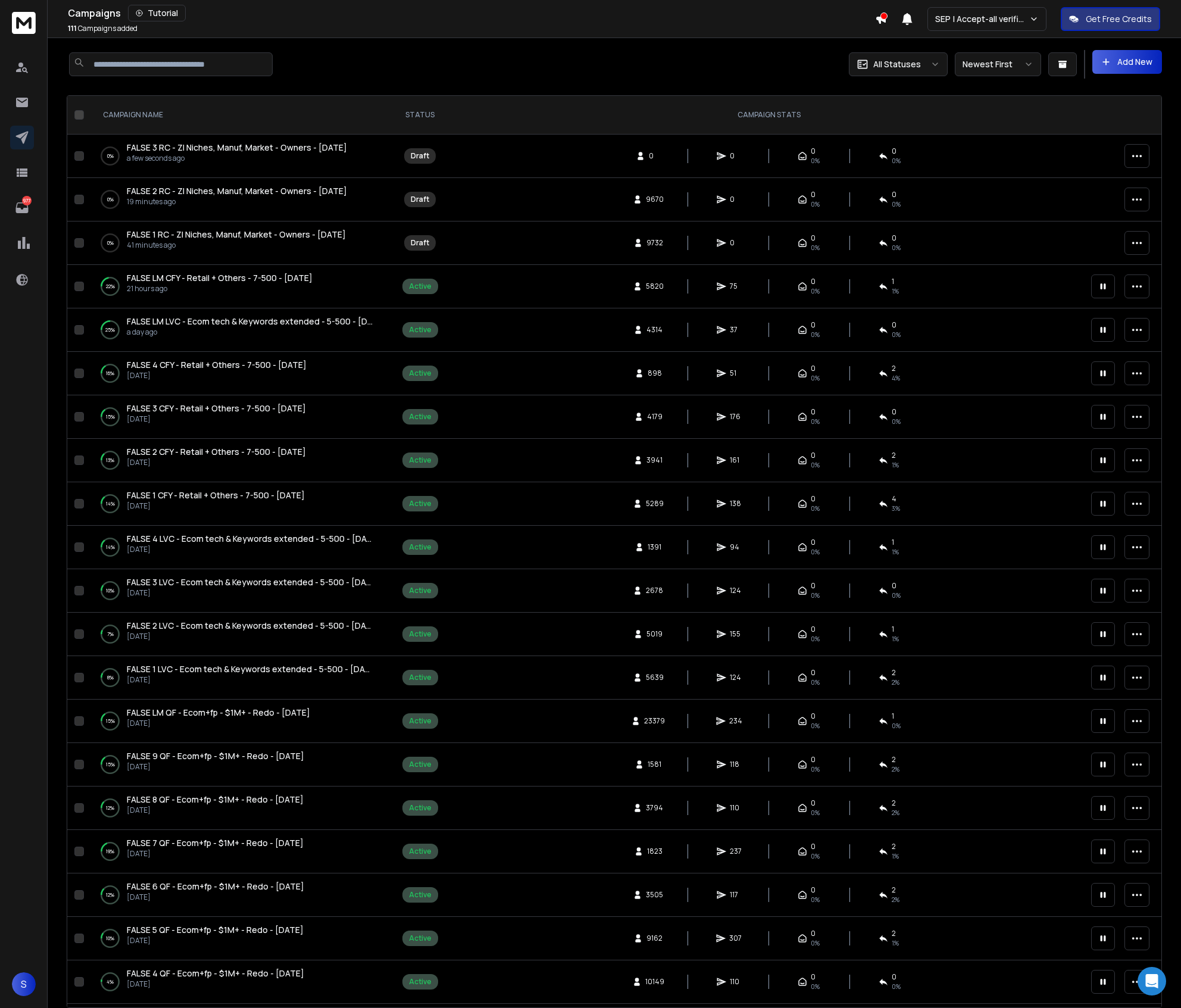
click at [217, 151] on span "FALSE 3 RC - ZI Niches, Manuf, Market - Owners - 10.09.25" at bounding box center [237, 147] width 220 height 11
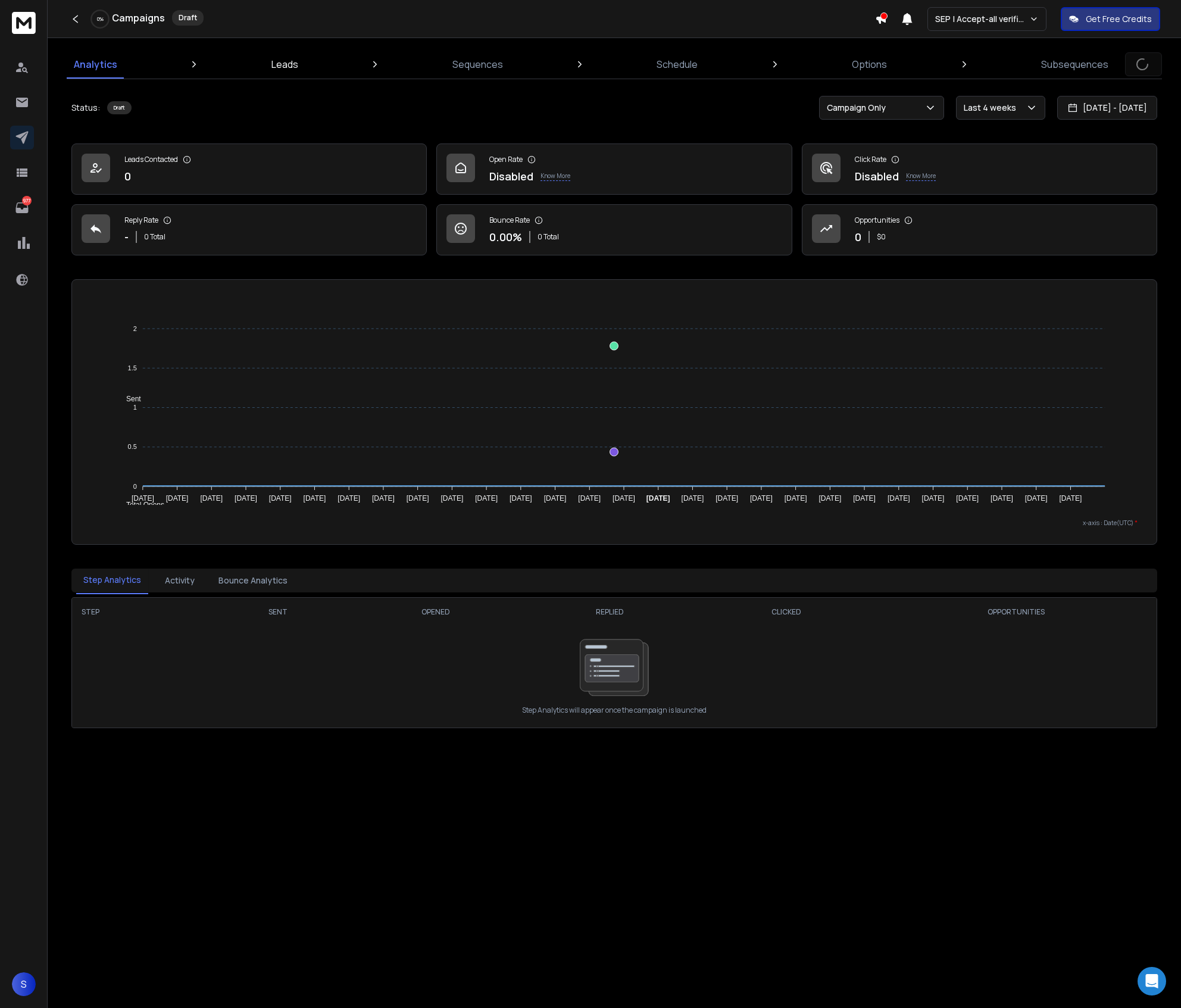
click at [298, 65] on link "Leads" at bounding box center [284, 64] width 41 height 29
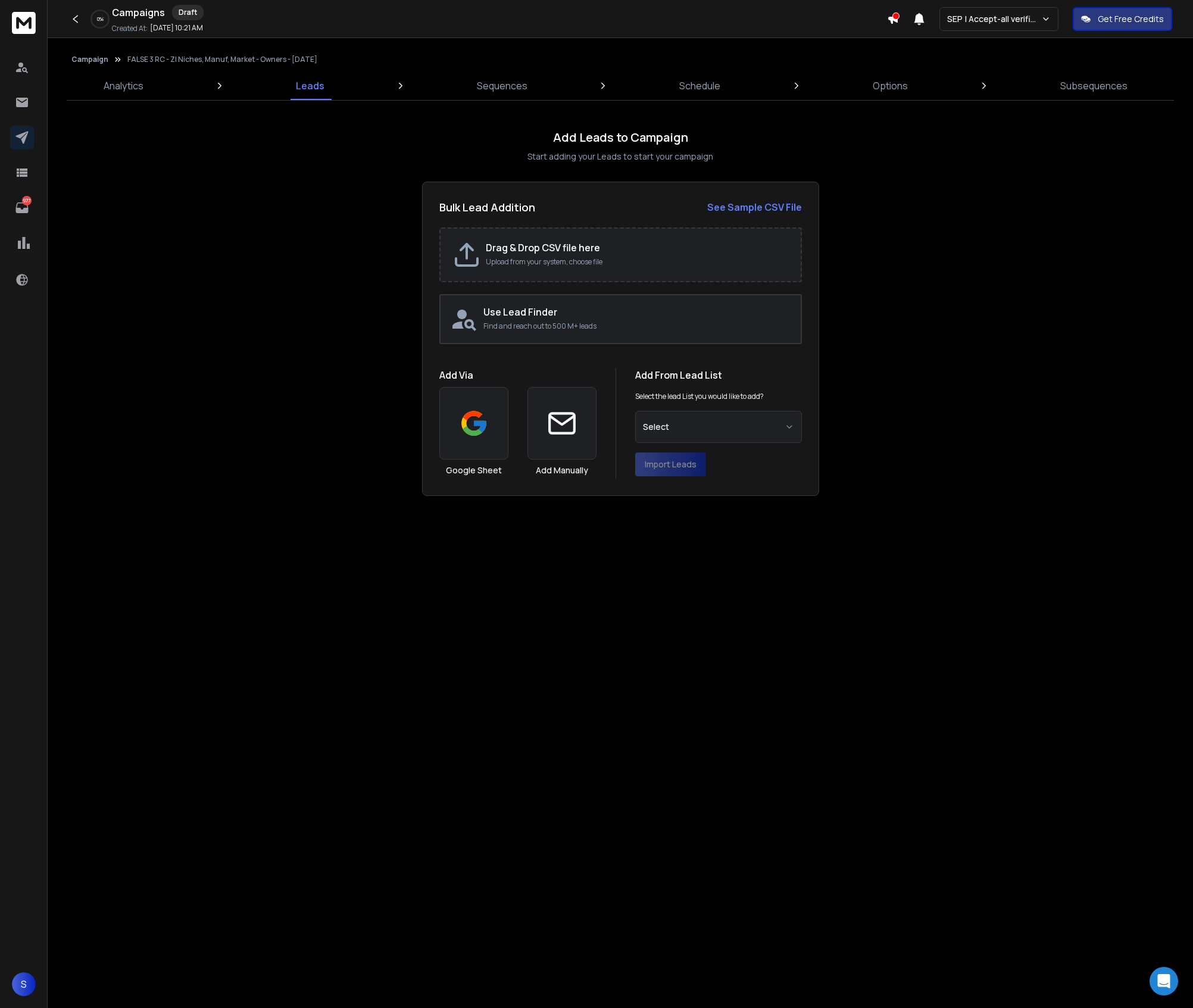
click at [519, 257] on p "Upload from your system, choose file" at bounding box center [637, 262] width 303 height 10
type input "**********"
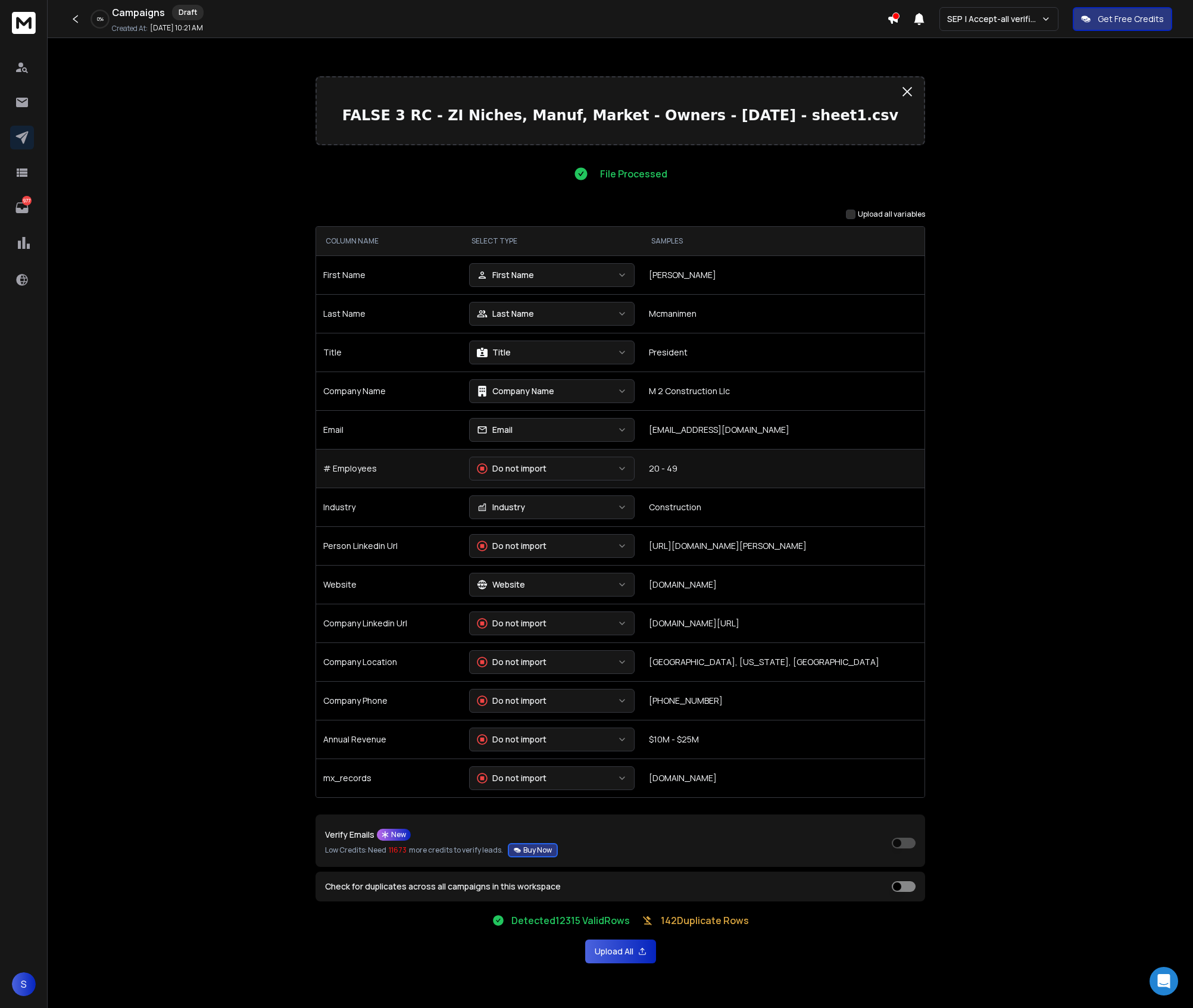
click at [597, 470] on button "Do not import" at bounding box center [552, 468] width 166 height 24
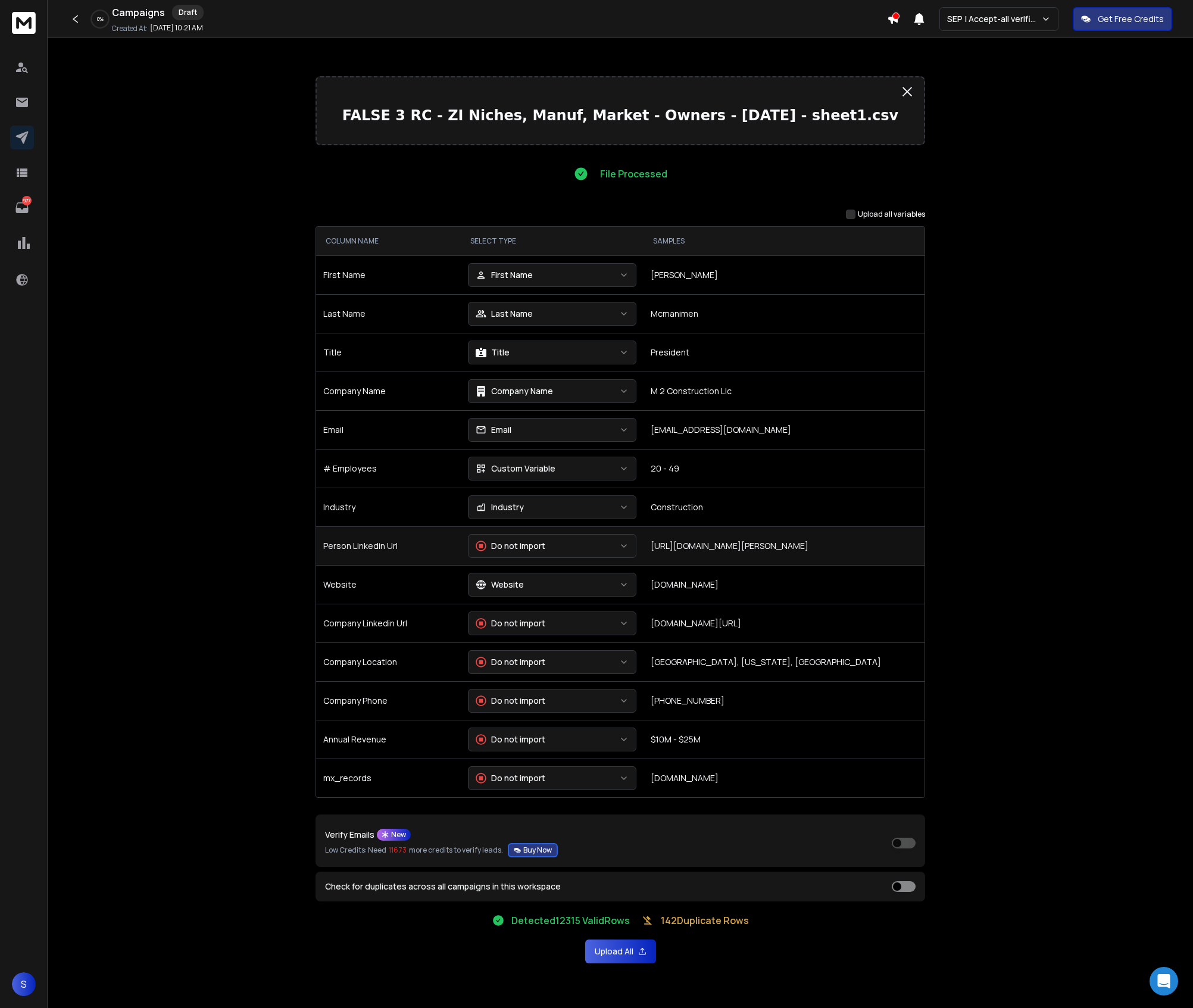
click at [564, 548] on button "Do not import" at bounding box center [552, 545] width 168 height 24
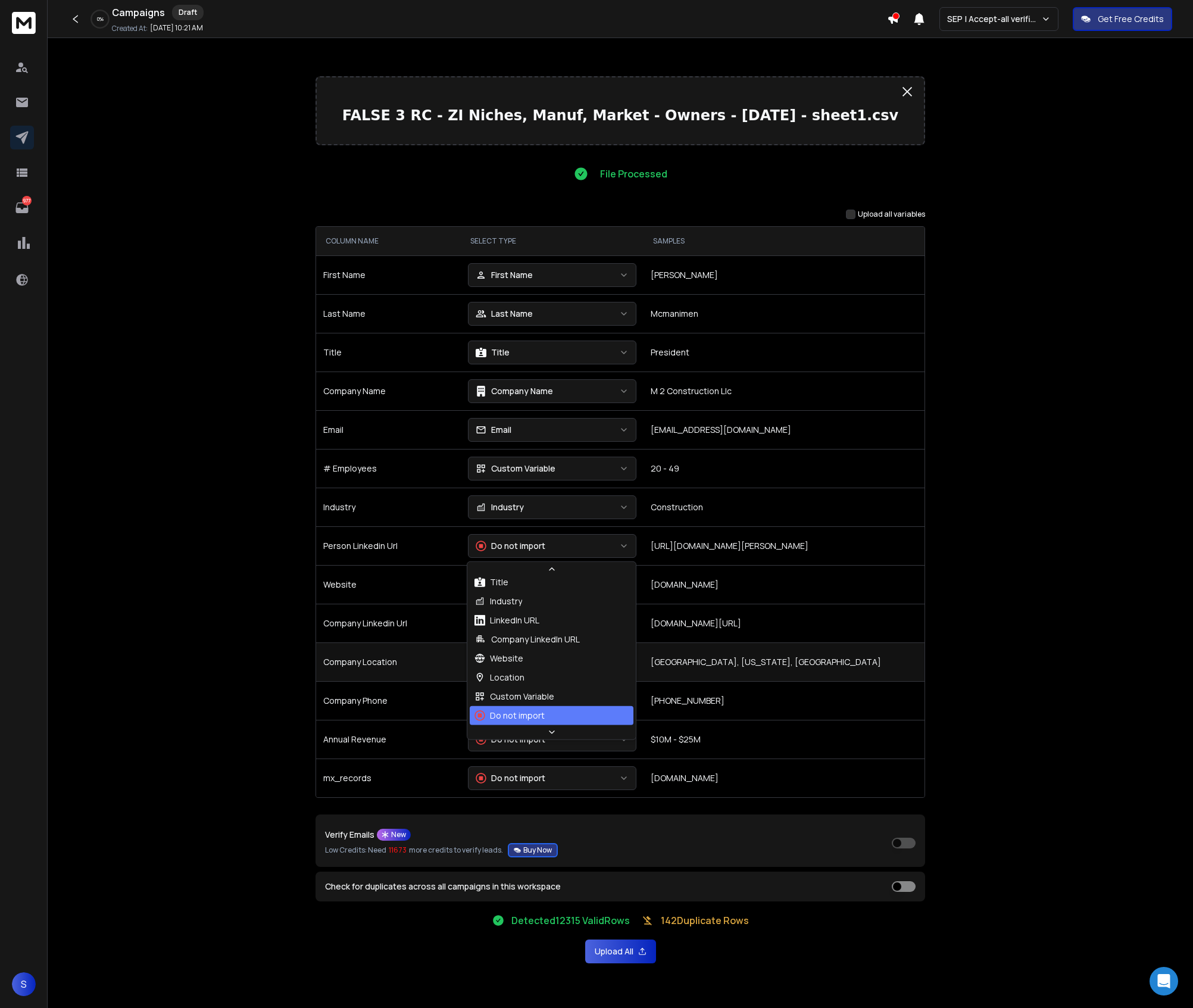
drag, startPoint x: 546, startPoint y: 690, endPoint x: 548, endPoint y: 677, distance: 13.2
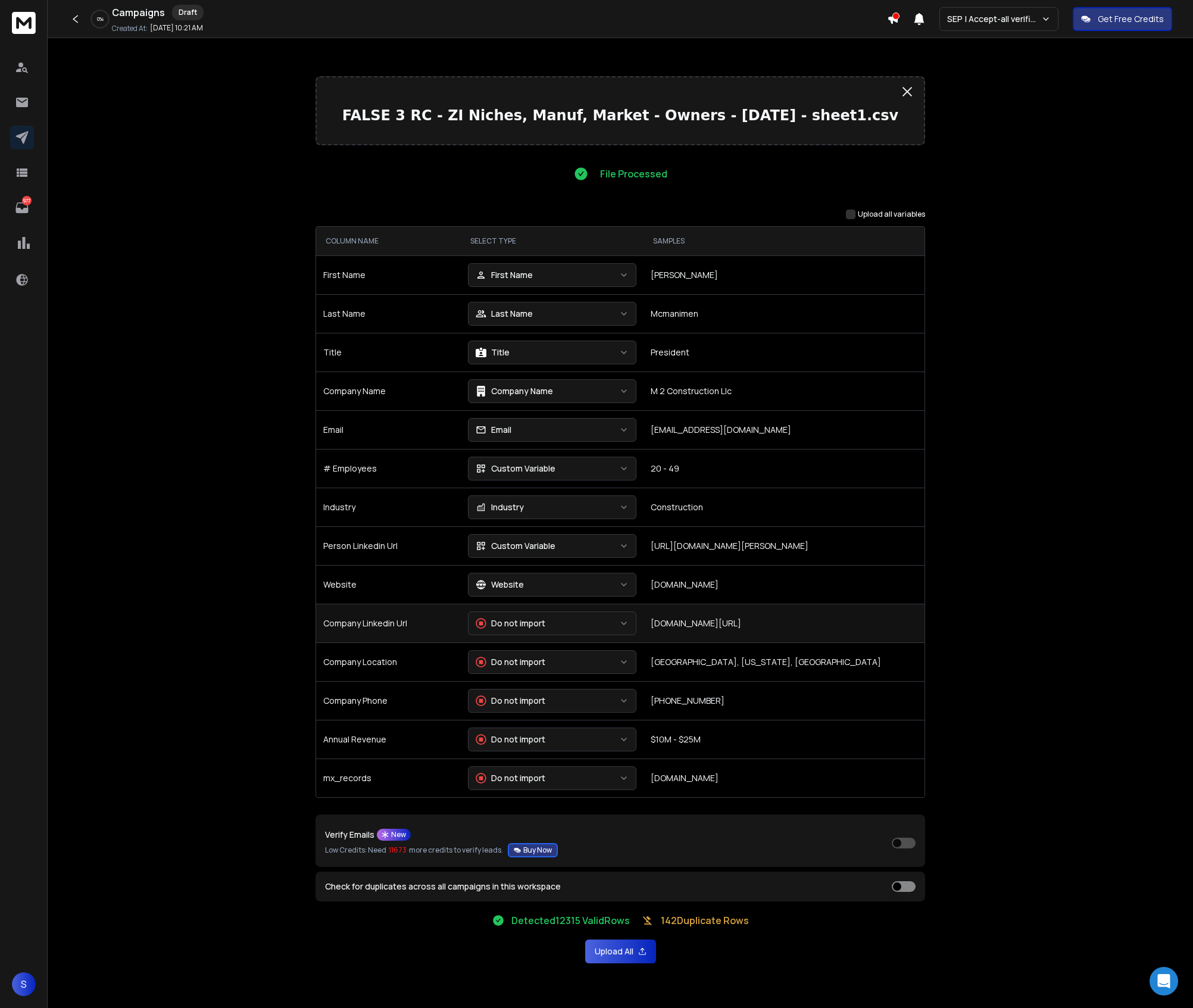
click at [551, 631] on button "Do not import" at bounding box center [552, 623] width 168 height 24
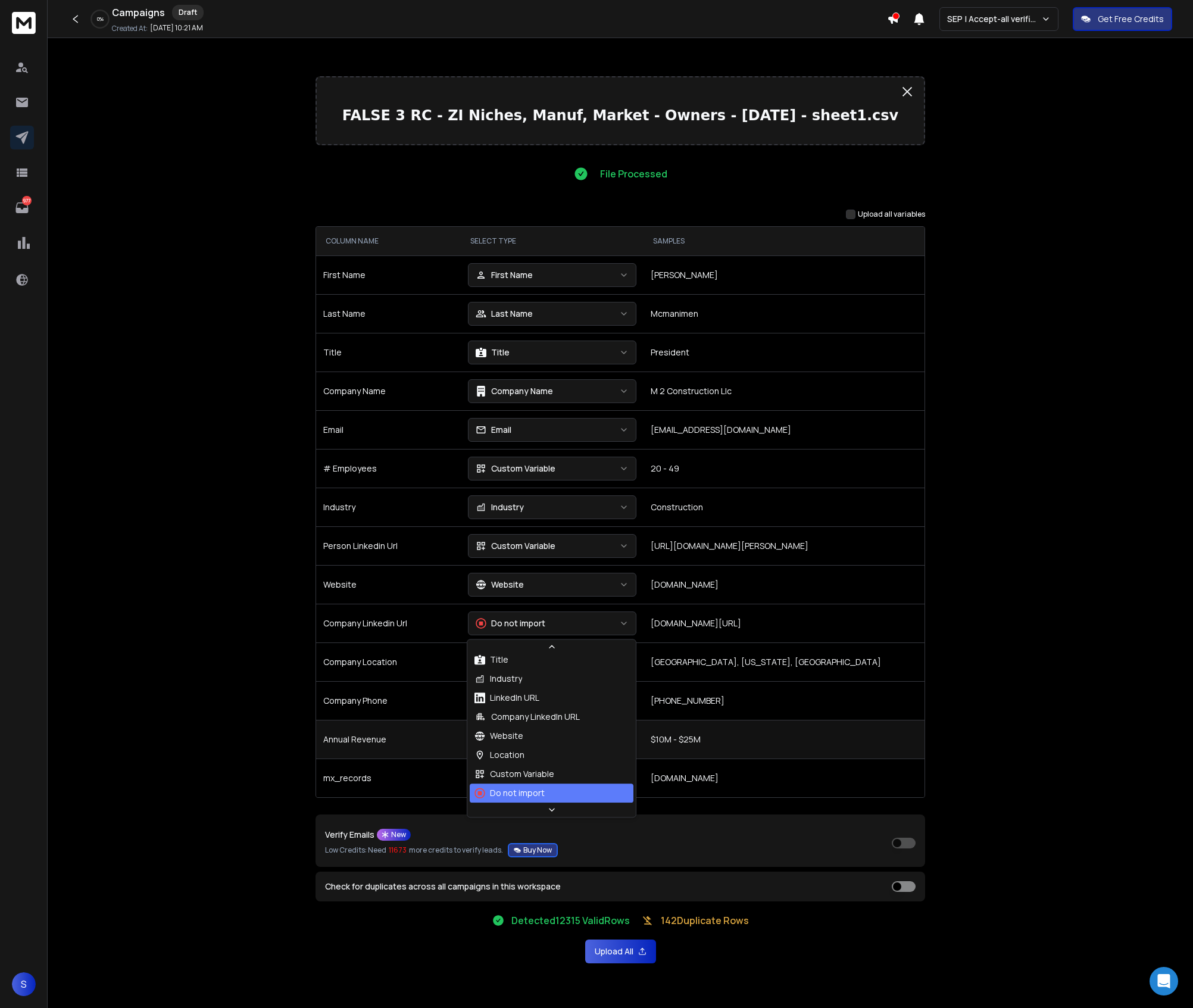
drag, startPoint x: 536, startPoint y: 771, endPoint x: 521, endPoint y: 729, distance: 44.6
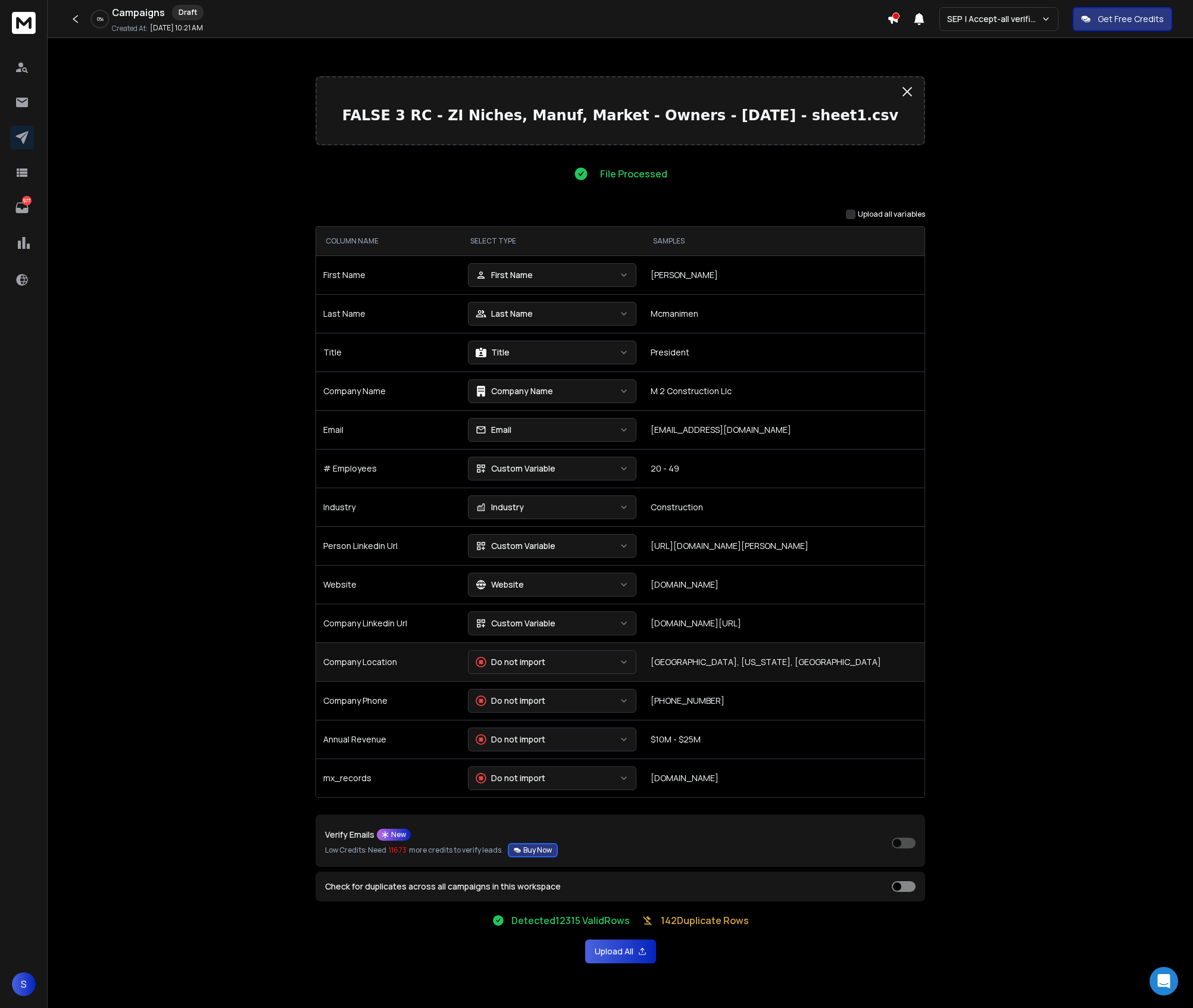
click at [515, 670] on button "Do not import" at bounding box center [552, 662] width 168 height 24
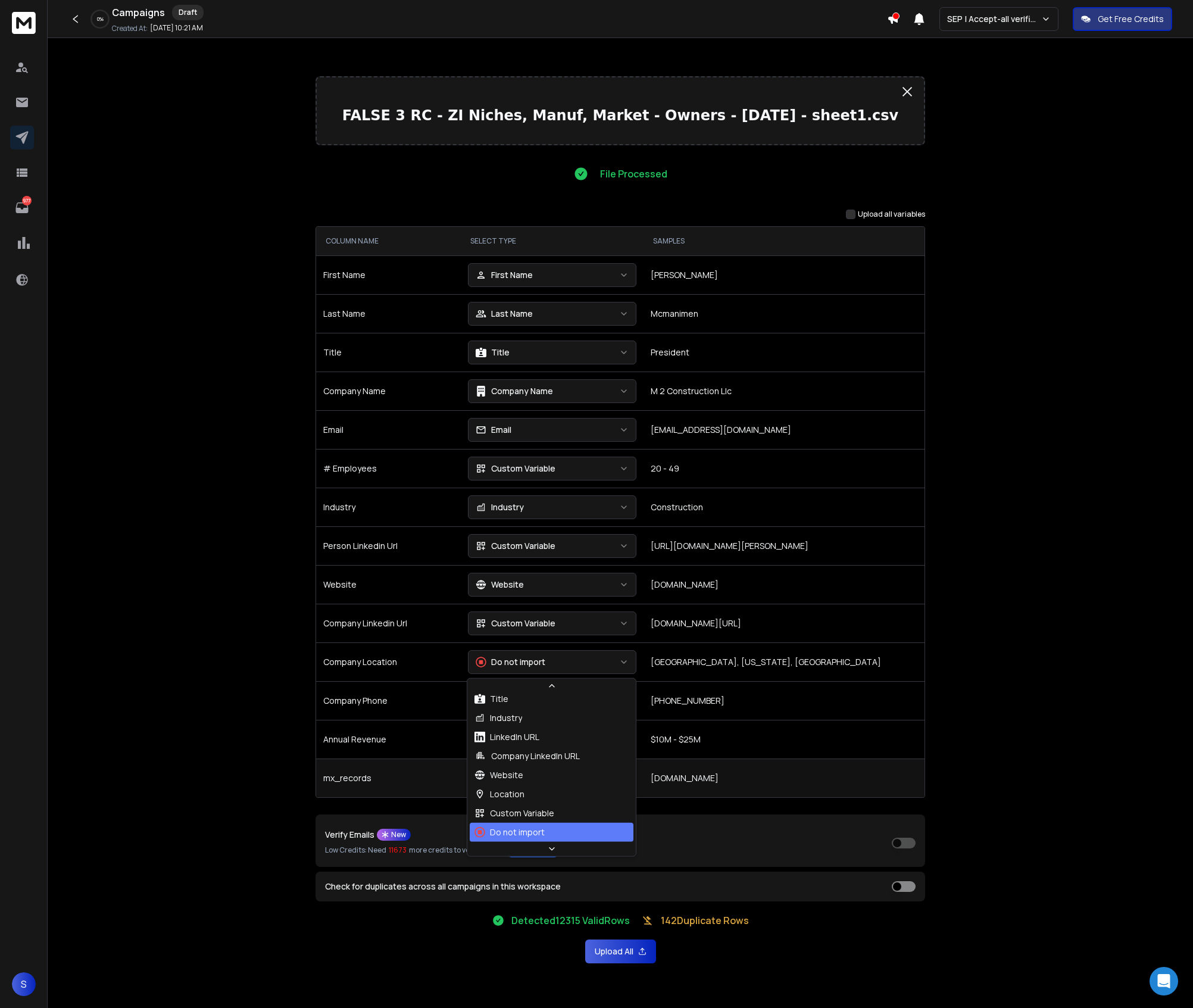
drag, startPoint x: 543, startPoint y: 812, endPoint x: 543, endPoint y: 794, distance: 18.0
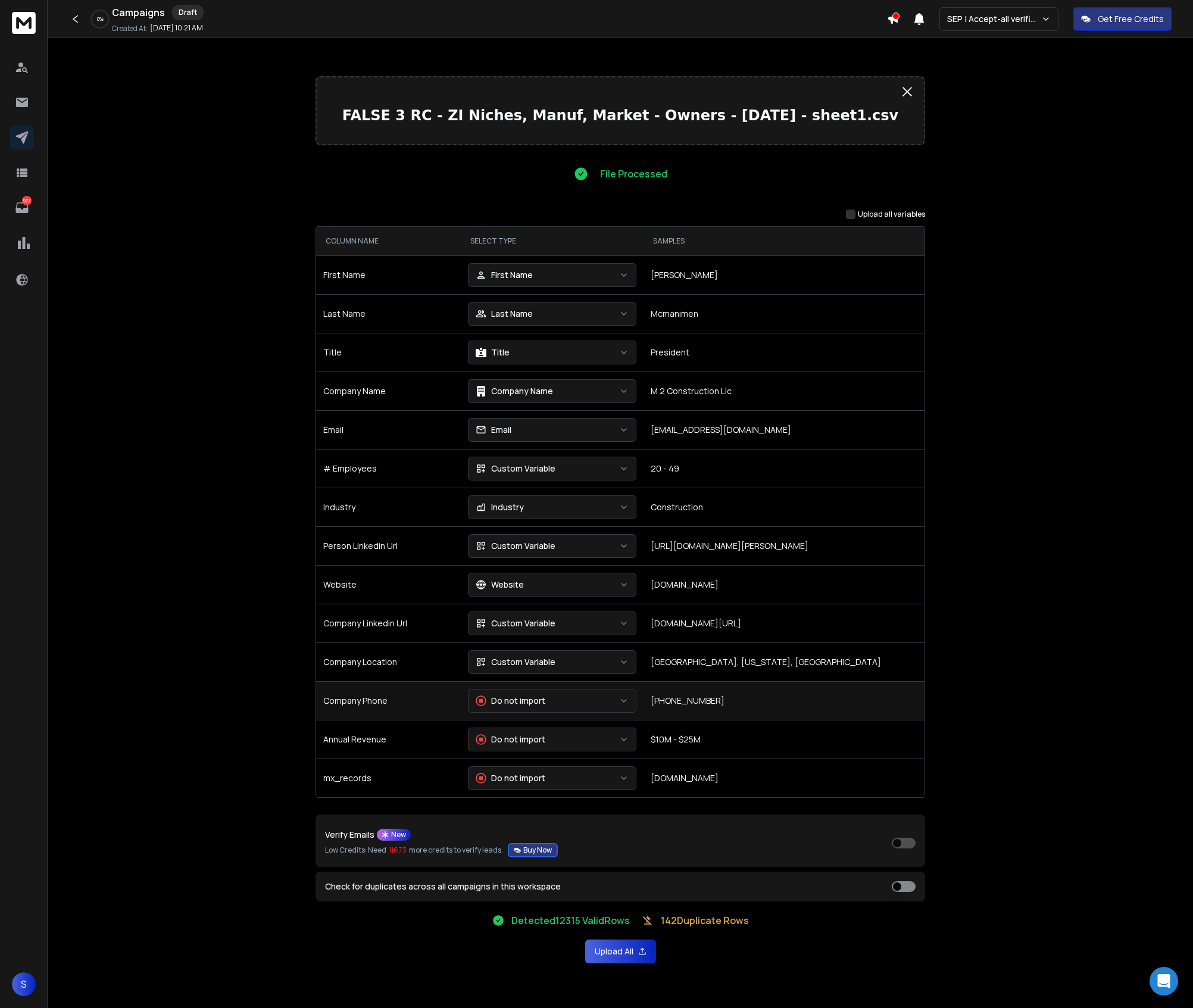
click at [532, 706] on div "Do not import" at bounding box center [510, 700] width 70 height 11
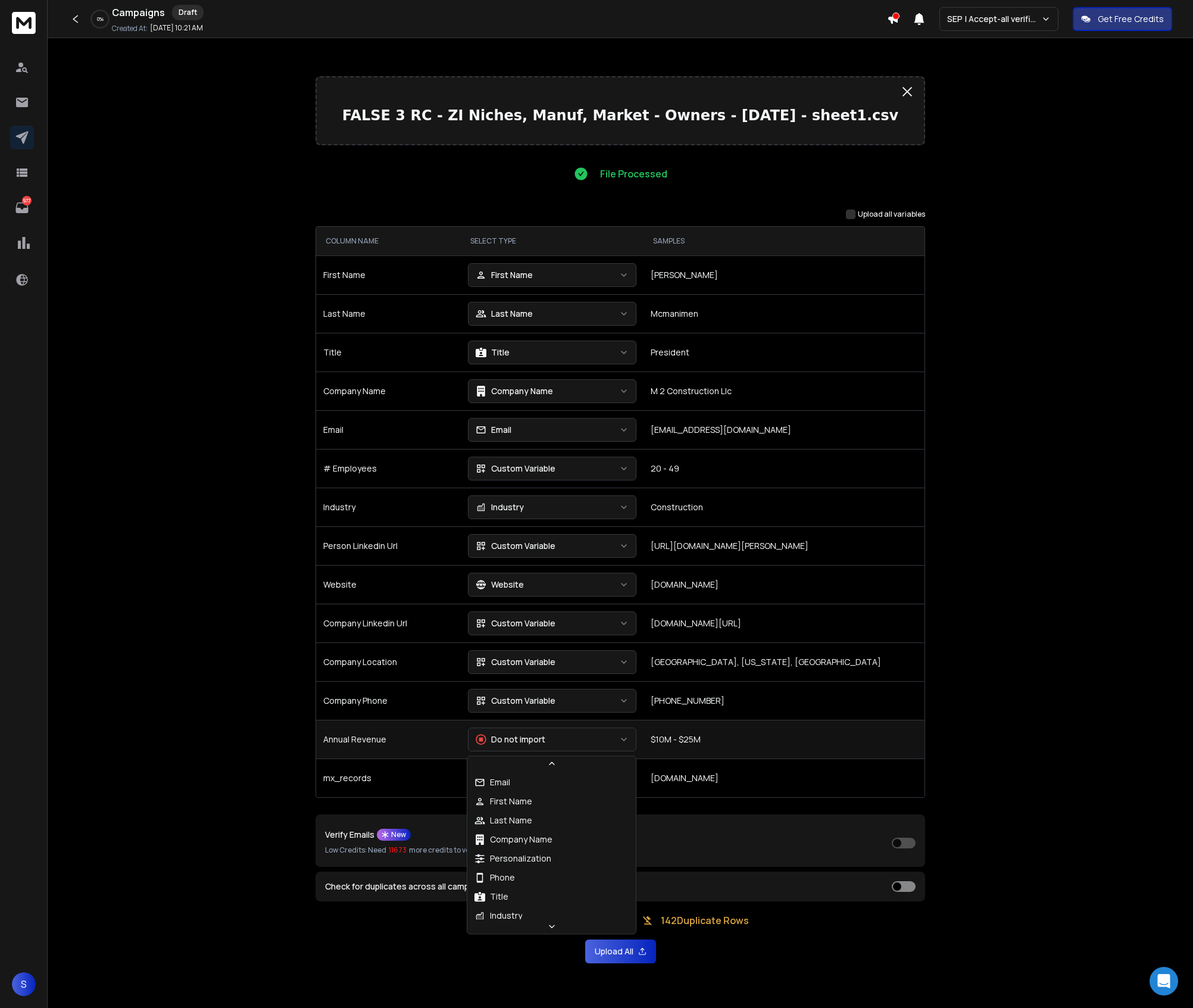
click at [529, 748] on button "Do not import" at bounding box center [552, 738] width 168 height 24
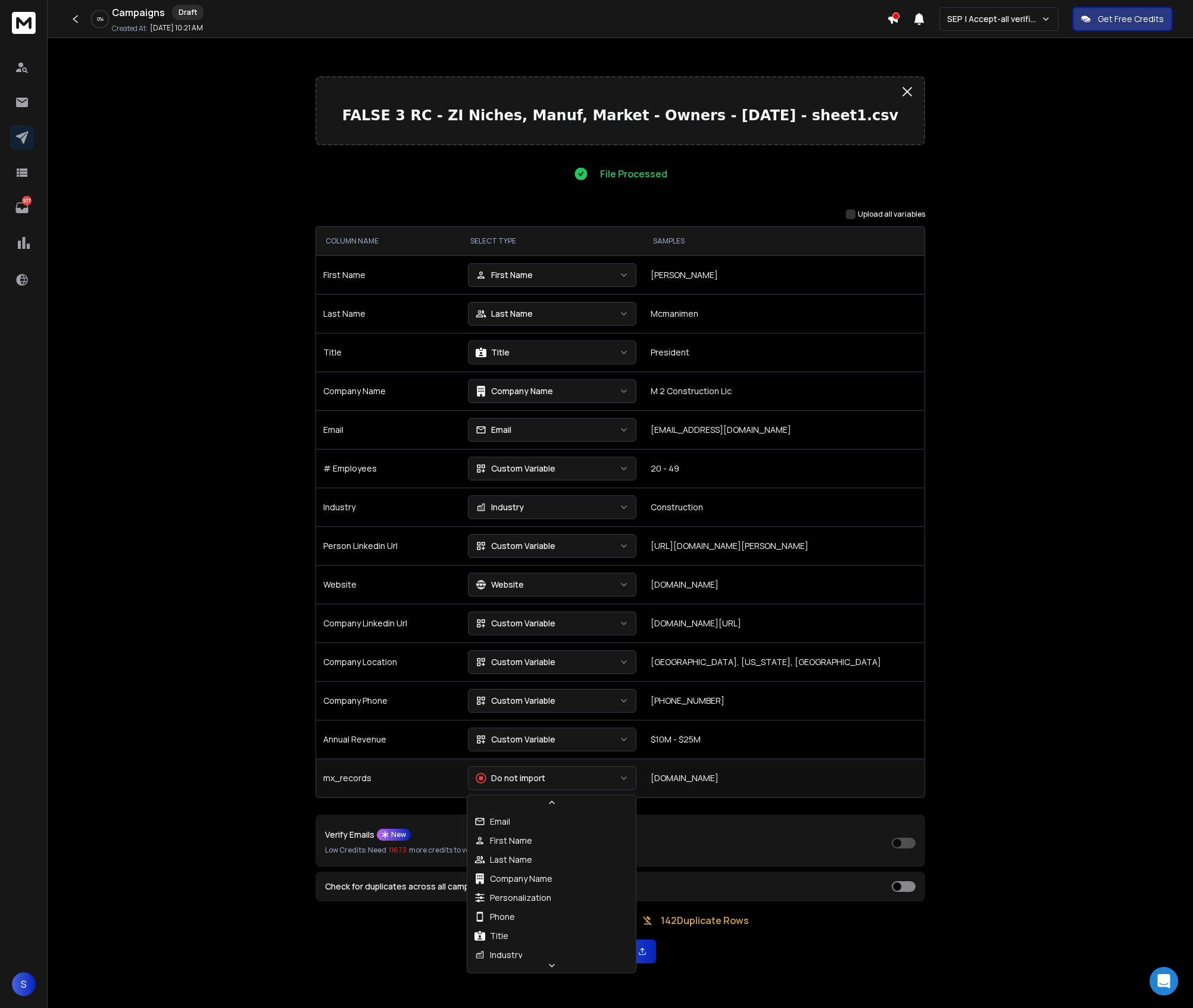
click at [537, 790] on button "Do not import" at bounding box center [552, 778] width 168 height 24
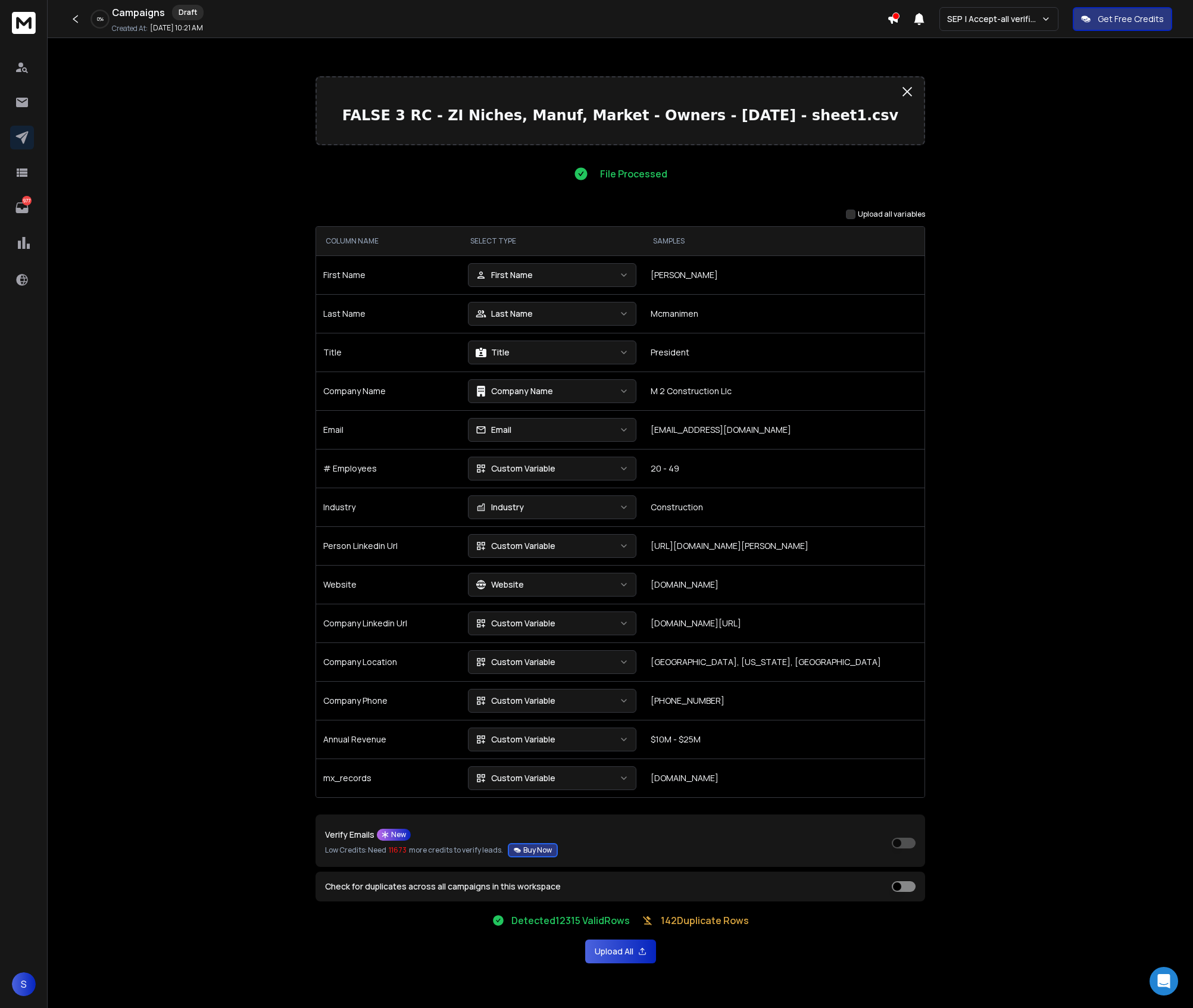
click at [897, 887] on button "Check for duplicates across all campaigns in this workspace" at bounding box center [903, 886] width 24 height 11
click at [633, 955] on button "Upload All" at bounding box center [621, 951] width 71 height 24
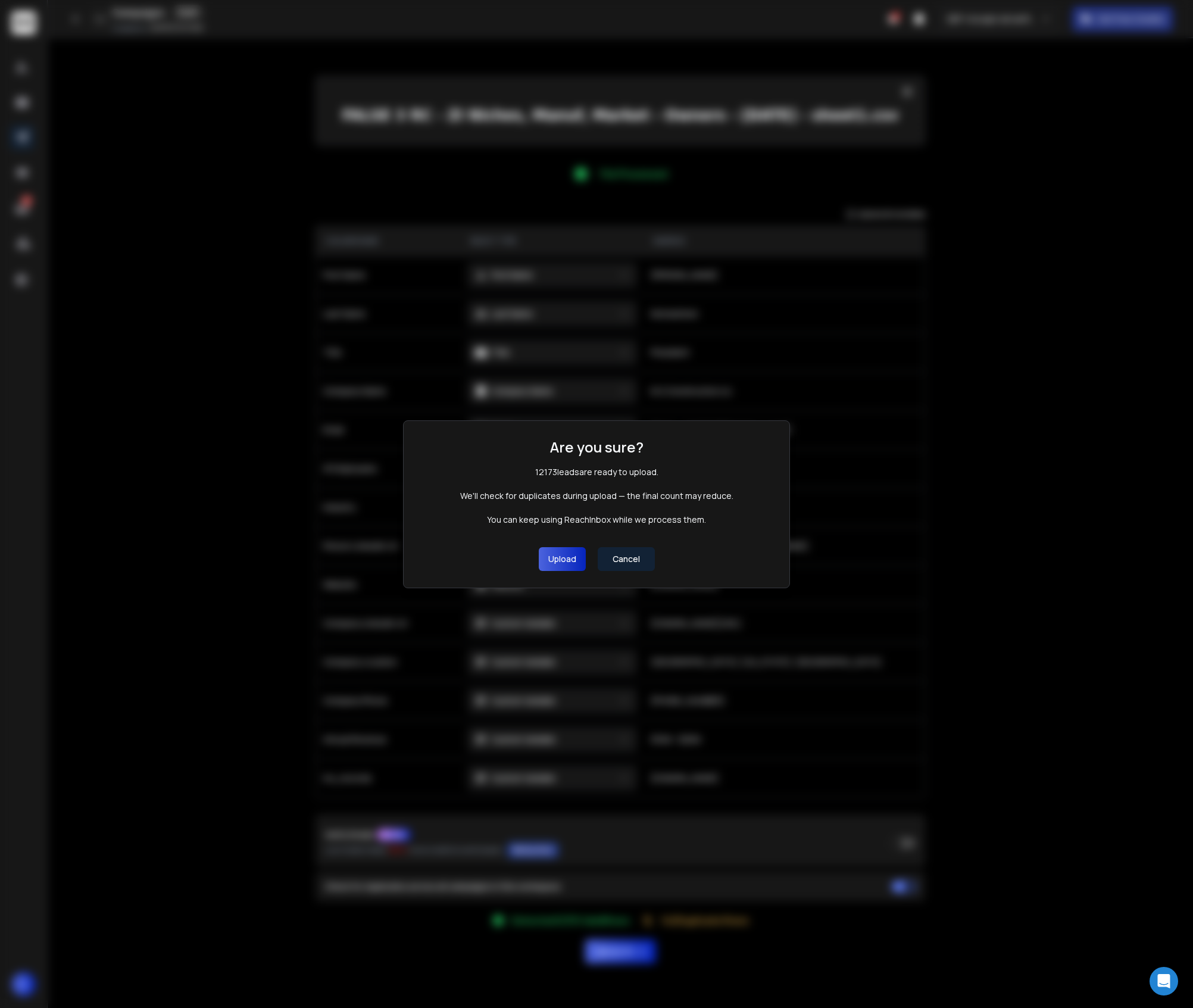
click at [561, 563] on button "Upload" at bounding box center [562, 559] width 47 height 24
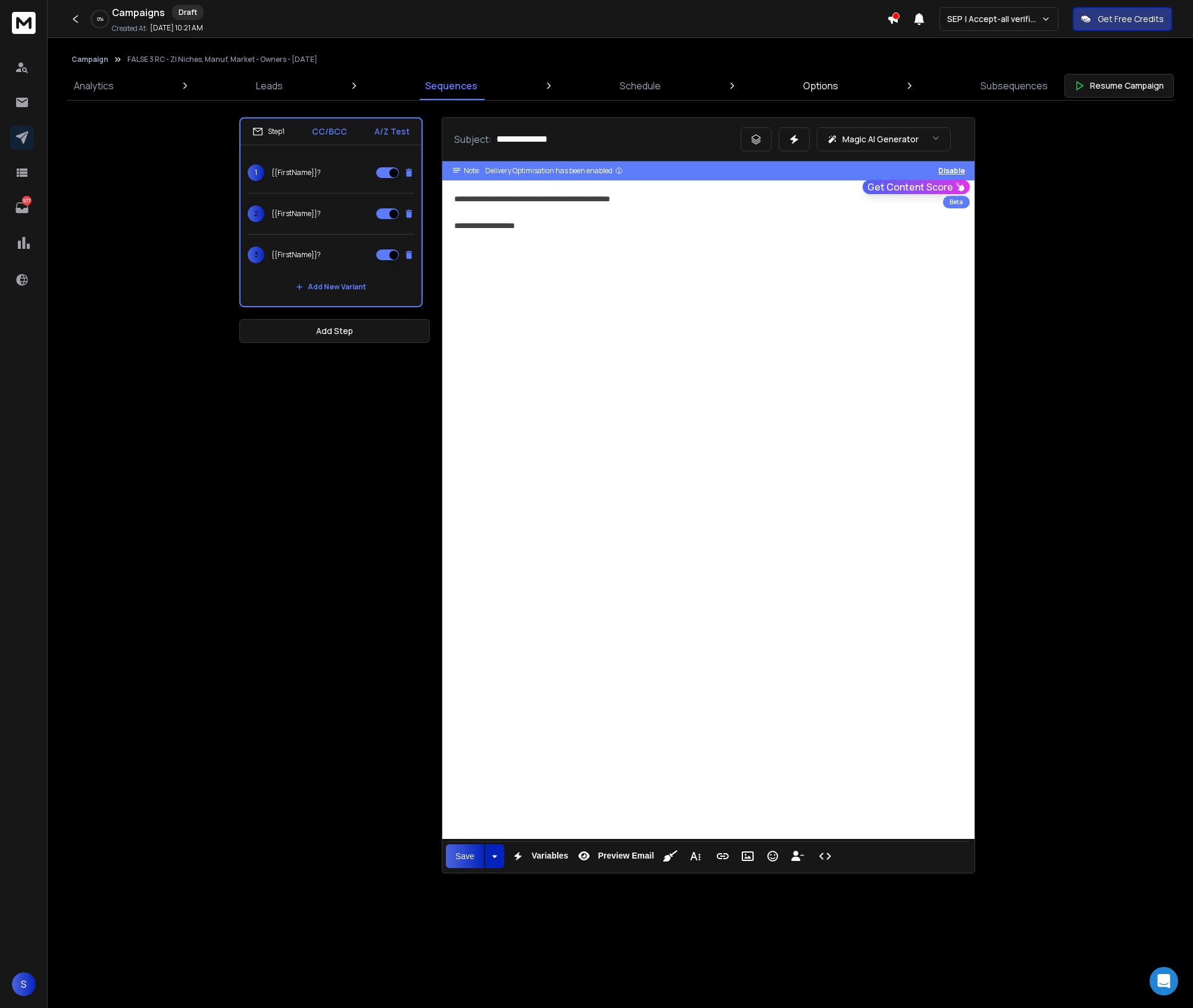
click at [800, 89] on link "Options" at bounding box center [821, 86] width 50 height 29
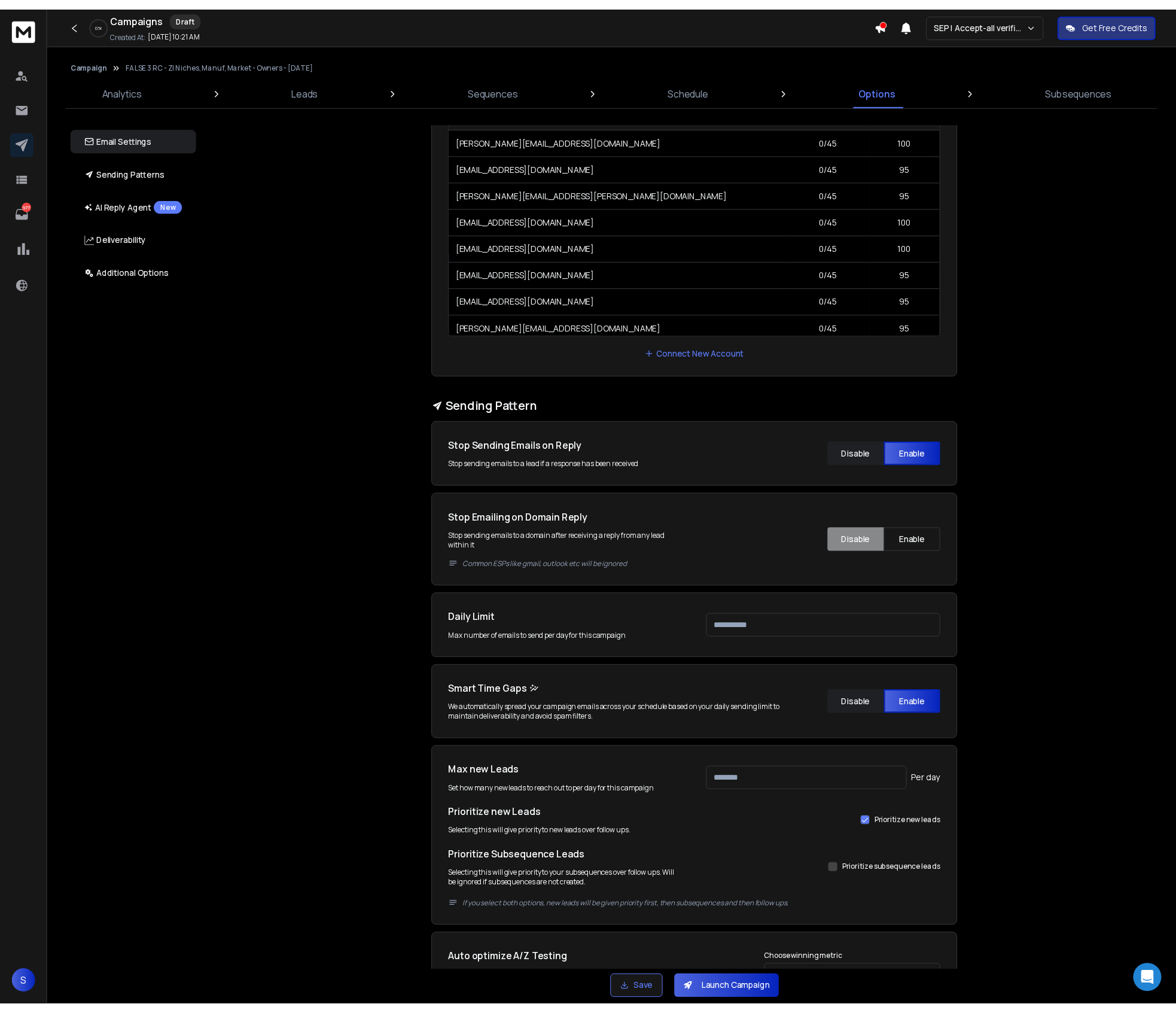
scroll to position [160, 0]
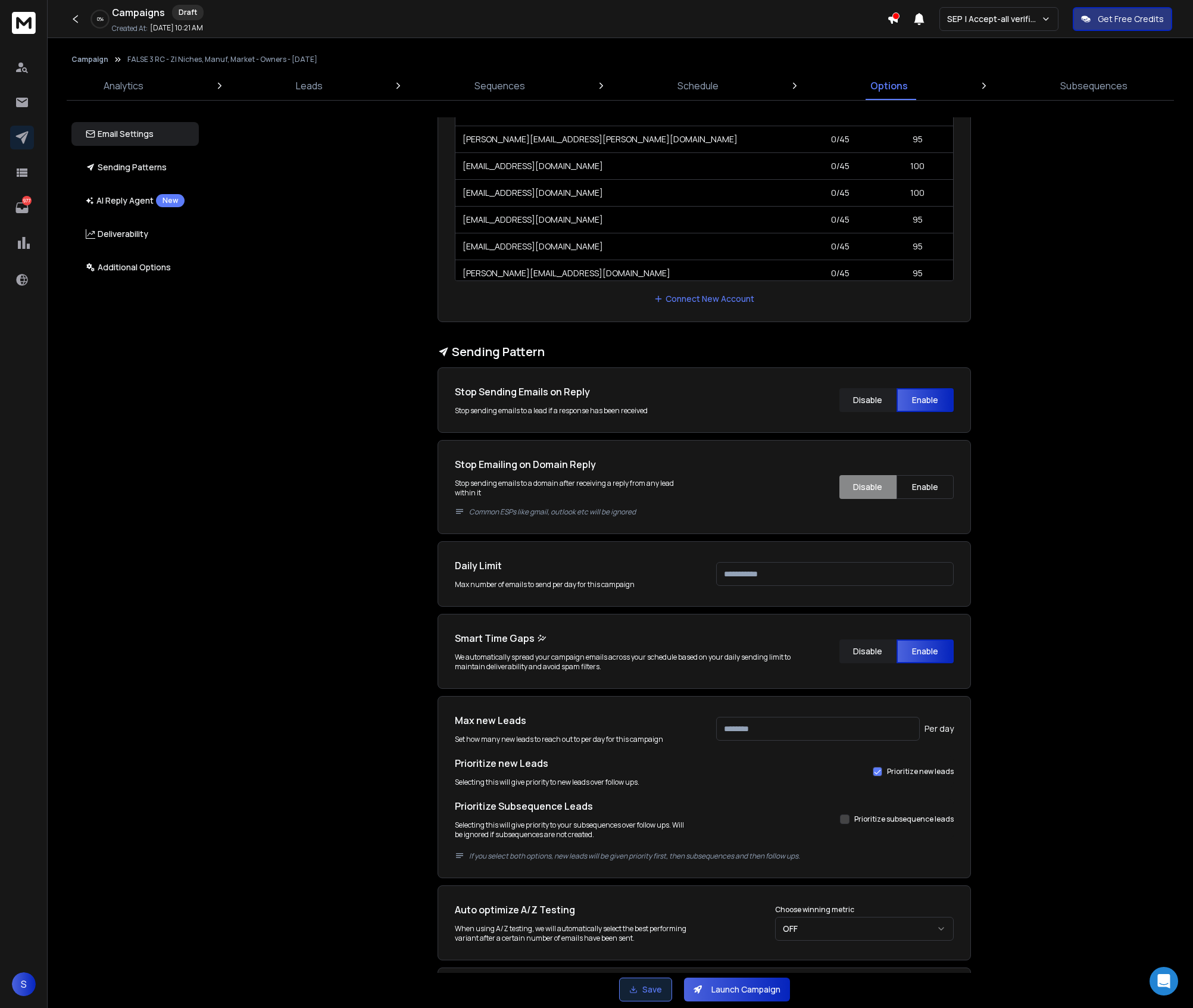
click at [646, 983] on button "Save" at bounding box center [645, 989] width 53 height 24
click at [19, 145] on link at bounding box center [22, 137] width 24 height 24
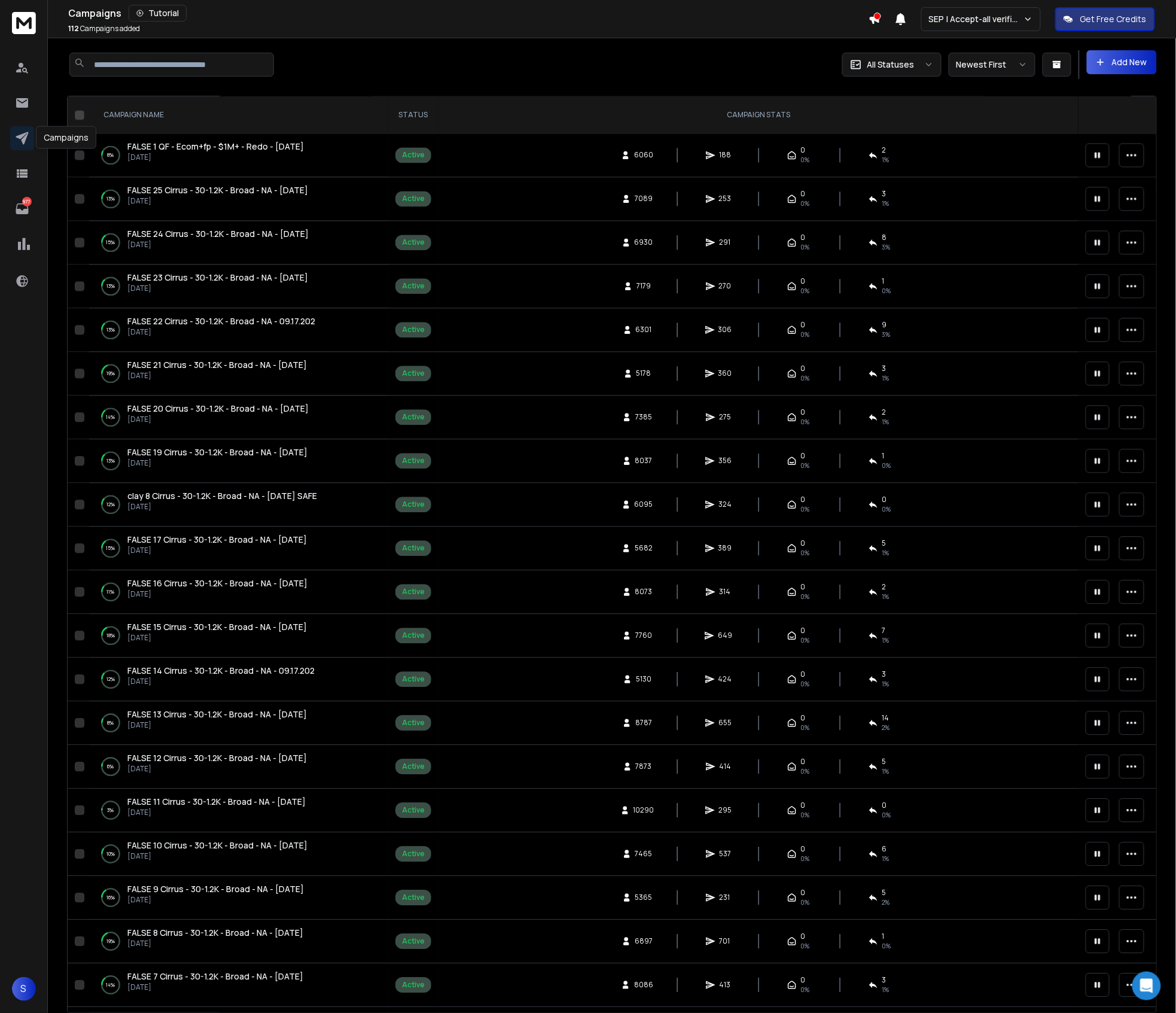
scroll to position [1345, 0]
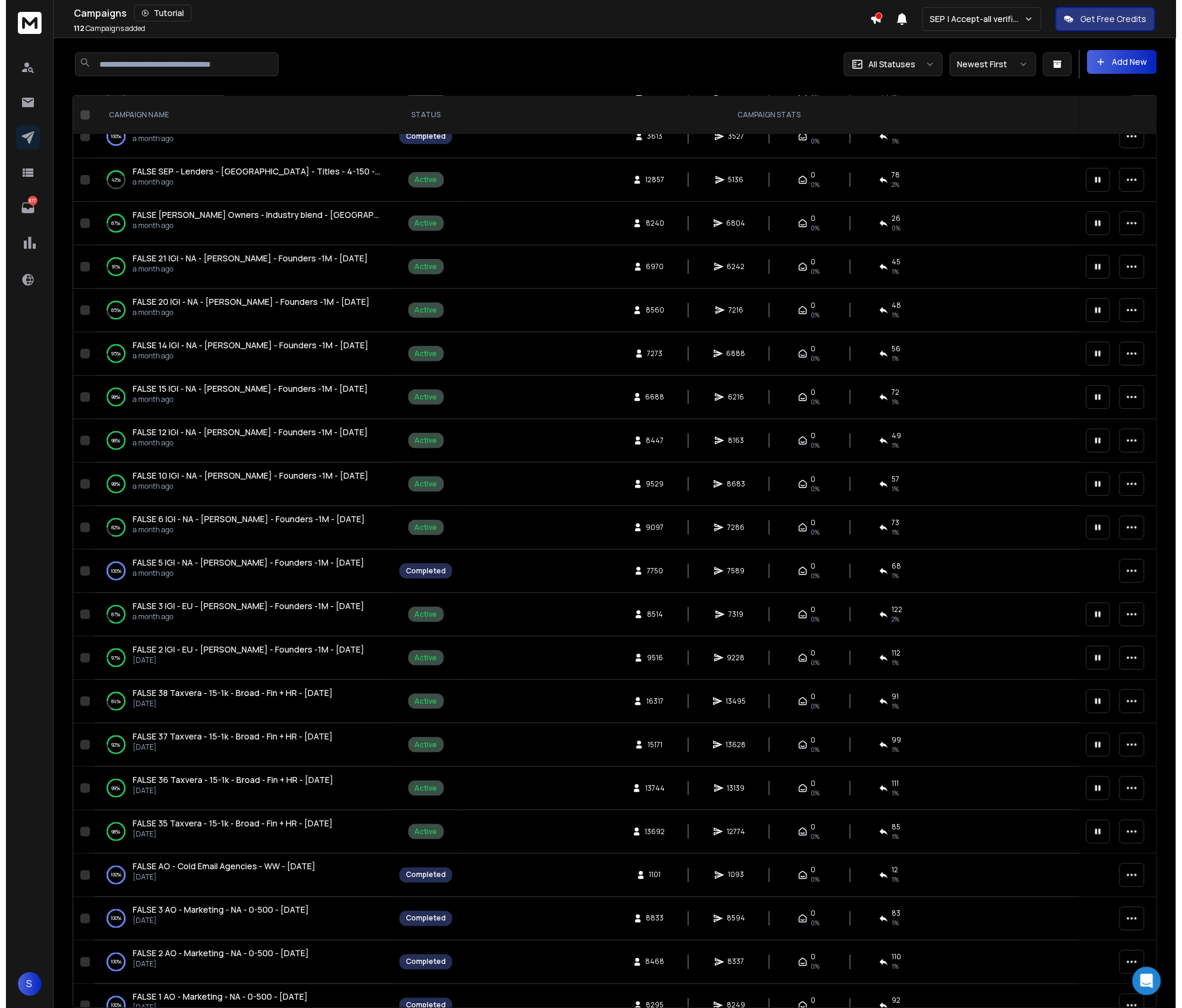
scroll to position [4024, 0]
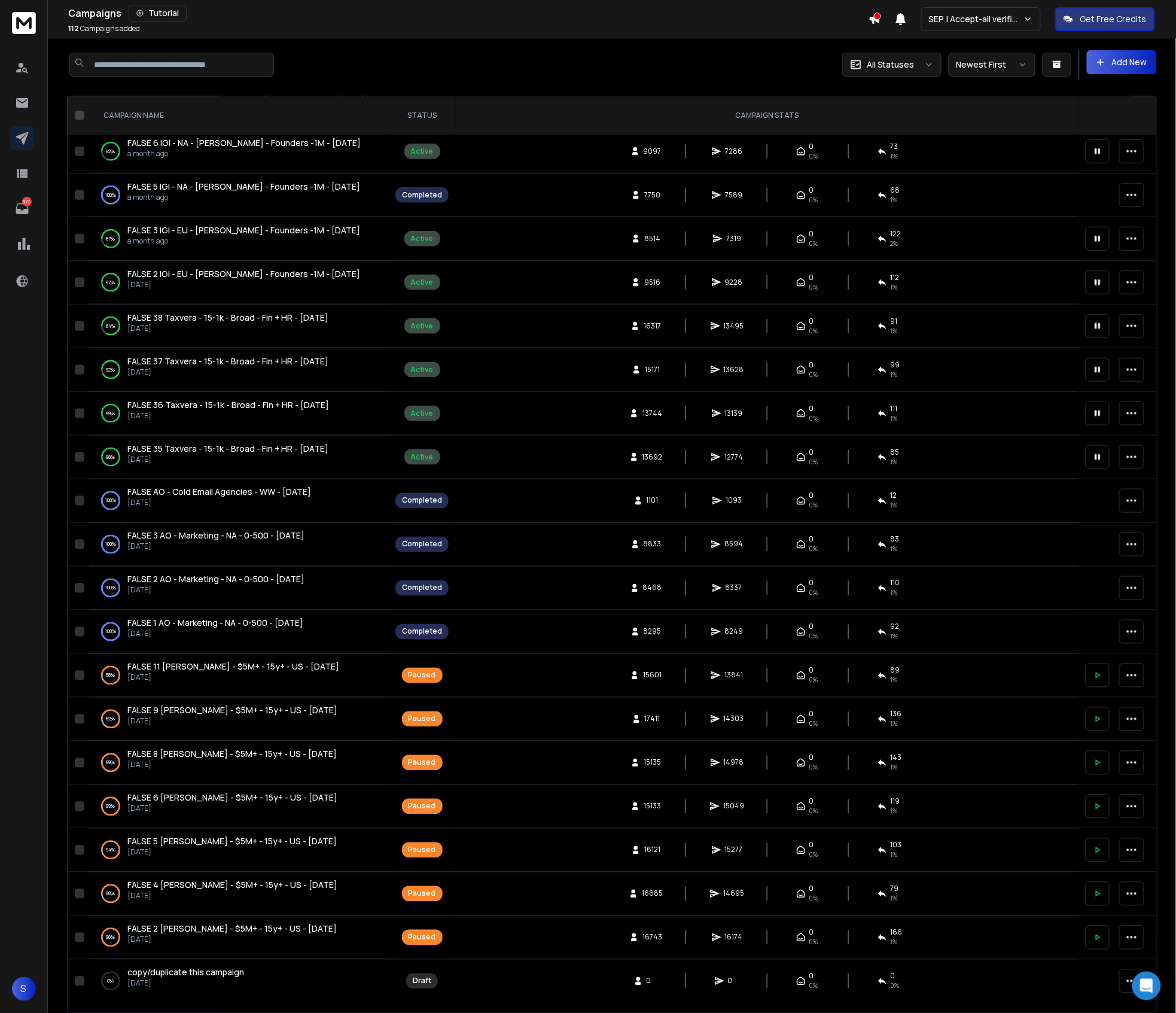
click at [1126, 975] on icon "button" at bounding box center [1132, 980] width 12 height 12
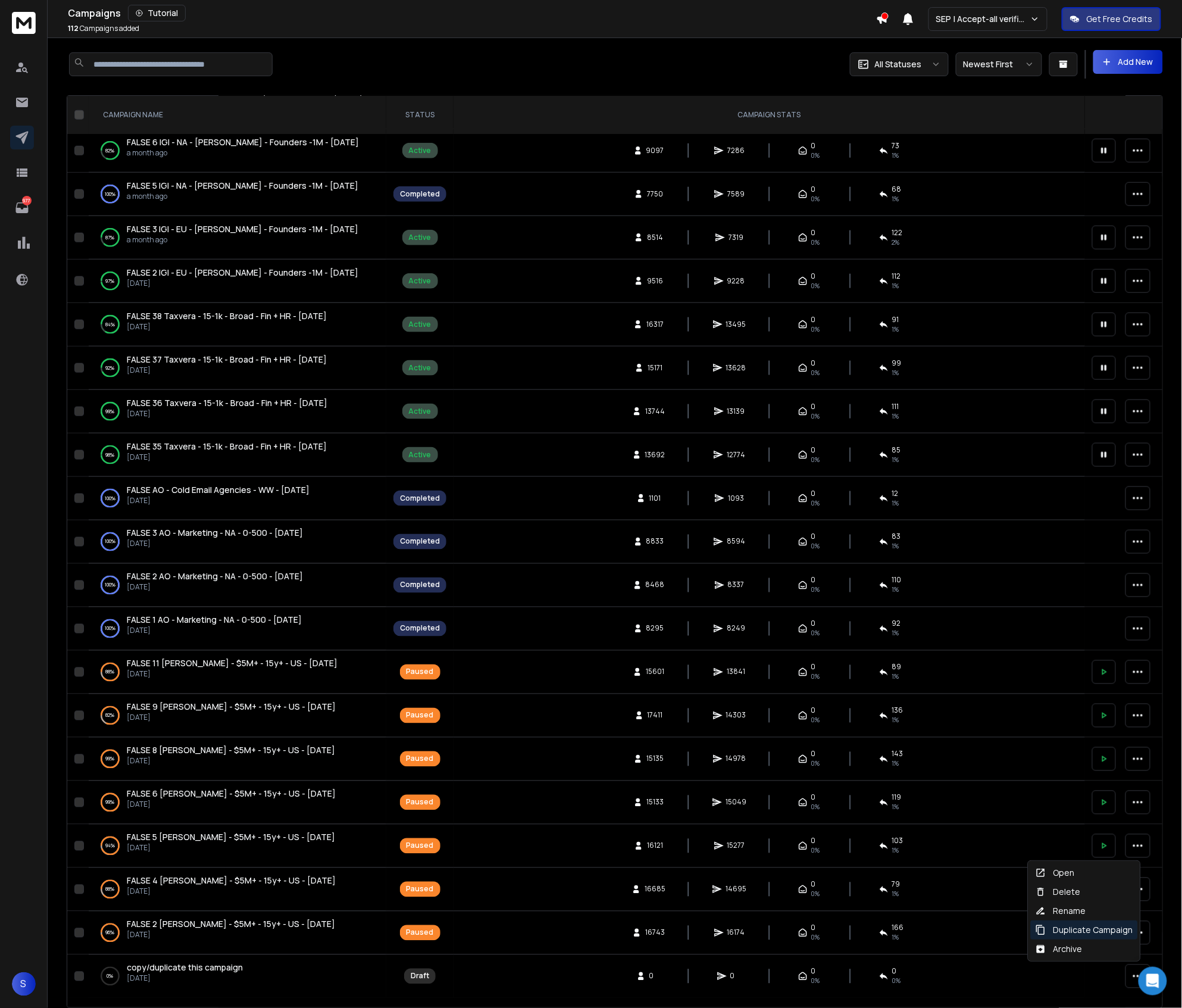
click at [1093, 926] on div "Duplicate Campaign" at bounding box center [1084, 930] width 98 height 11
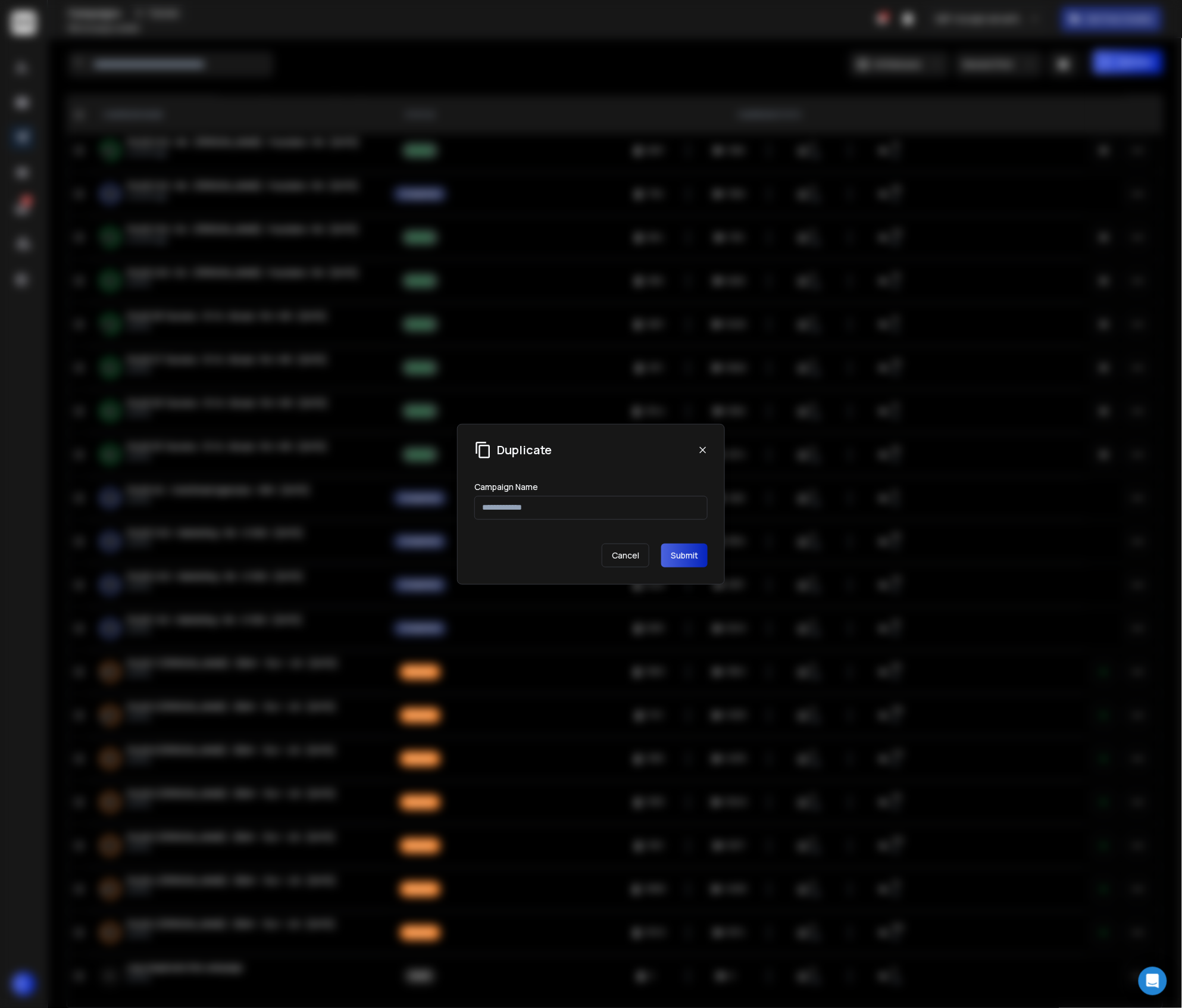
click at [632, 503] on input "text" at bounding box center [591, 507] width 233 height 24
paste input "**********"
type input "**********"
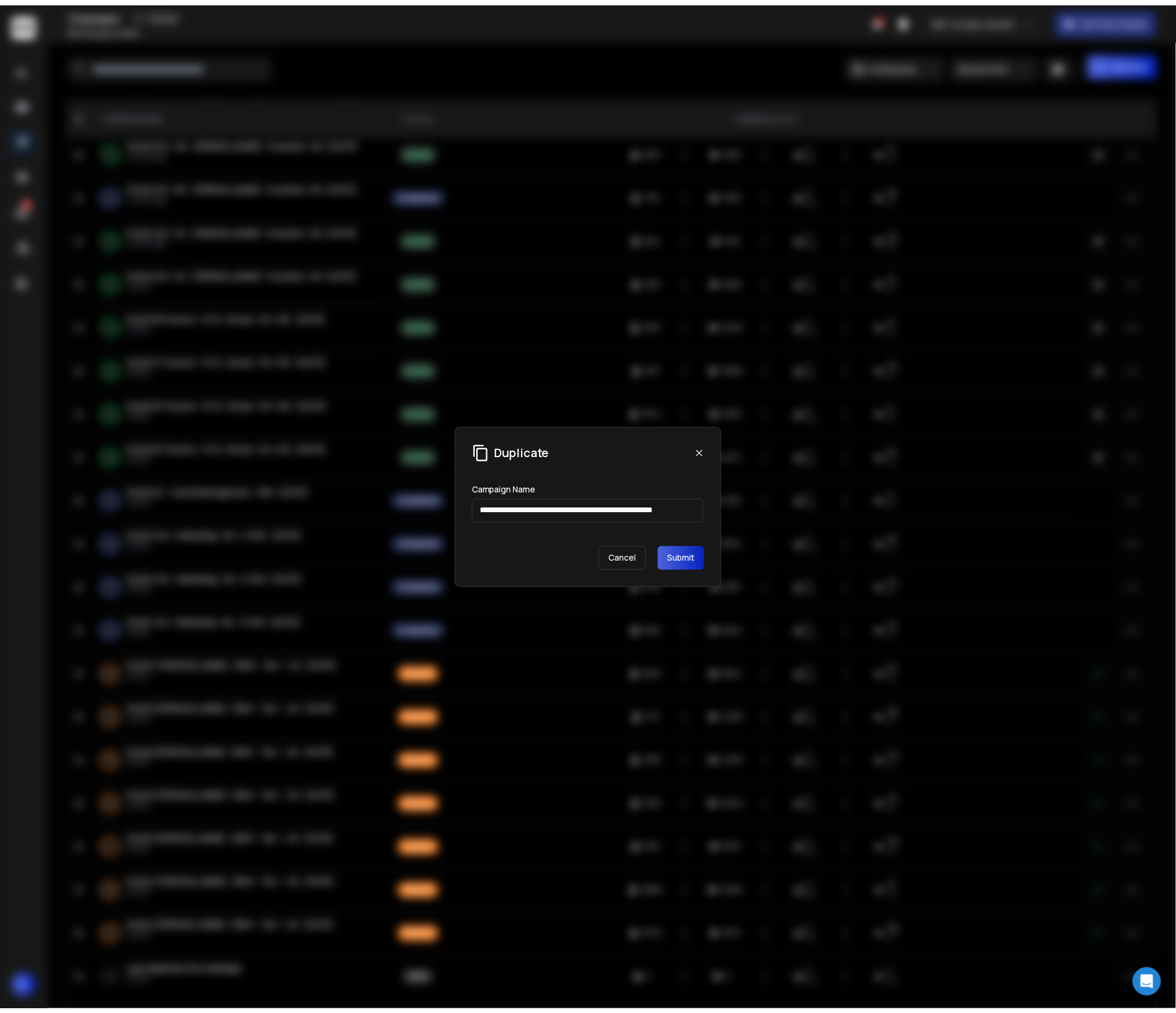
scroll to position [0, 0]
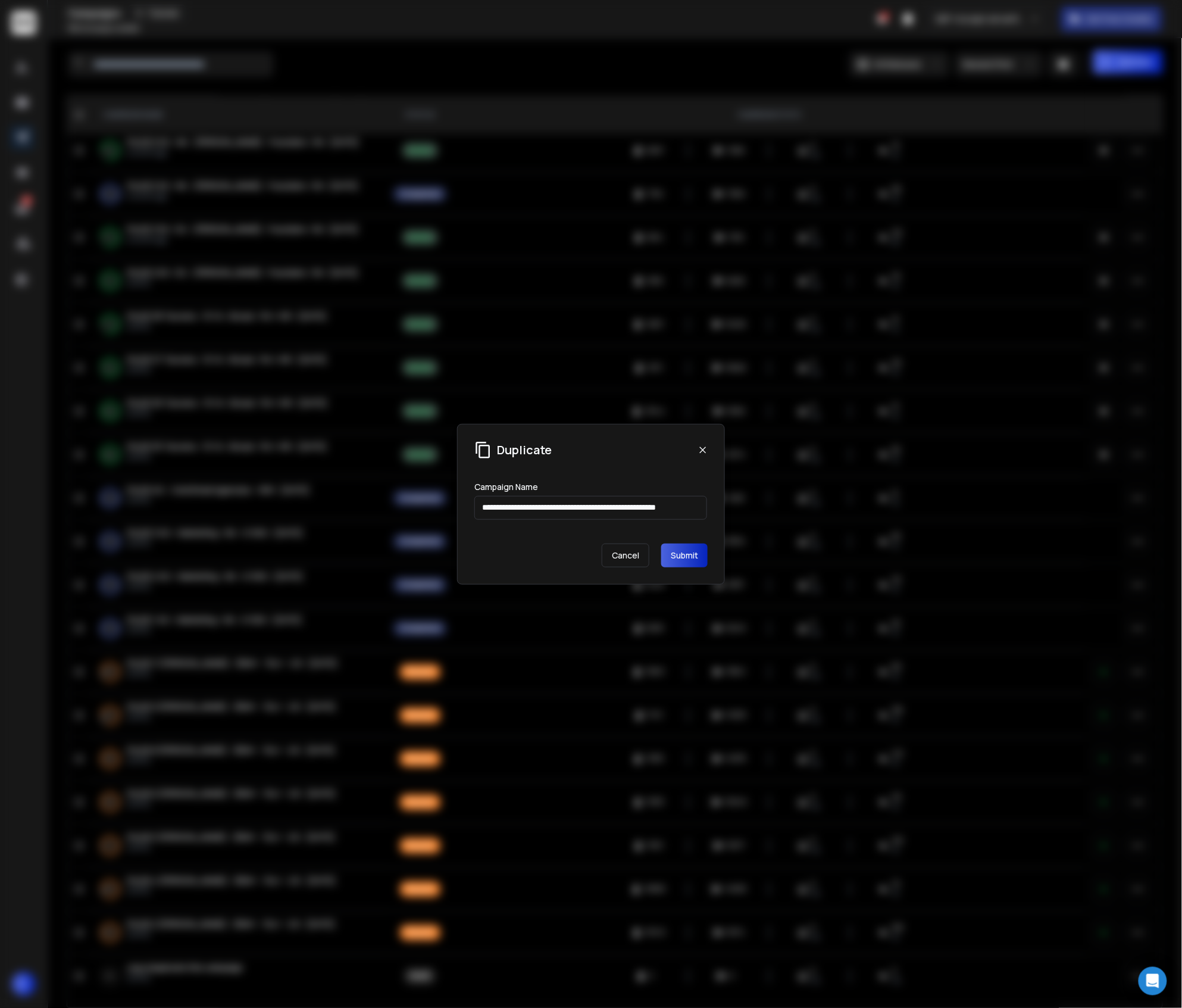
click at [690, 559] on button "Submit" at bounding box center [684, 555] width 47 height 24
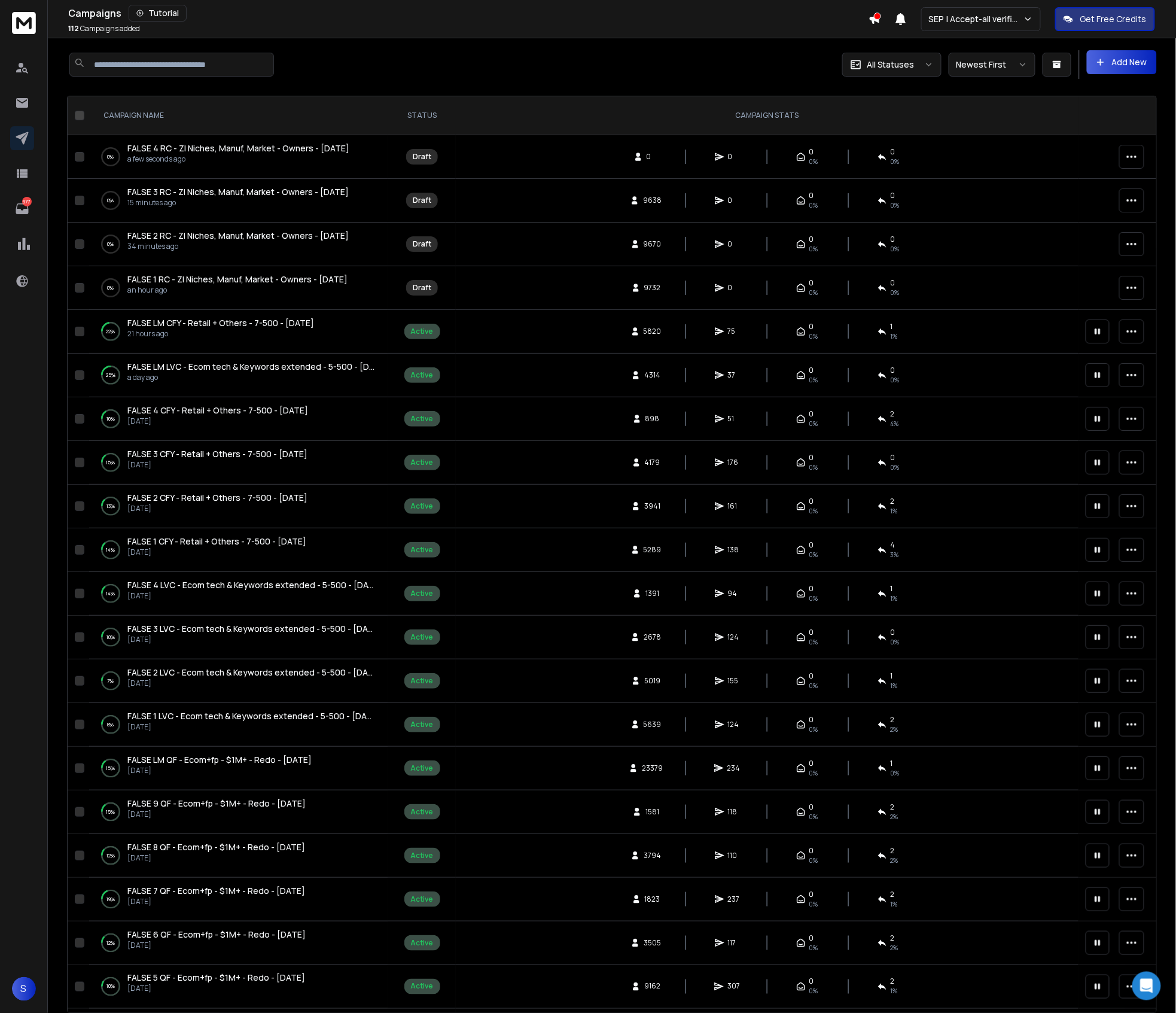
click at [302, 161] on p "a few seconds ago" at bounding box center [238, 160] width 222 height 10
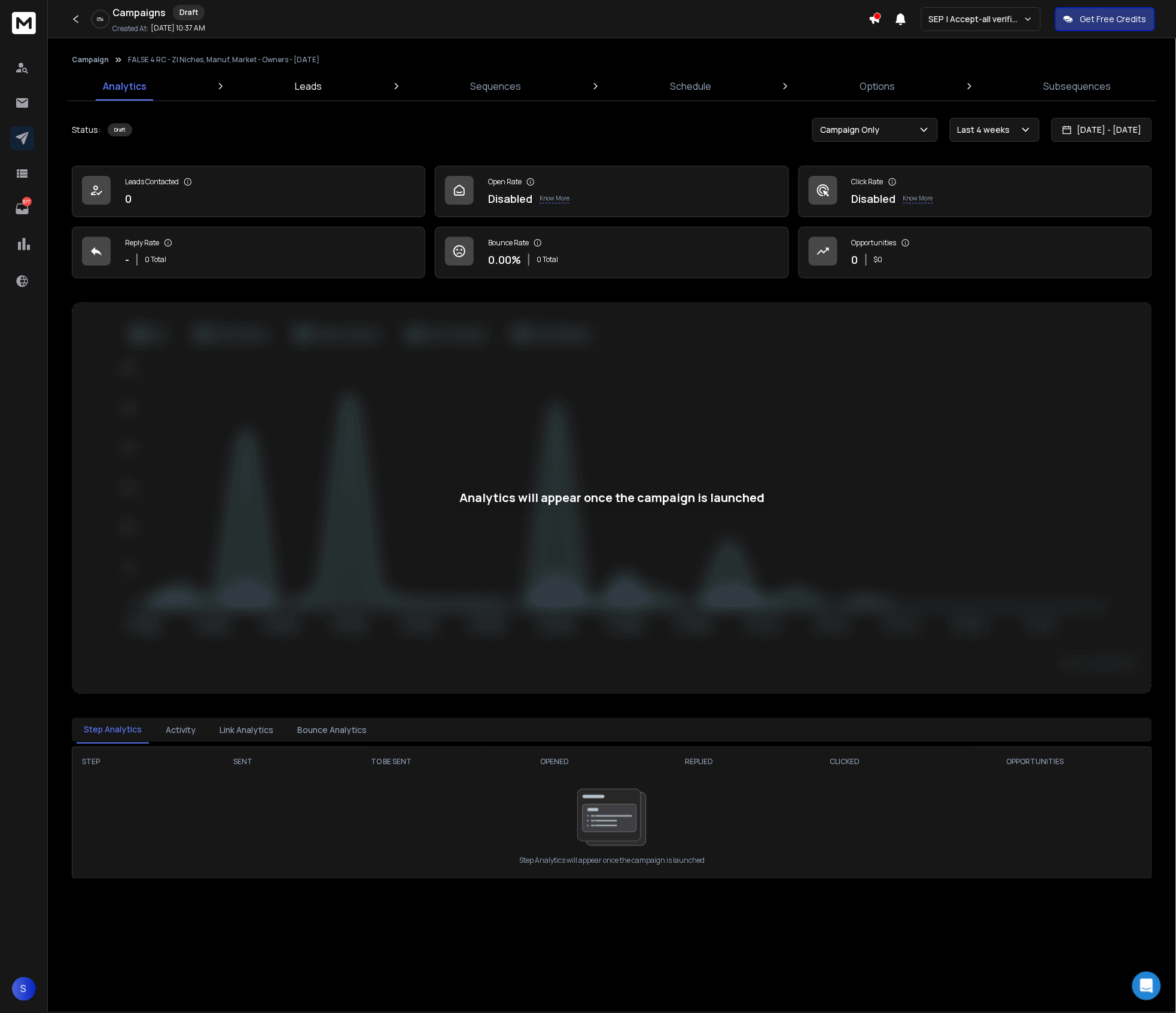
click at [307, 89] on p "Leads" at bounding box center [309, 86] width 27 height 14
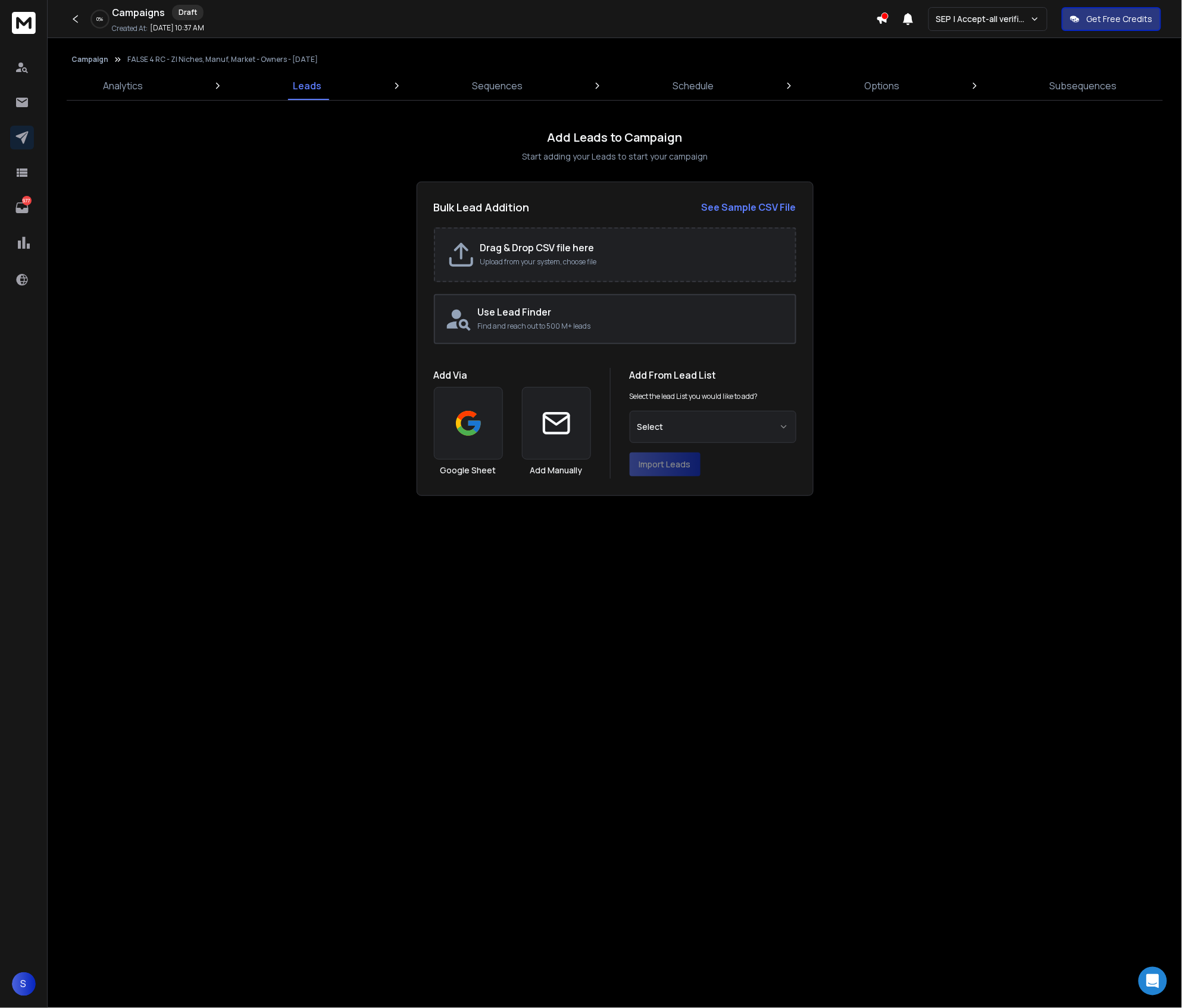
click at [515, 245] on h2 "Drag & Drop CSV file here" at bounding box center [631, 247] width 303 height 14
type input "**********"
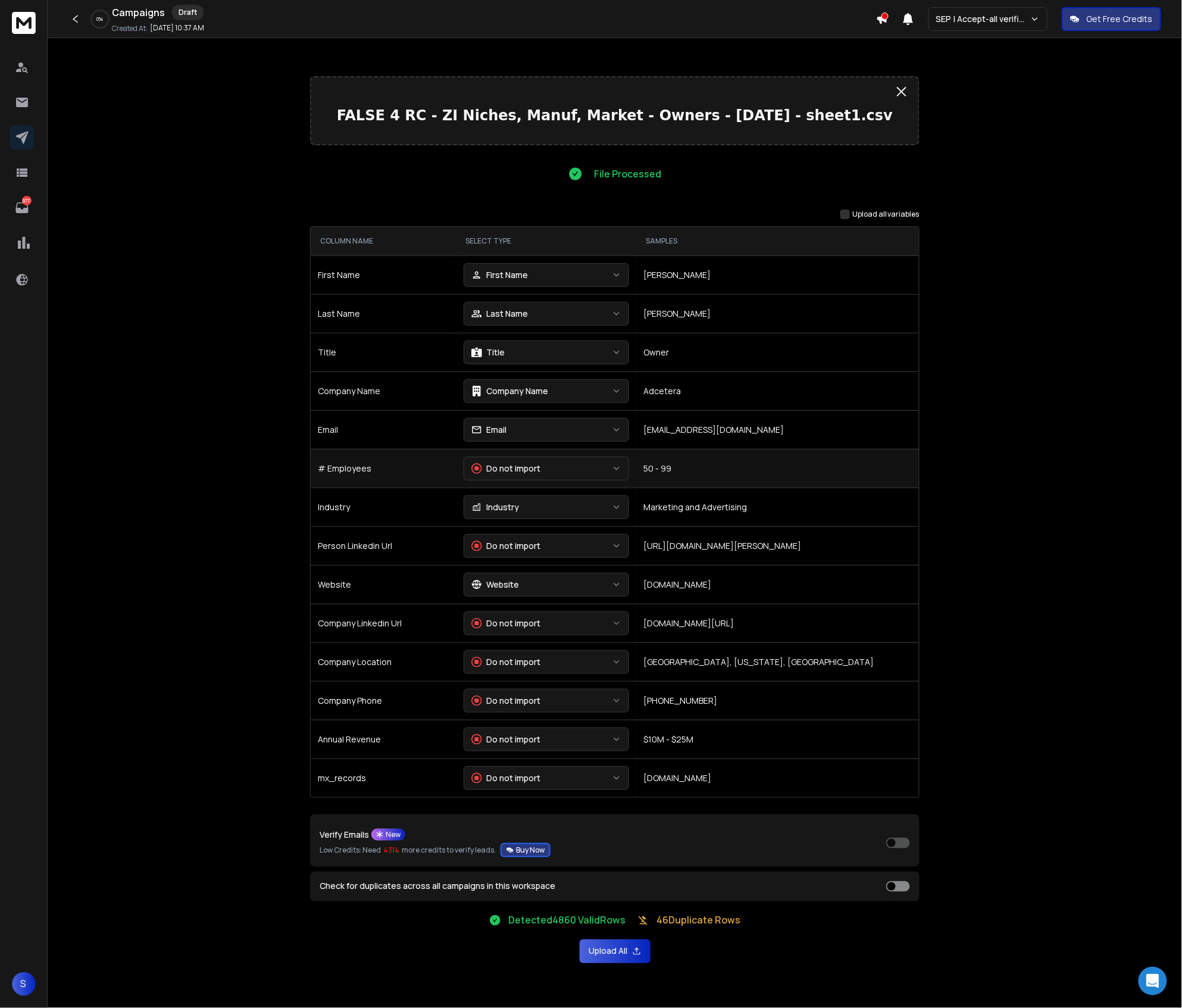
click at [612, 466] on icon "button" at bounding box center [617, 469] width 10 height 10
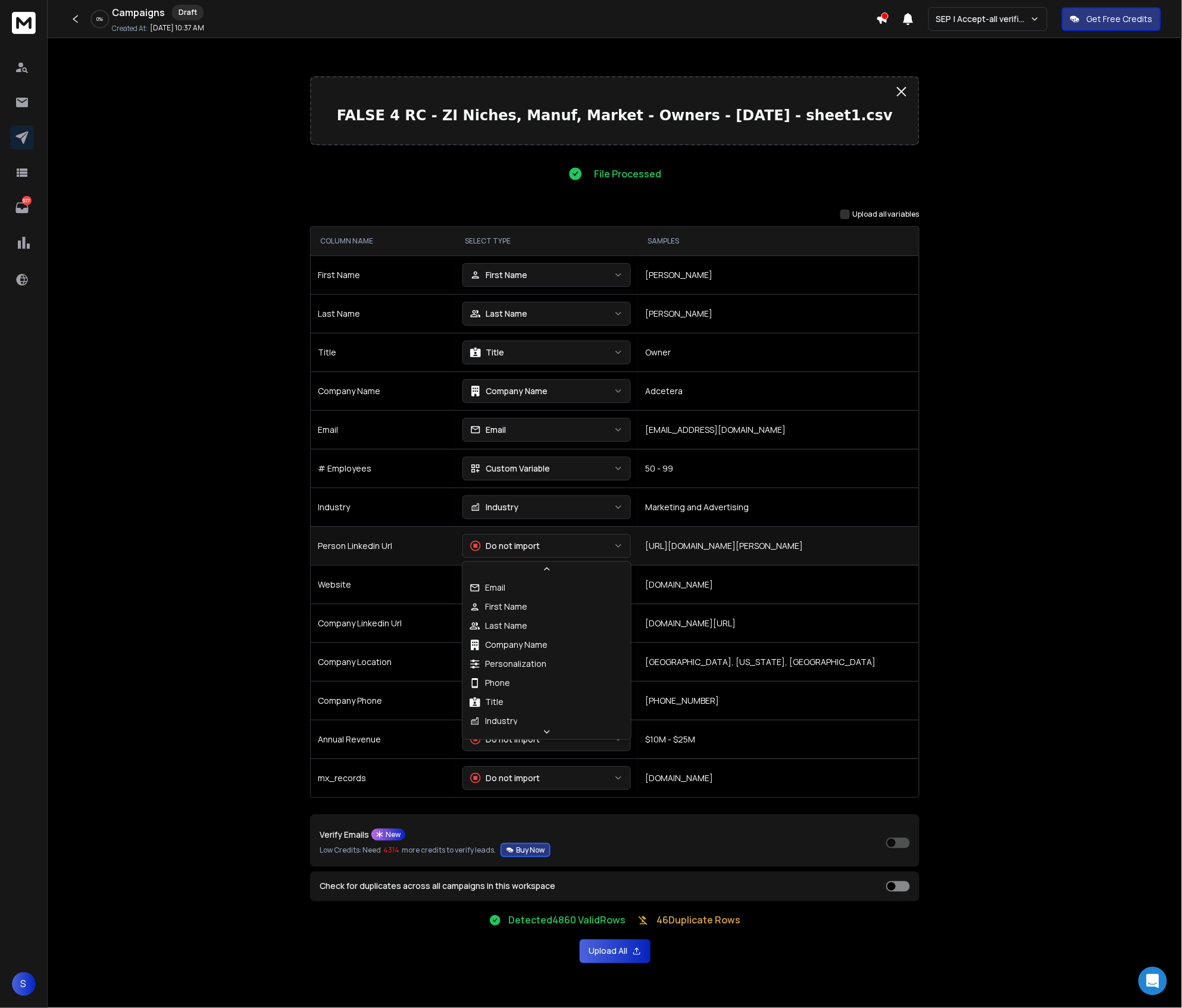
click at [574, 546] on button "Do not import" at bounding box center [547, 545] width 168 height 24
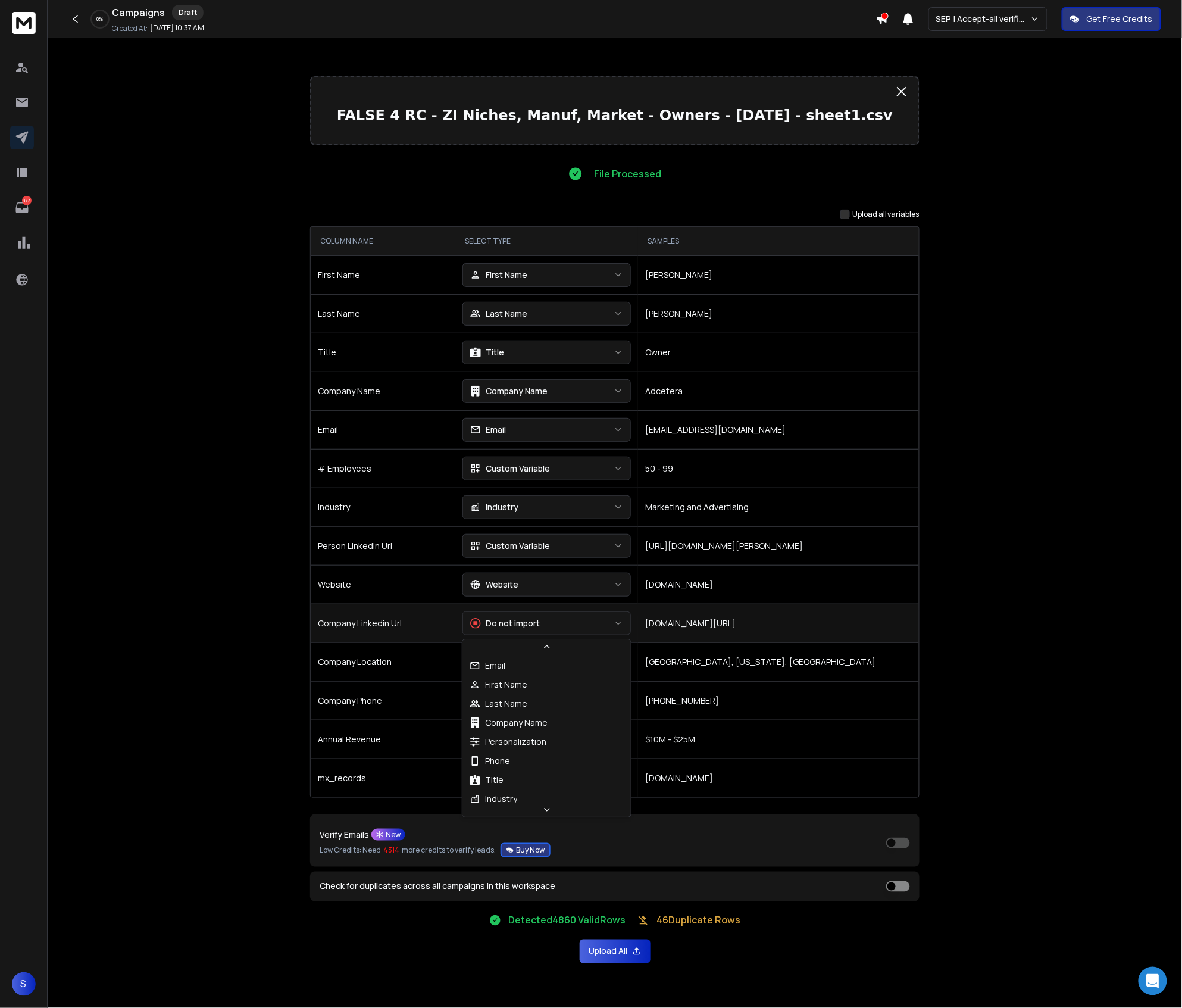
click at [539, 613] on button "Do not import" at bounding box center [547, 623] width 168 height 24
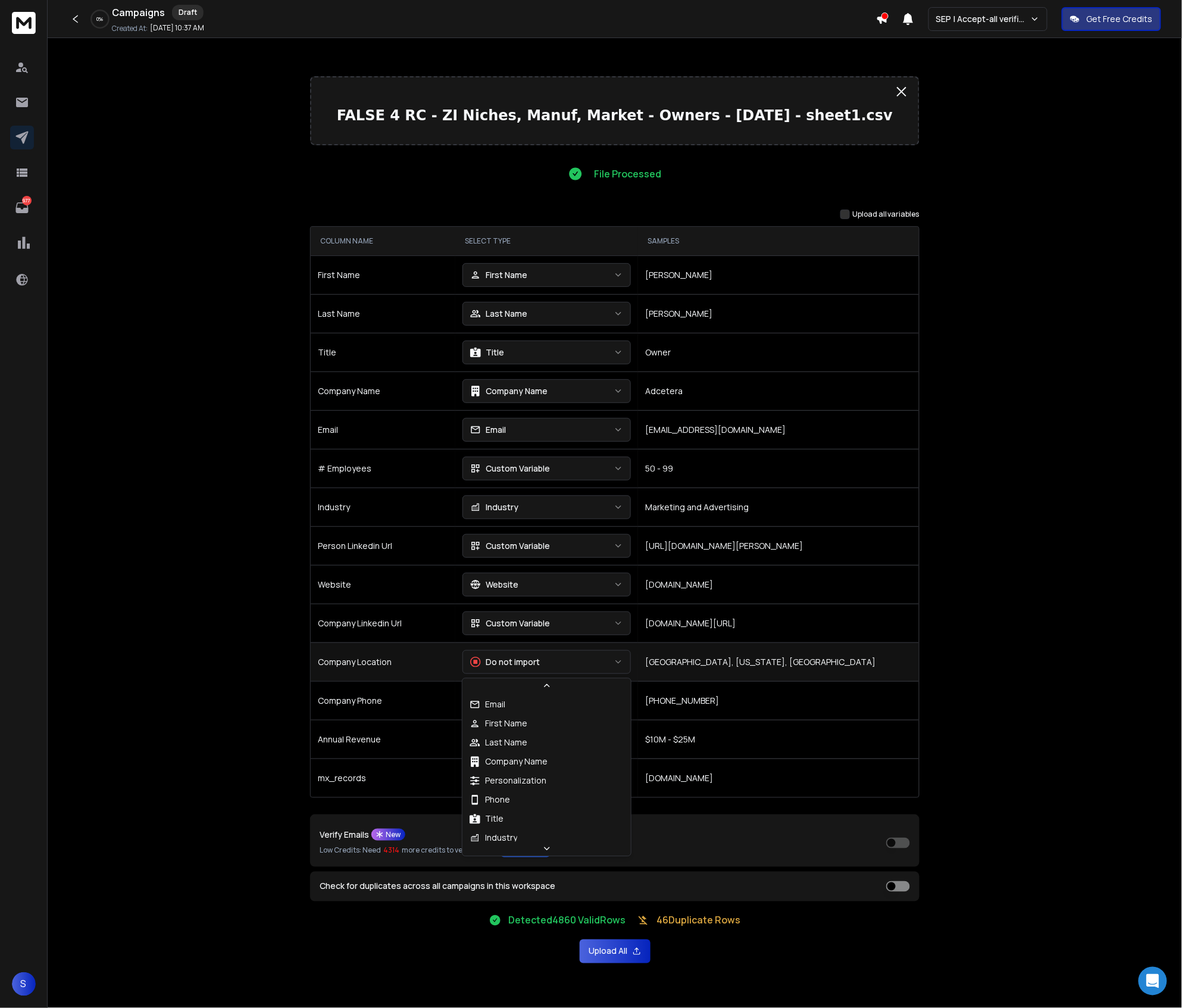
click at [529, 655] on button "Do not import" at bounding box center [547, 662] width 168 height 24
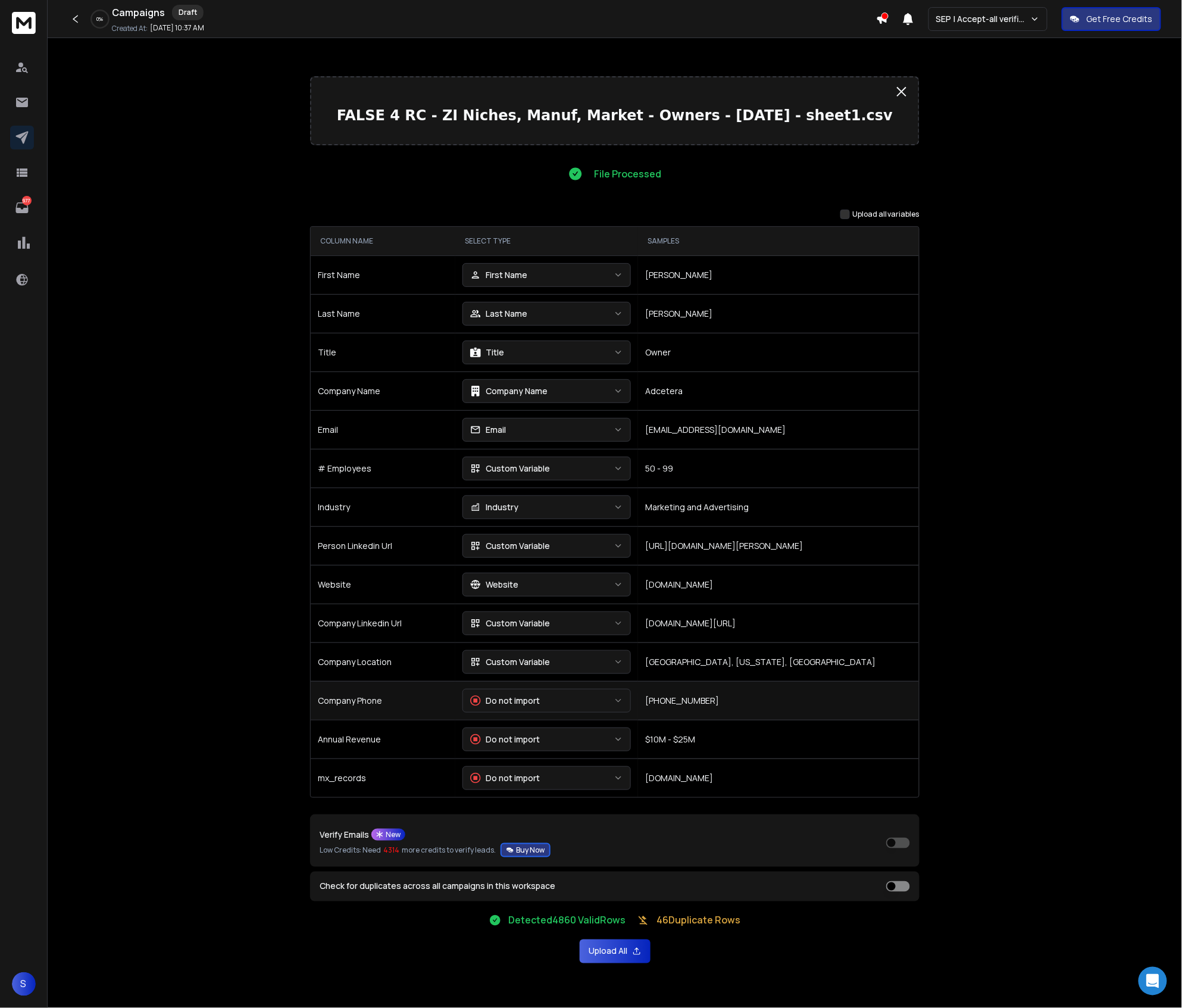
click at [524, 705] on div "Do not import" at bounding box center [505, 700] width 70 height 11
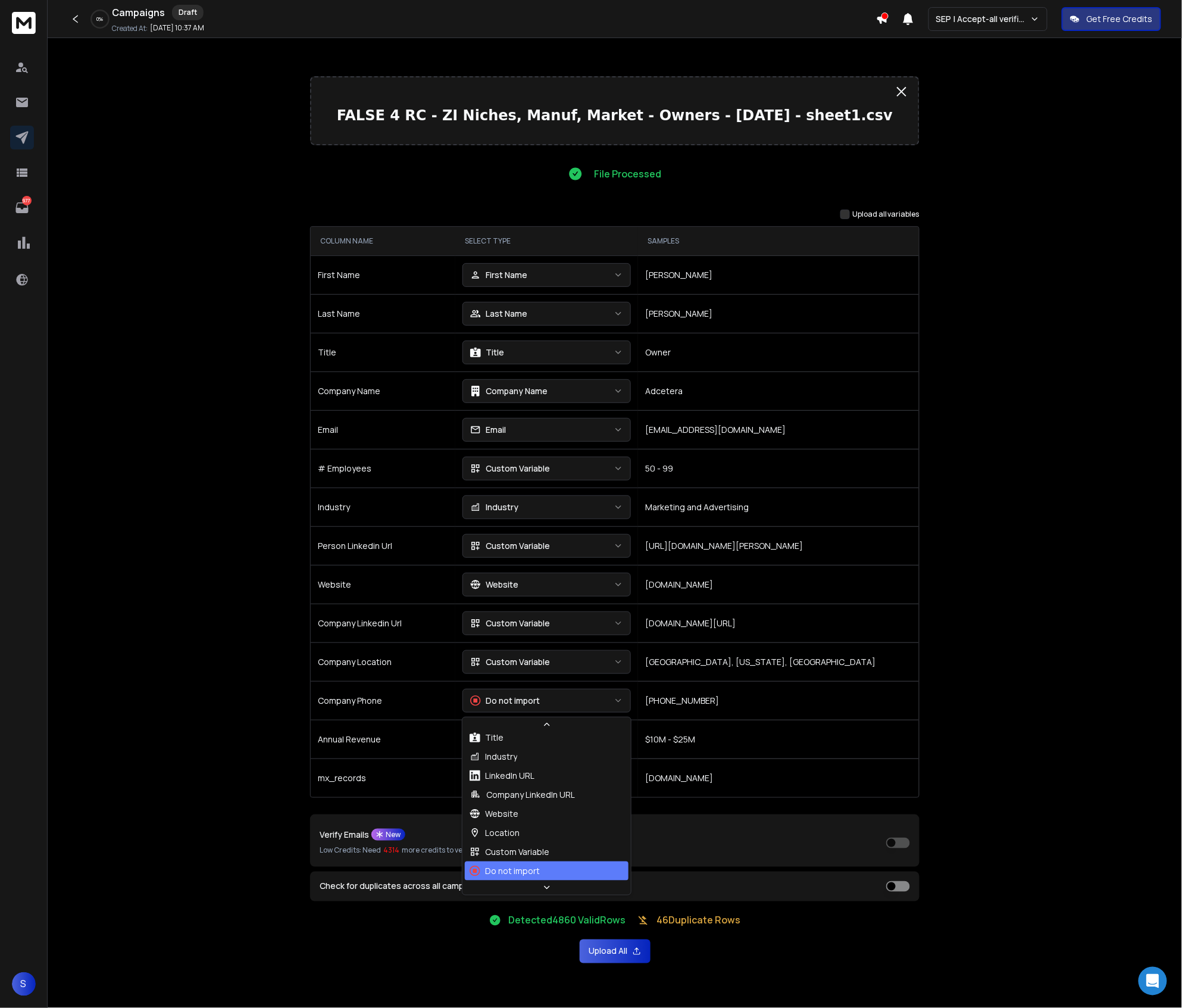
drag, startPoint x: 517, startPoint y: 845, endPoint x: 522, endPoint y: 817, distance: 28.4
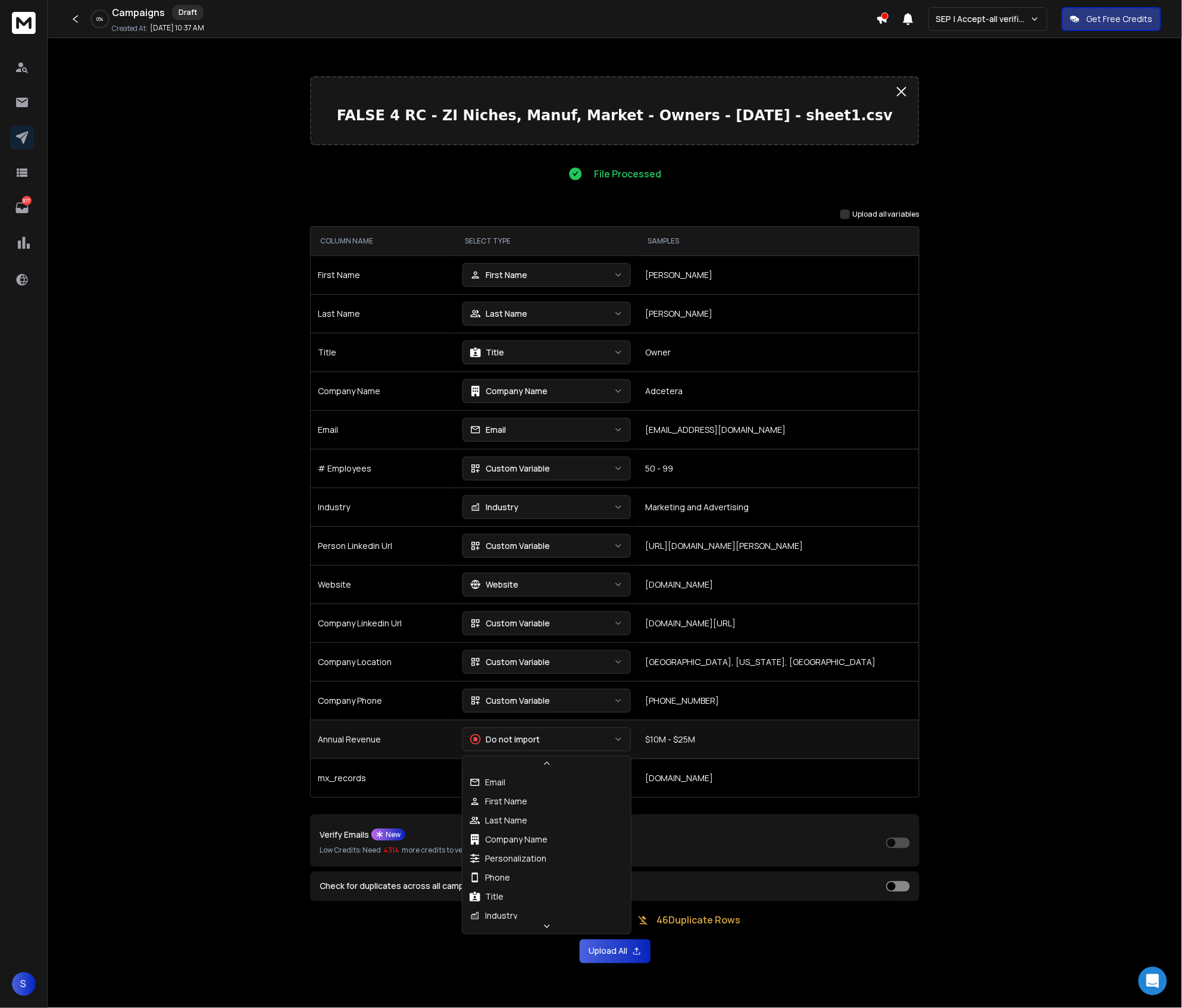
click at [534, 741] on div "Do not import" at bounding box center [505, 739] width 70 height 11
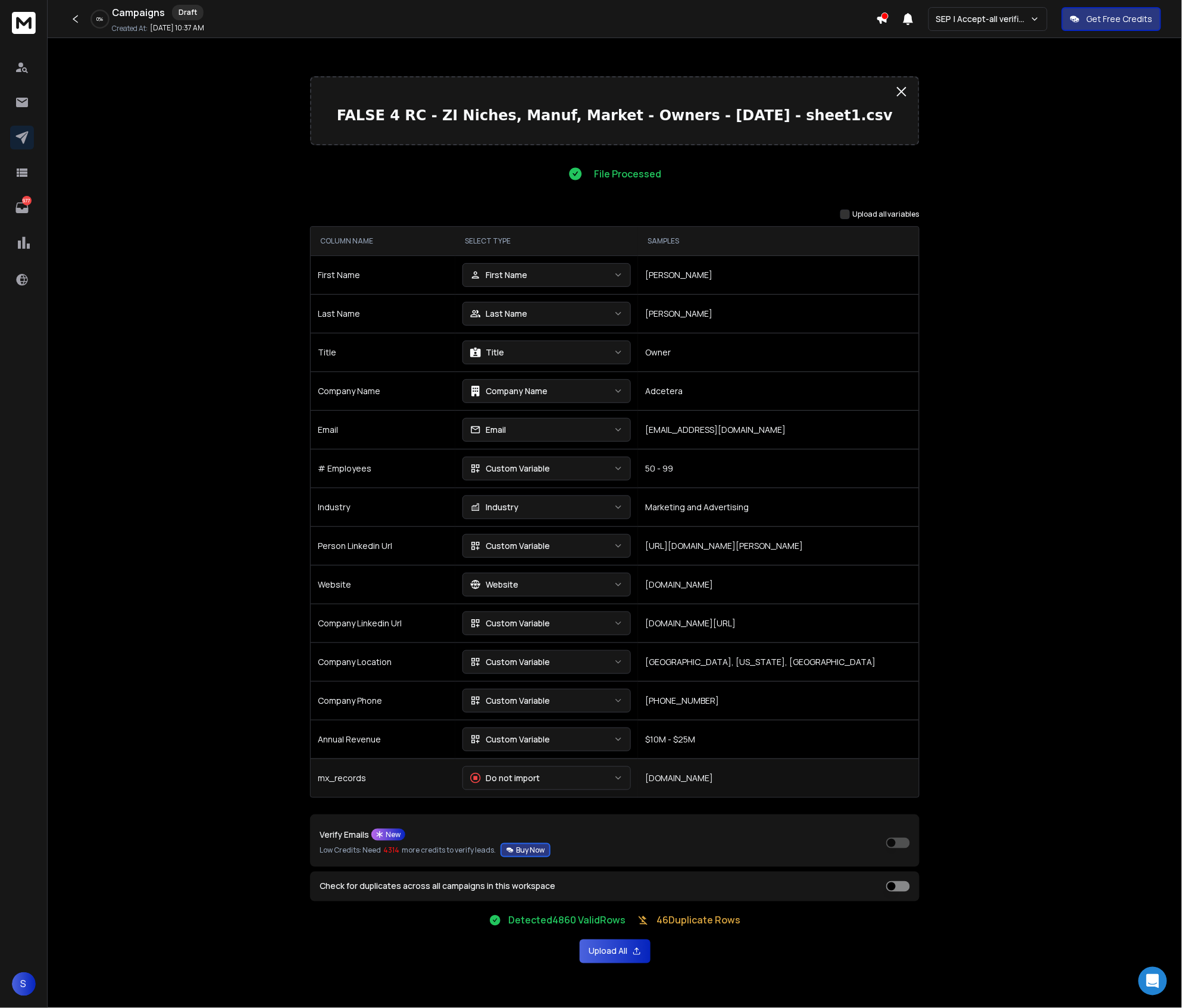
click at [538, 783] on div "Do not import" at bounding box center [505, 778] width 70 height 11
click at [889, 887] on button "Check for duplicates across all campaigns in this workspace" at bounding box center [898, 886] width 24 height 11
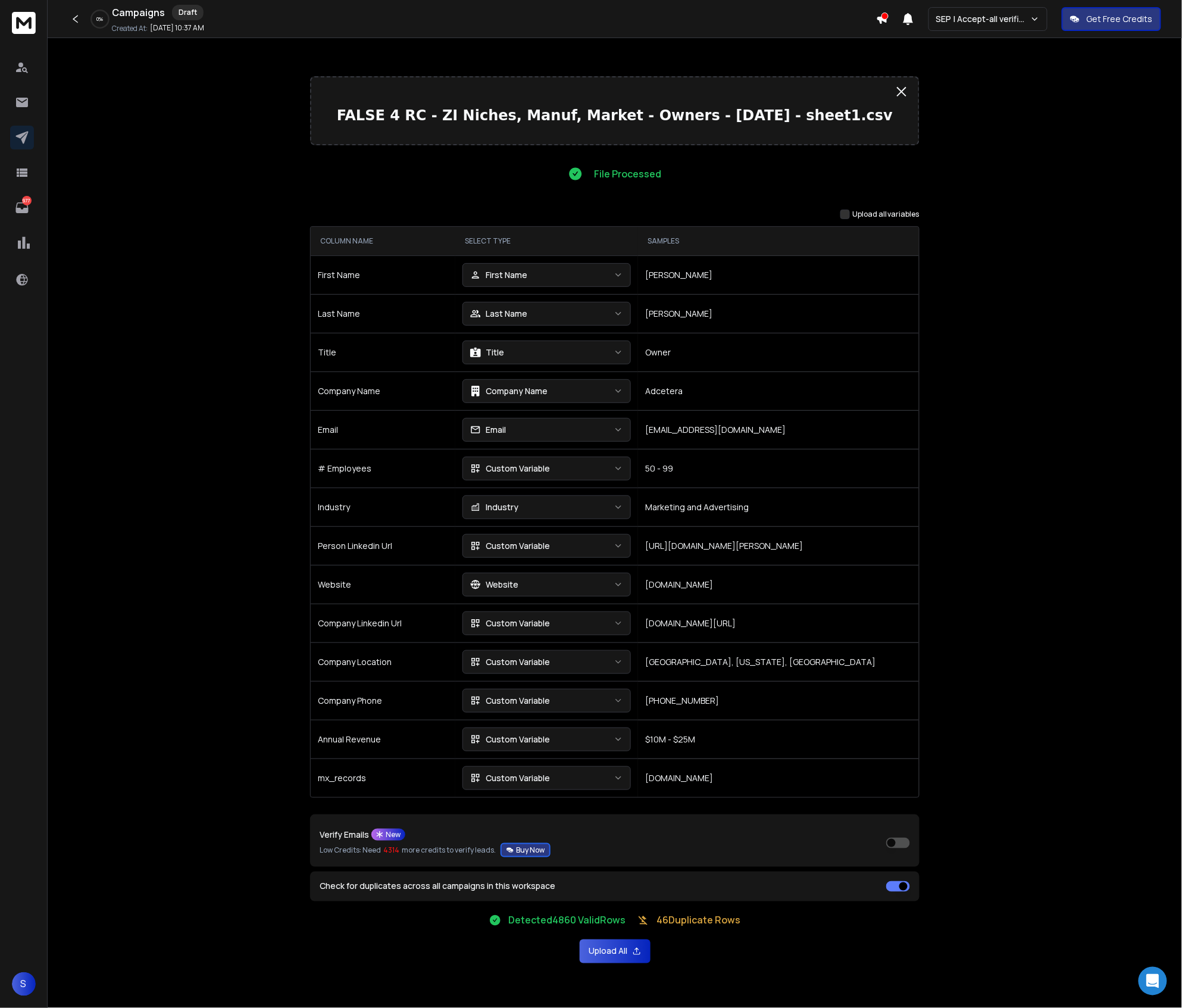
click at [599, 954] on button "Upload All" at bounding box center [615, 951] width 71 height 24
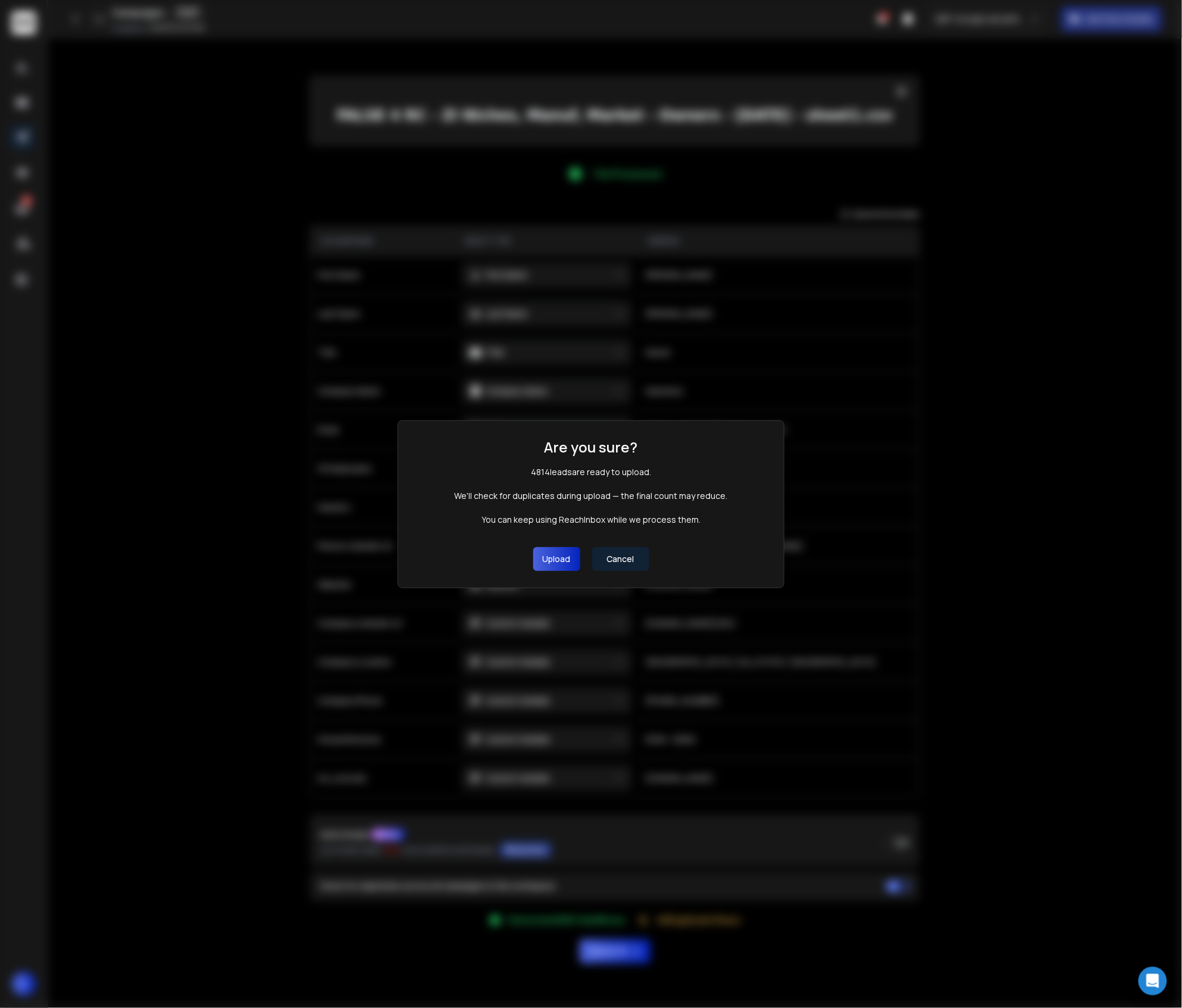
click at [562, 557] on button "Upload" at bounding box center [557, 559] width 47 height 24
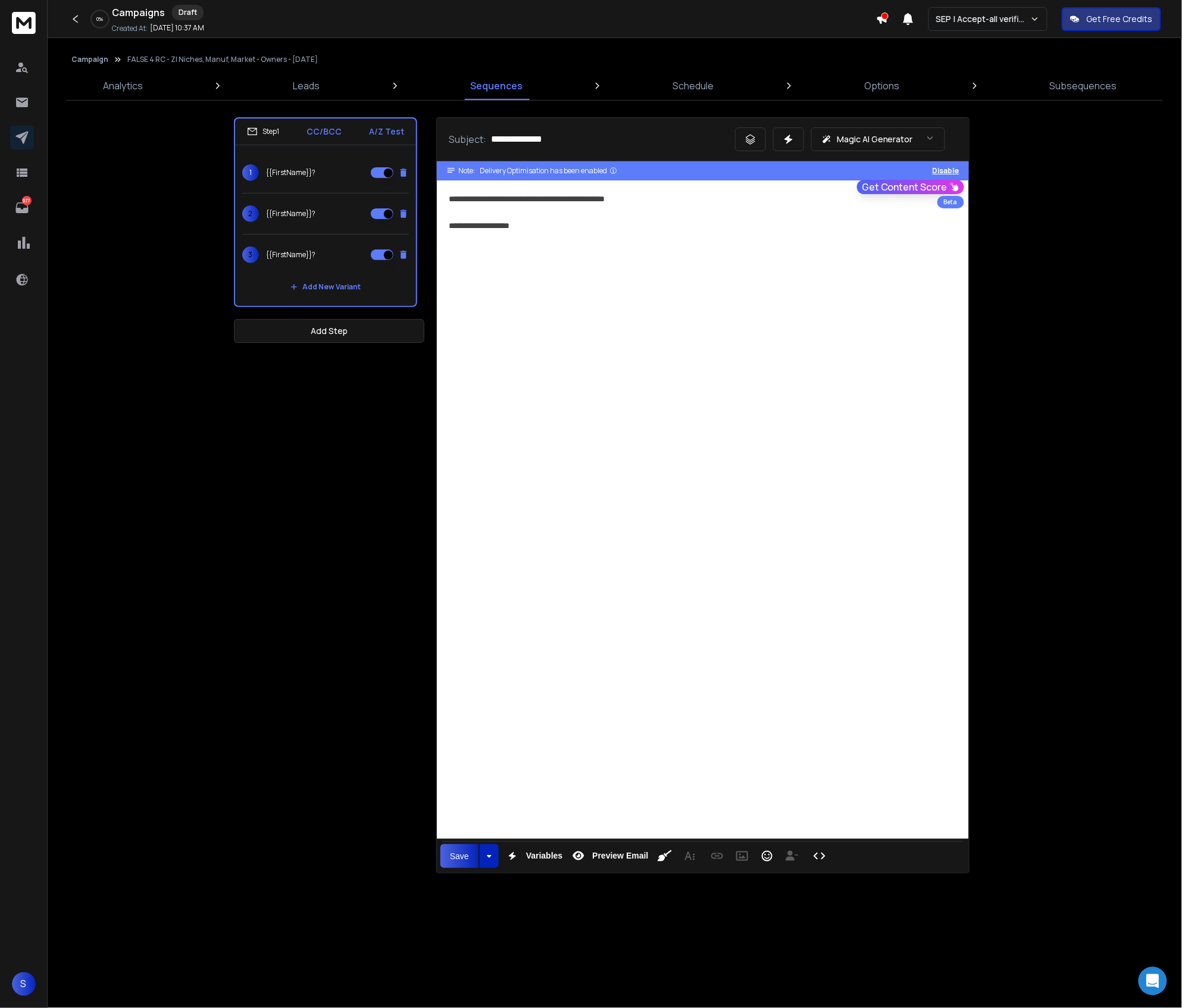
click at [858, 81] on div "Analytics Leads Sequences Schedule Options Subsequences" at bounding box center [610, 86] width 1086 height 29
click at [867, 83] on p "Options" at bounding box center [882, 85] width 35 height 14
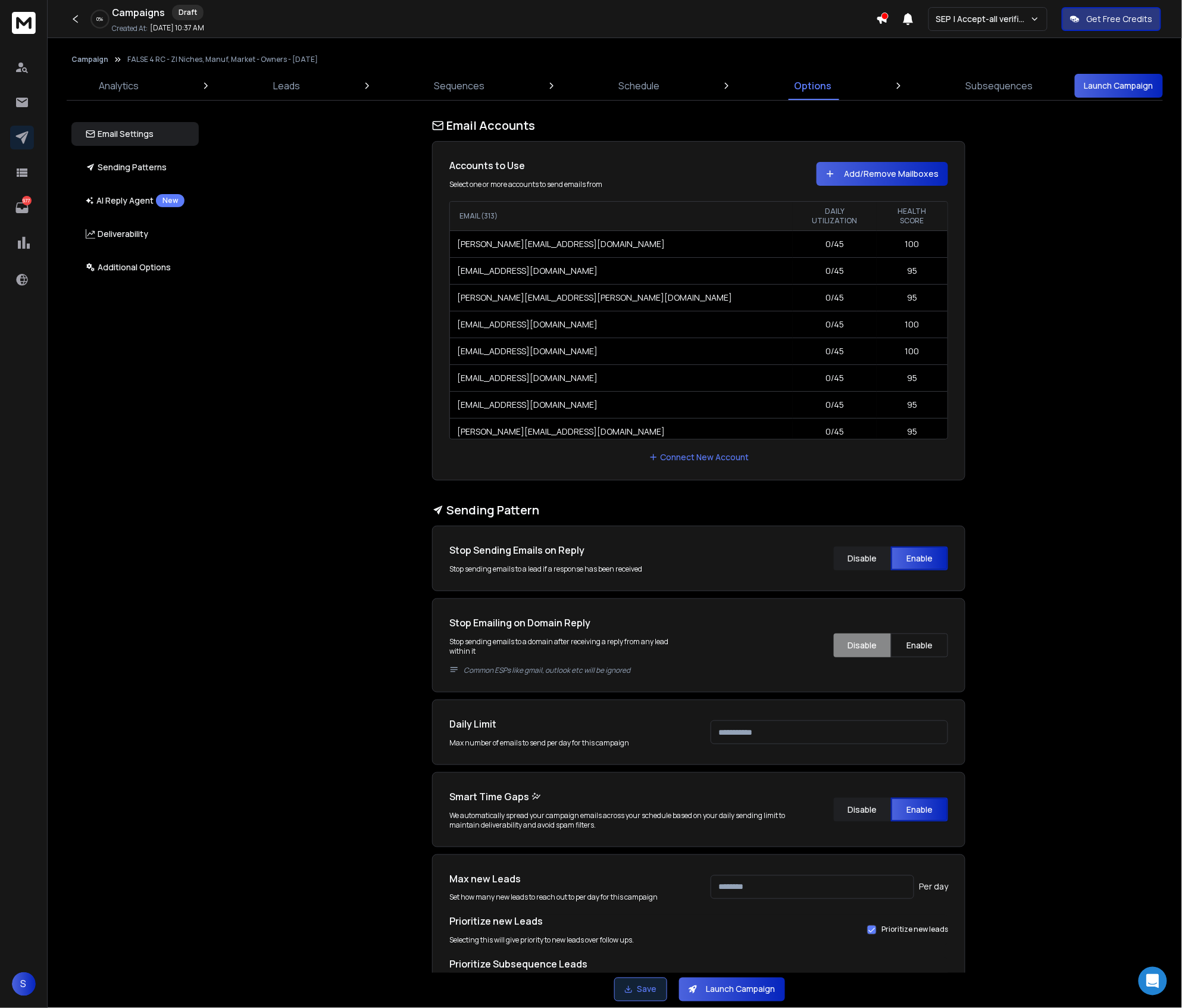
click at [644, 995] on button "Save" at bounding box center [640, 989] width 53 height 24
click at [25, 145] on link at bounding box center [22, 137] width 24 height 24
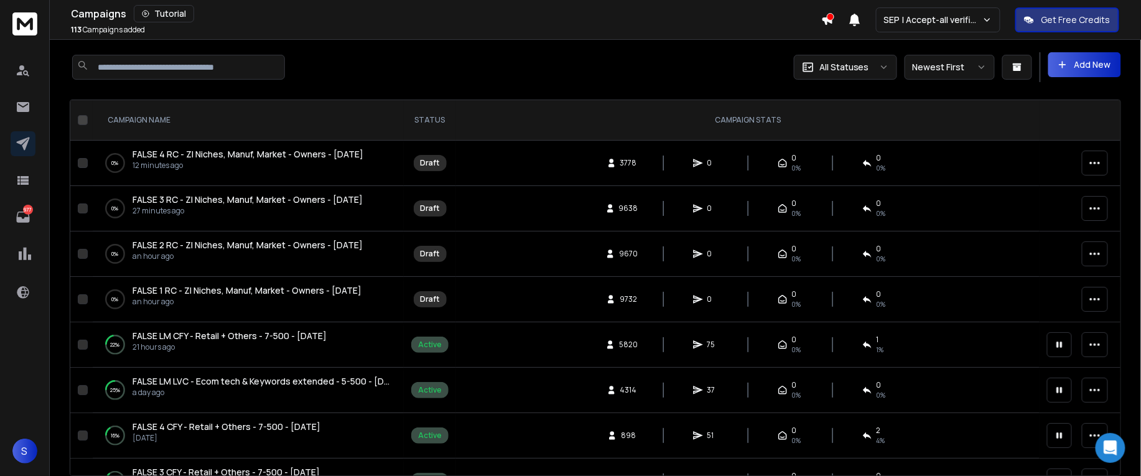
click at [250, 281] on td "0 % FALSE 1 RC - ZI Niches, Manuf, Market - Owners - [DATE] an hour ago" at bounding box center [248, 299] width 311 height 45
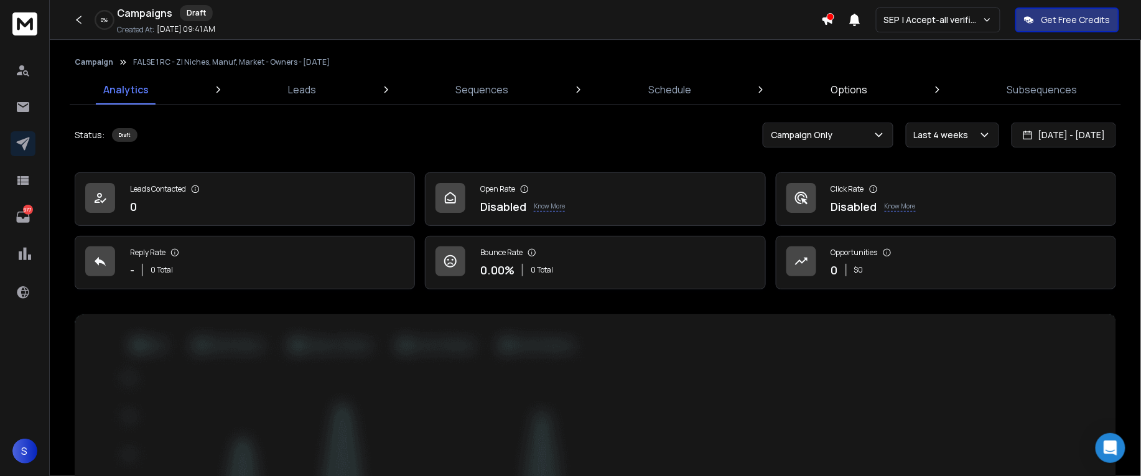
click at [867, 95] on p "Options" at bounding box center [849, 89] width 37 height 15
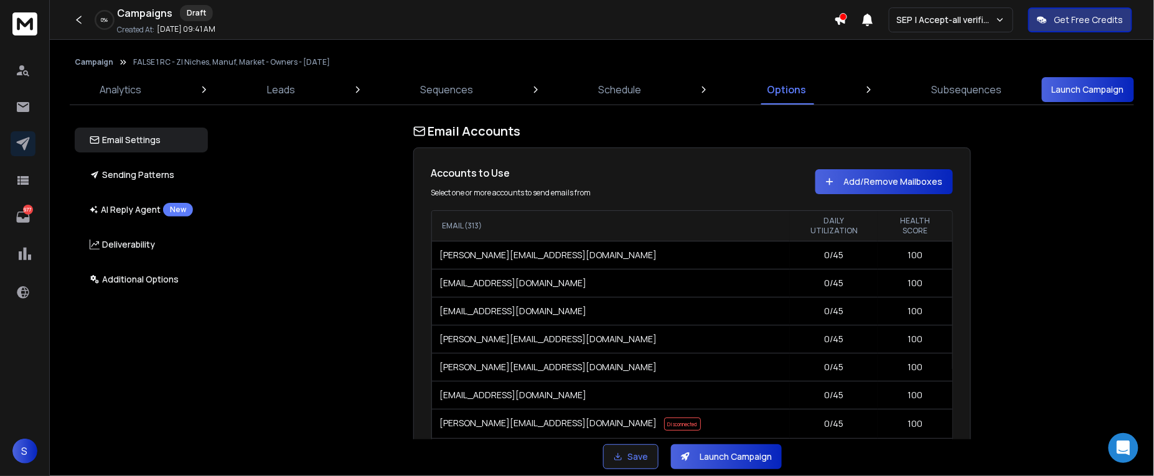
click at [697, 459] on button "Launch Campaign" at bounding box center [726, 456] width 111 height 25
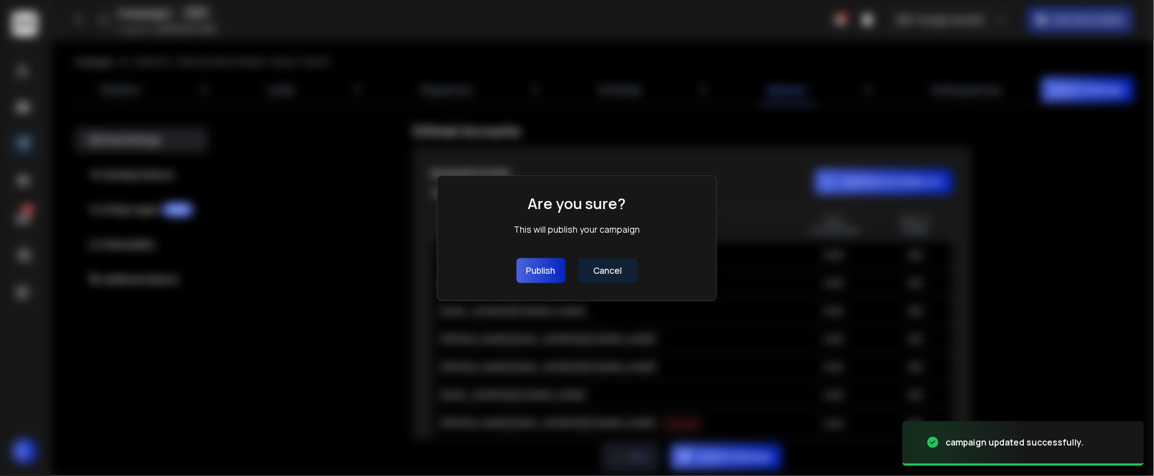
click at [538, 284] on div "Are you sure? This will publish your campaign Publish Cancel" at bounding box center [577, 238] width 280 height 126
click at [536, 274] on button "Publish" at bounding box center [541, 270] width 49 height 25
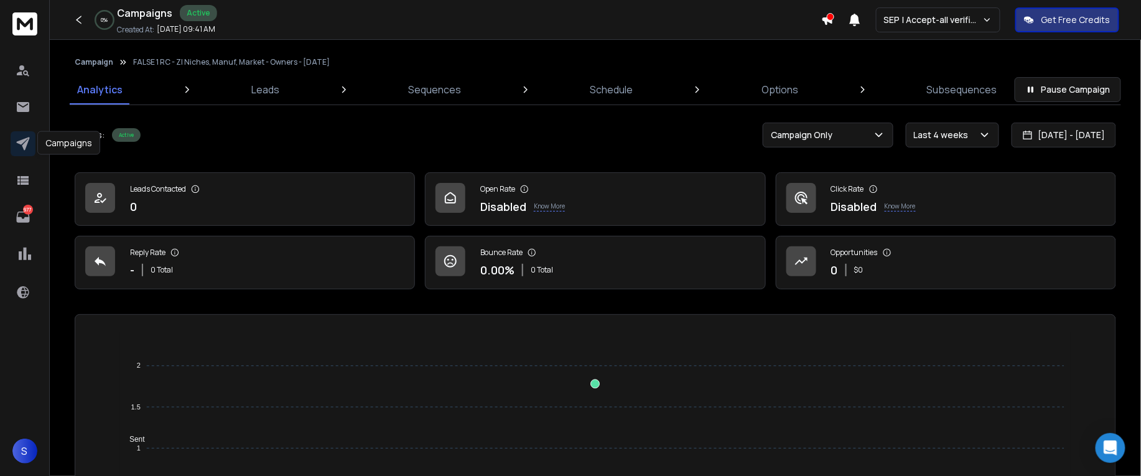
click at [25, 142] on icon at bounding box center [22, 144] width 13 height 13
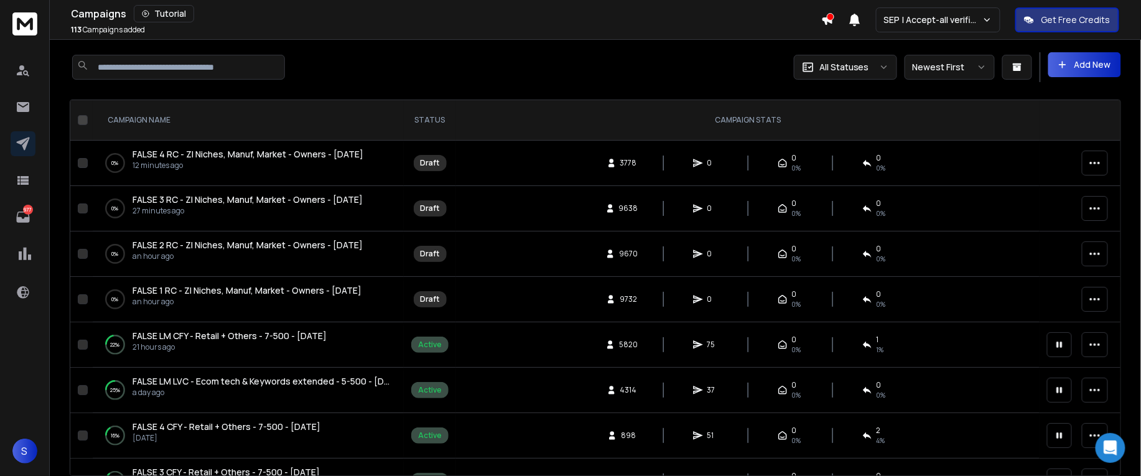
click at [198, 243] on span "FALSE 2 RC - ZI Niches, Manuf, Market - Owners - [DATE]" at bounding box center [248, 245] width 230 height 12
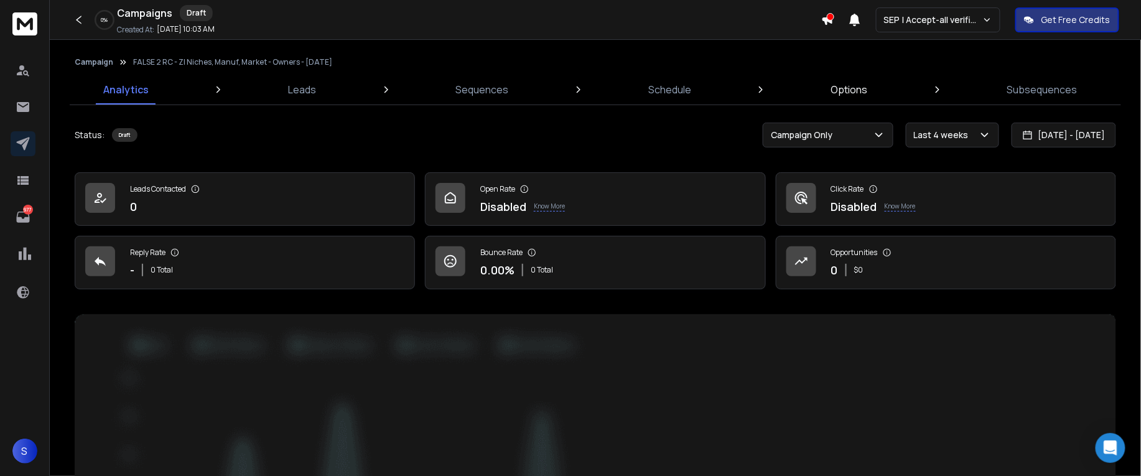
click at [832, 90] on p "Options" at bounding box center [849, 89] width 37 height 15
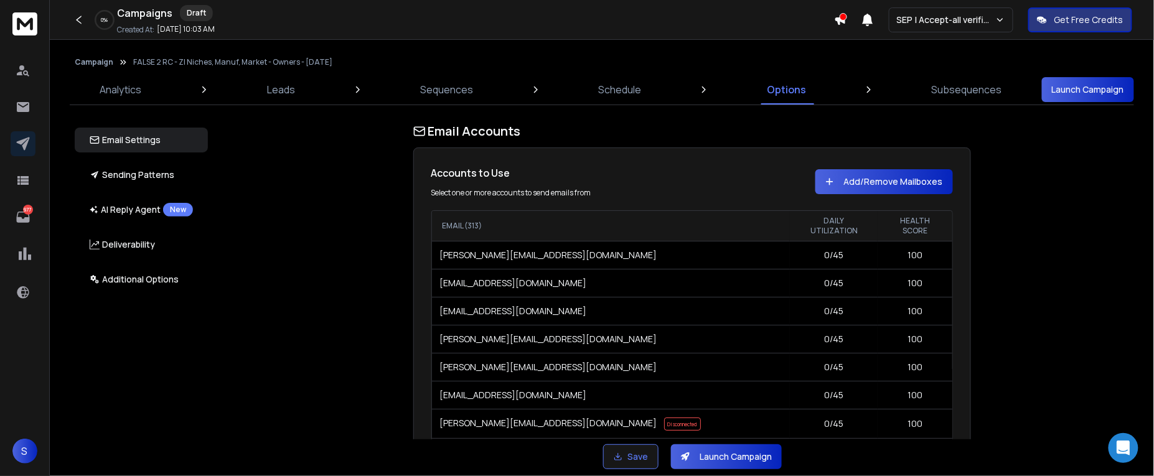
click at [760, 452] on button "Launch Campaign" at bounding box center [726, 456] width 111 height 25
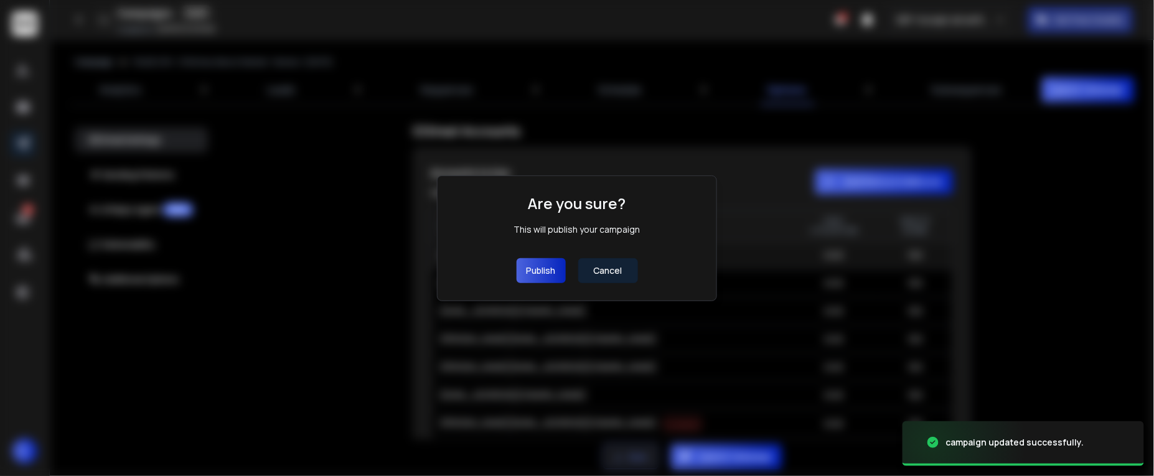
click at [543, 265] on button "Publish" at bounding box center [541, 270] width 49 height 25
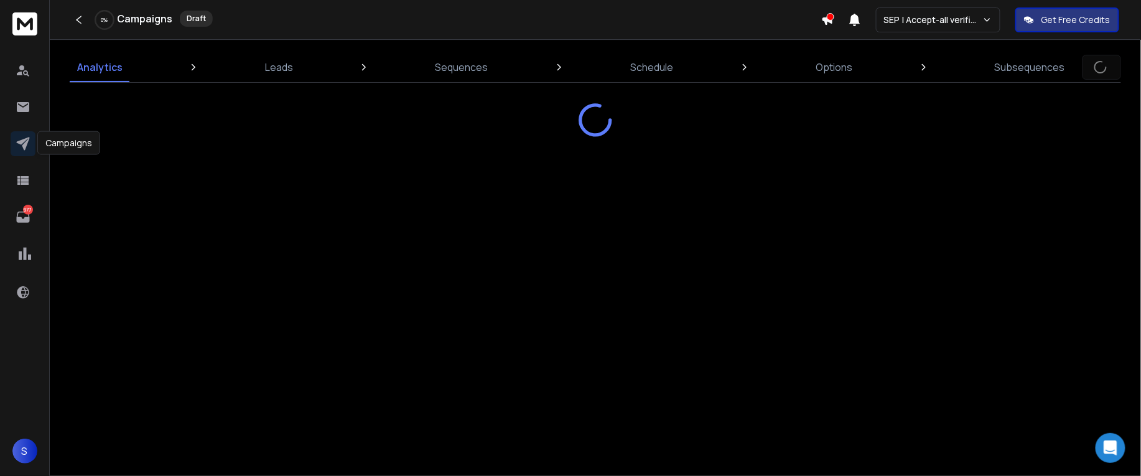
click at [16, 147] on icon at bounding box center [23, 143] width 15 height 15
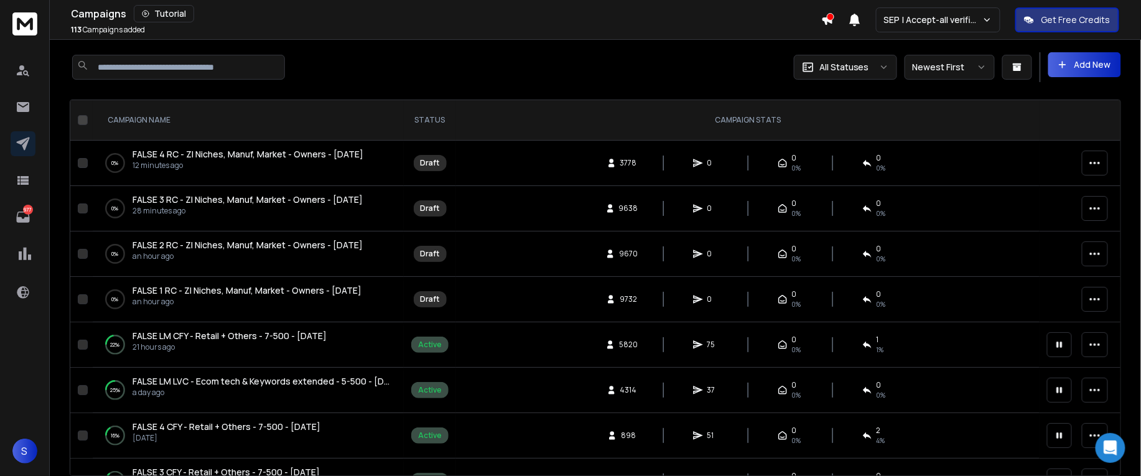
click at [235, 207] on p "28 minutes ago" at bounding box center [248, 211] width 230 height 10
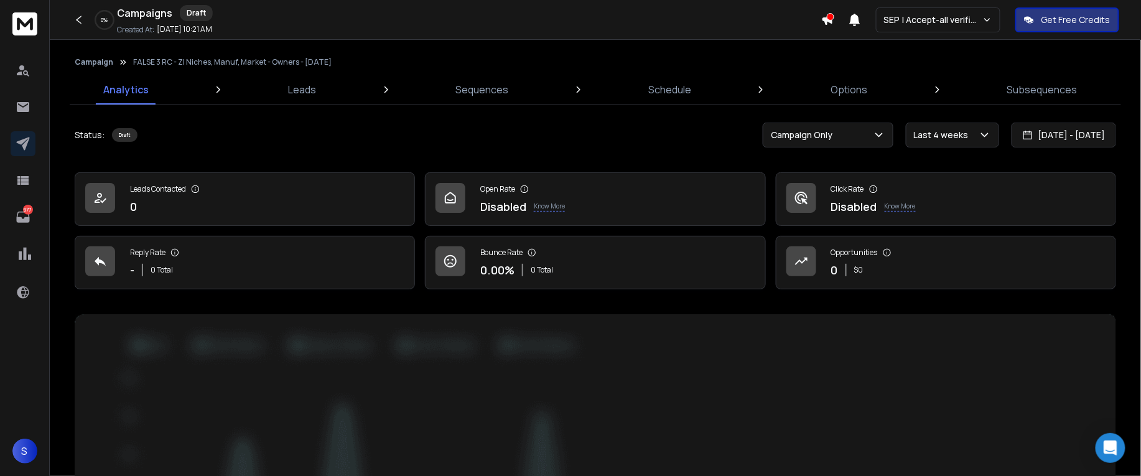
click at [887, 93] on div "Analytics Leads Sequences Schedule Options Subsequences" at bounding box center [591, 90] width 1042 height 30
click at [871, 93] on link "Options" at bounding box center [849, 90] width 52 height 30
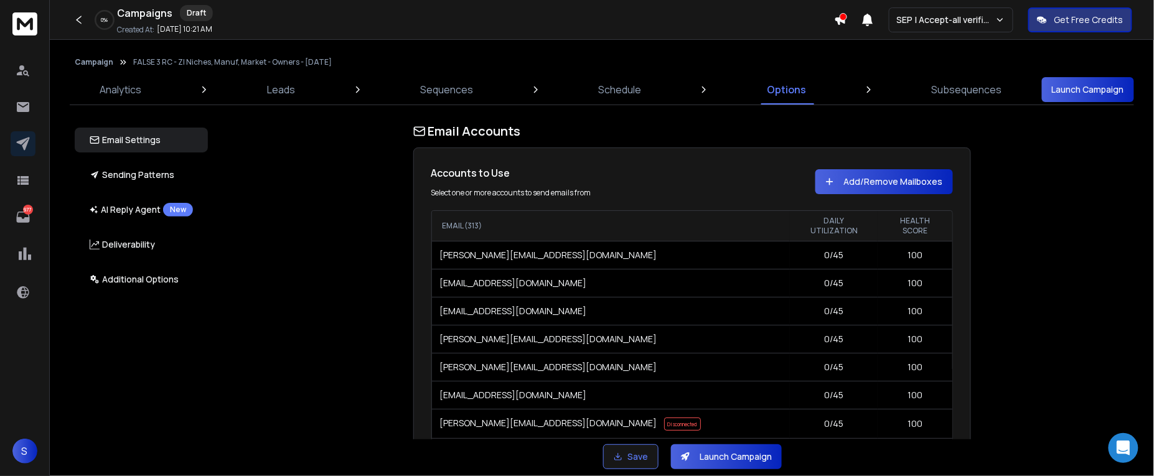
click at [763, 456] on button "Launch Campaign" at bounding box center [726, 456] width 111 height 25
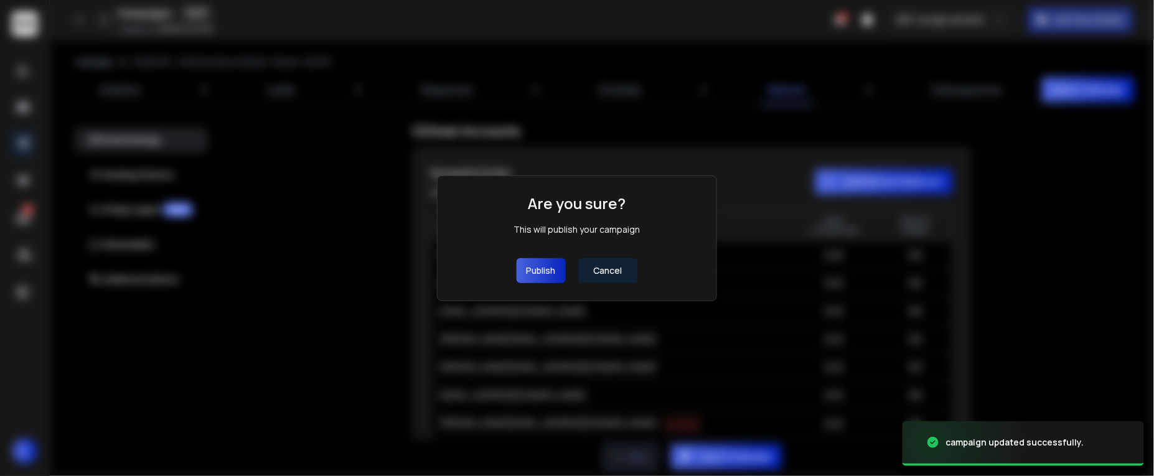
click at [531, 262] on button "Publish" at bounding box center [541, 270] width 49 height 25
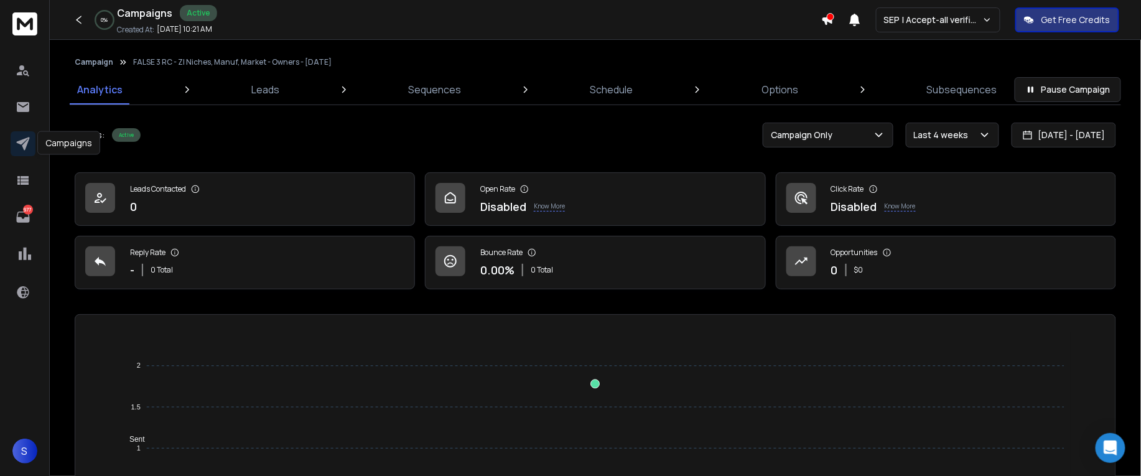
click at [24, 140] on icon at bounding box center [22, 144] width 13 height 13
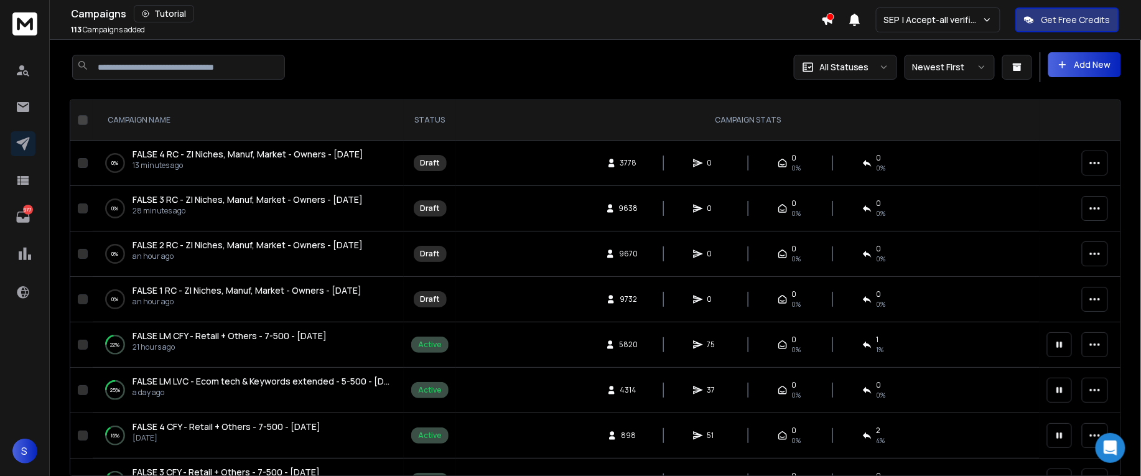
click at [294, 164] on p "13 minutes ago" at bounding box center [248, 166] width 231 height 10
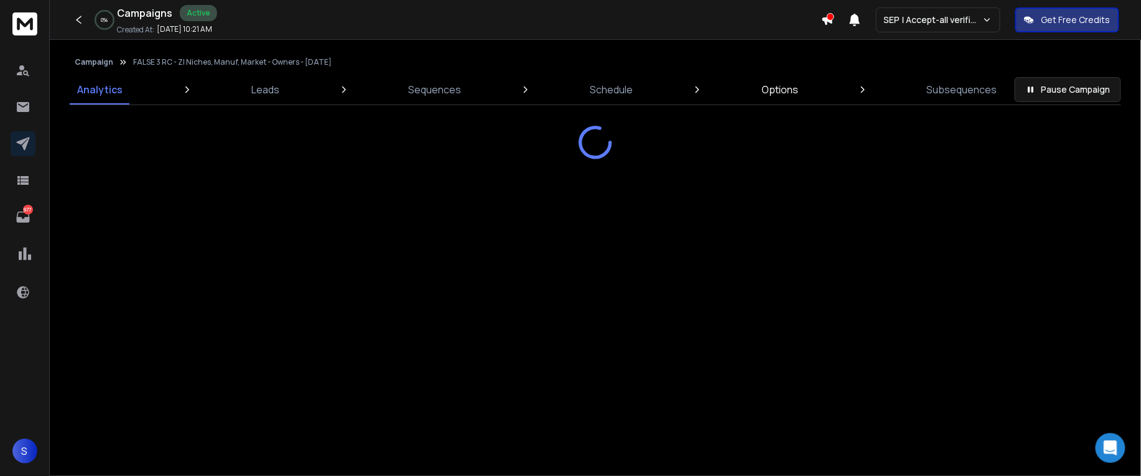
click at [782, 90] on div "Analytics Leads Sequences Schedule Options Subsequences" at bounding box center [537, 90] width 935 height 30
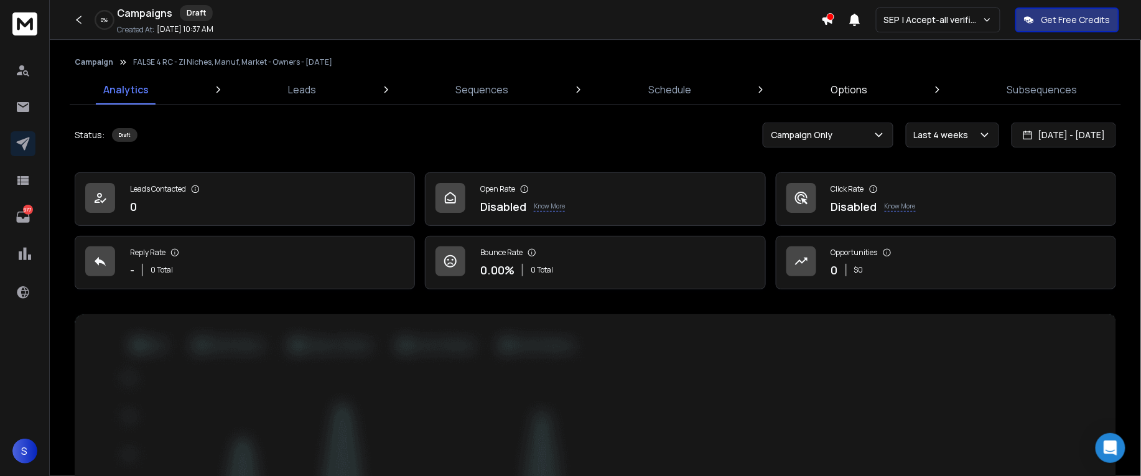
click at [854, 85] on p "Options" at bounding box center [849, 89] width 37 height 15
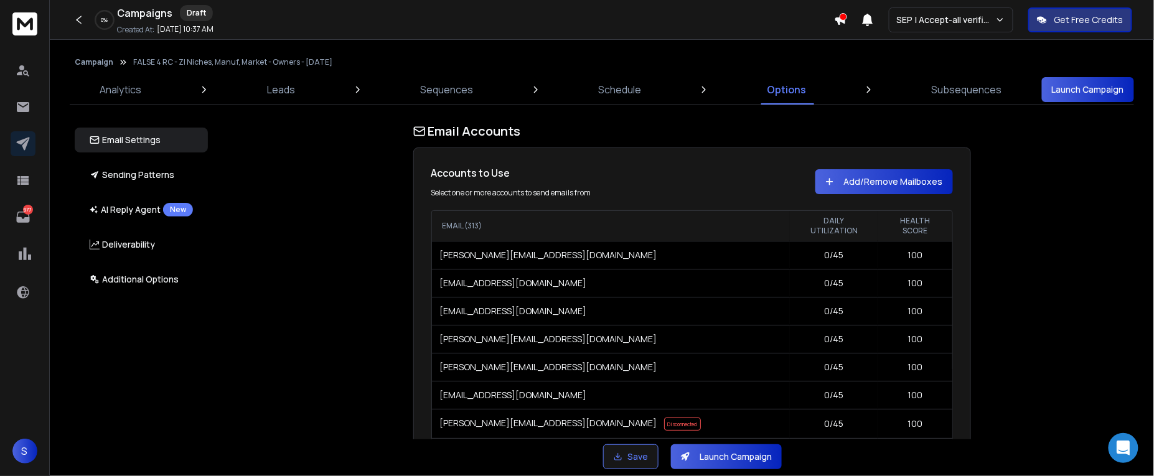
click at [695, 454] on button "Launch Campaign" at bounding box center [726, 456] width 111 height 25
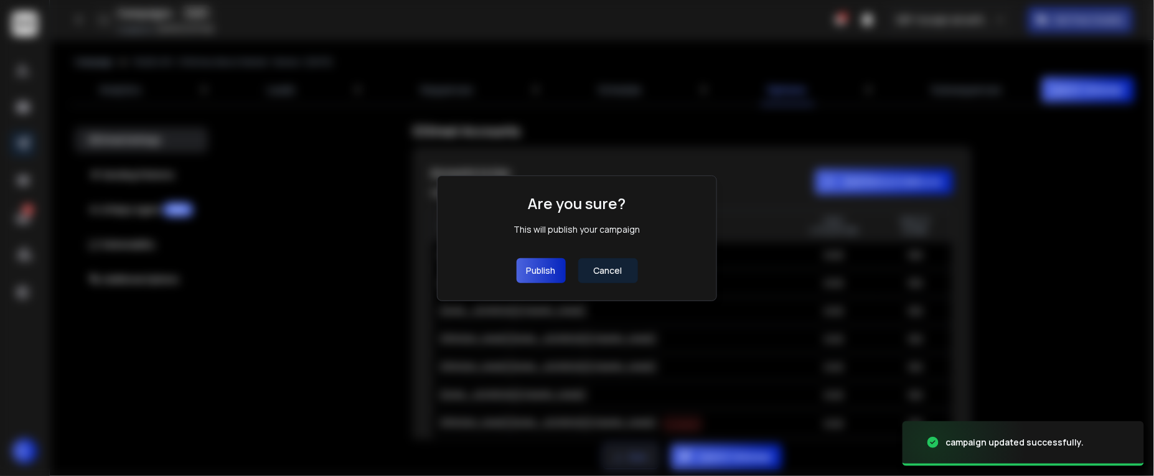
click at [540, 269] on button "Publish" at bounding box center [541, 270] width 49 height 25
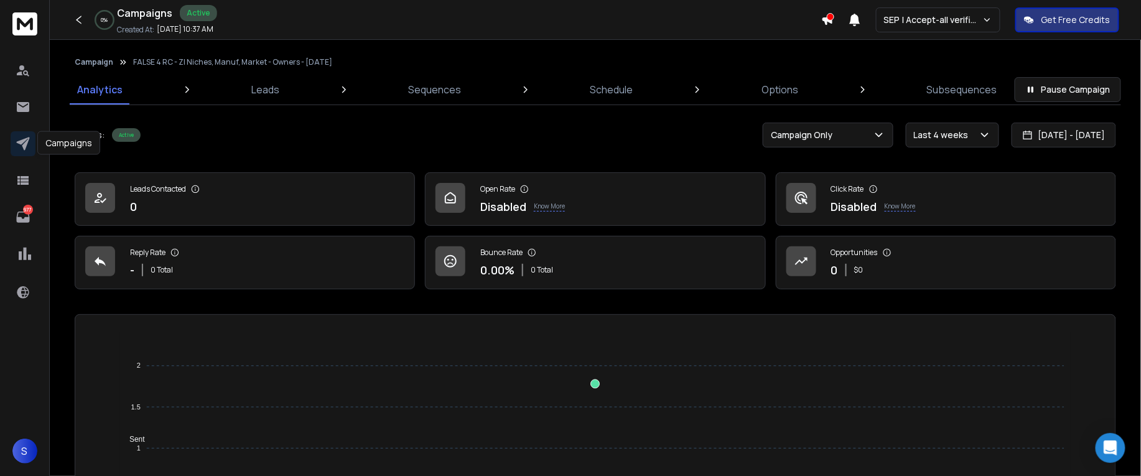
click at [23, 143] on icon at bounding box center [23, 143] width 15 height 15
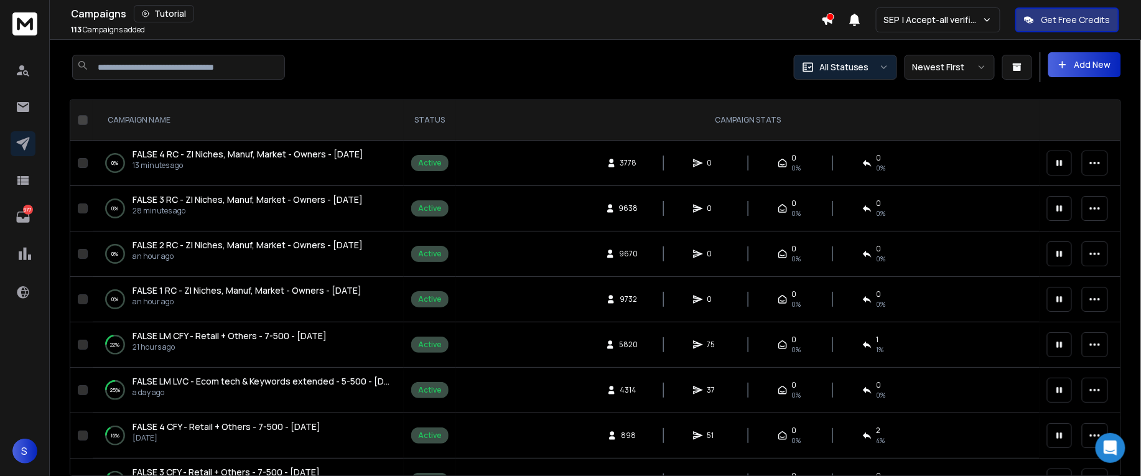
click at [859, 70] on p "All Statuses" at bounding box center [845, 67] width 50 height 12
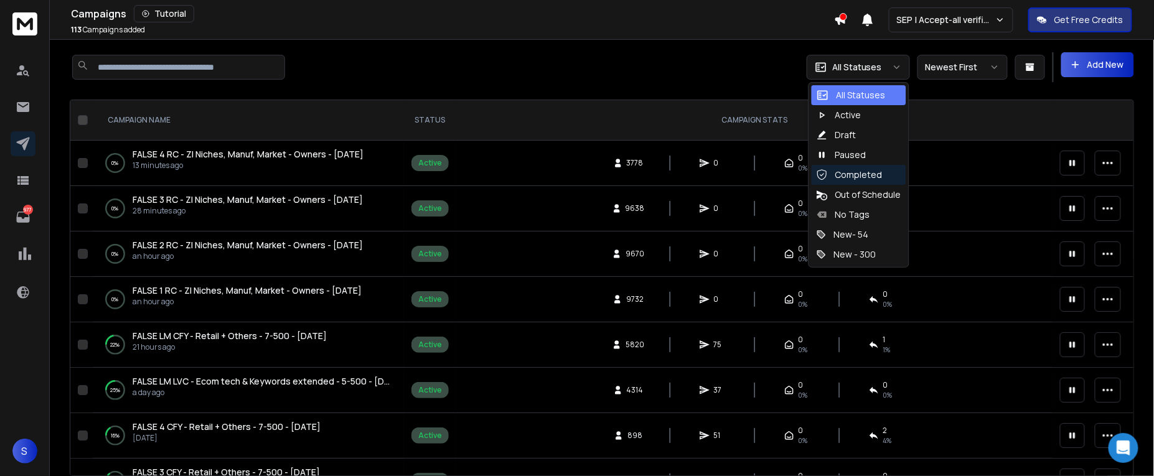
click at [859, 171] on div "Completed" at bounding box center [849, 175] width 66 height 12
